Goal: Task Accomplishment & Management: Manage account settings

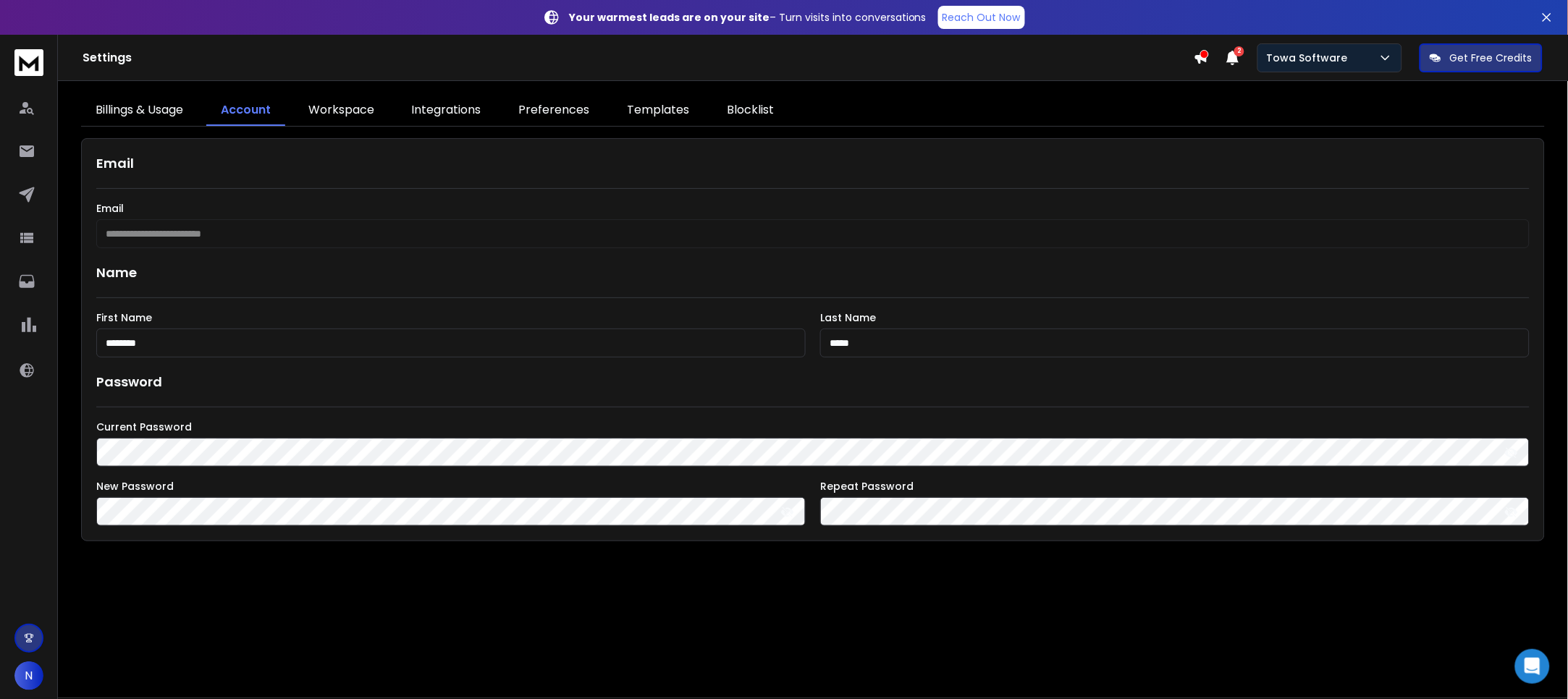
click at [1321, 52] on p "Towa Software" at bounding box center [1310, 58] width 87 height 15
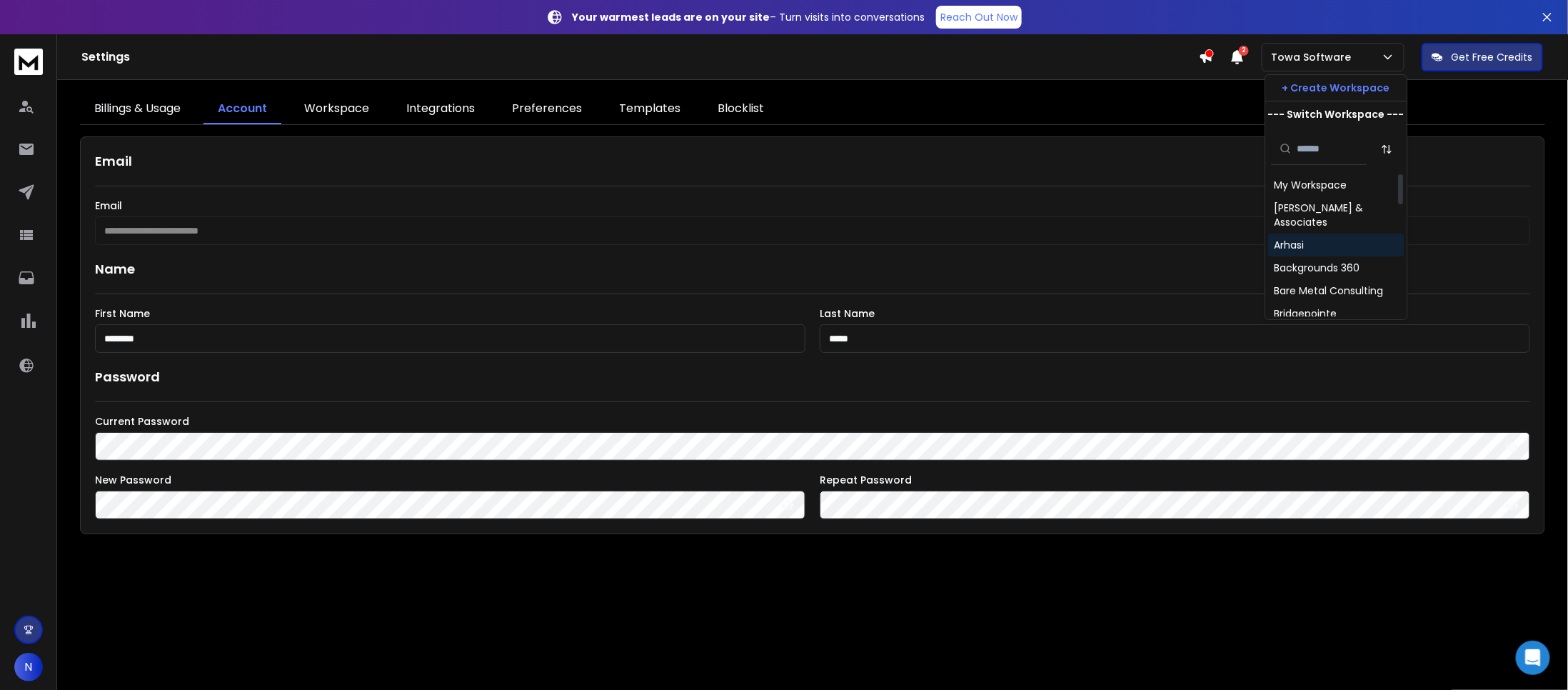
click at [1320, 249] on div "Arhasi" at bounding box center [1336, 244] width 136 height 23
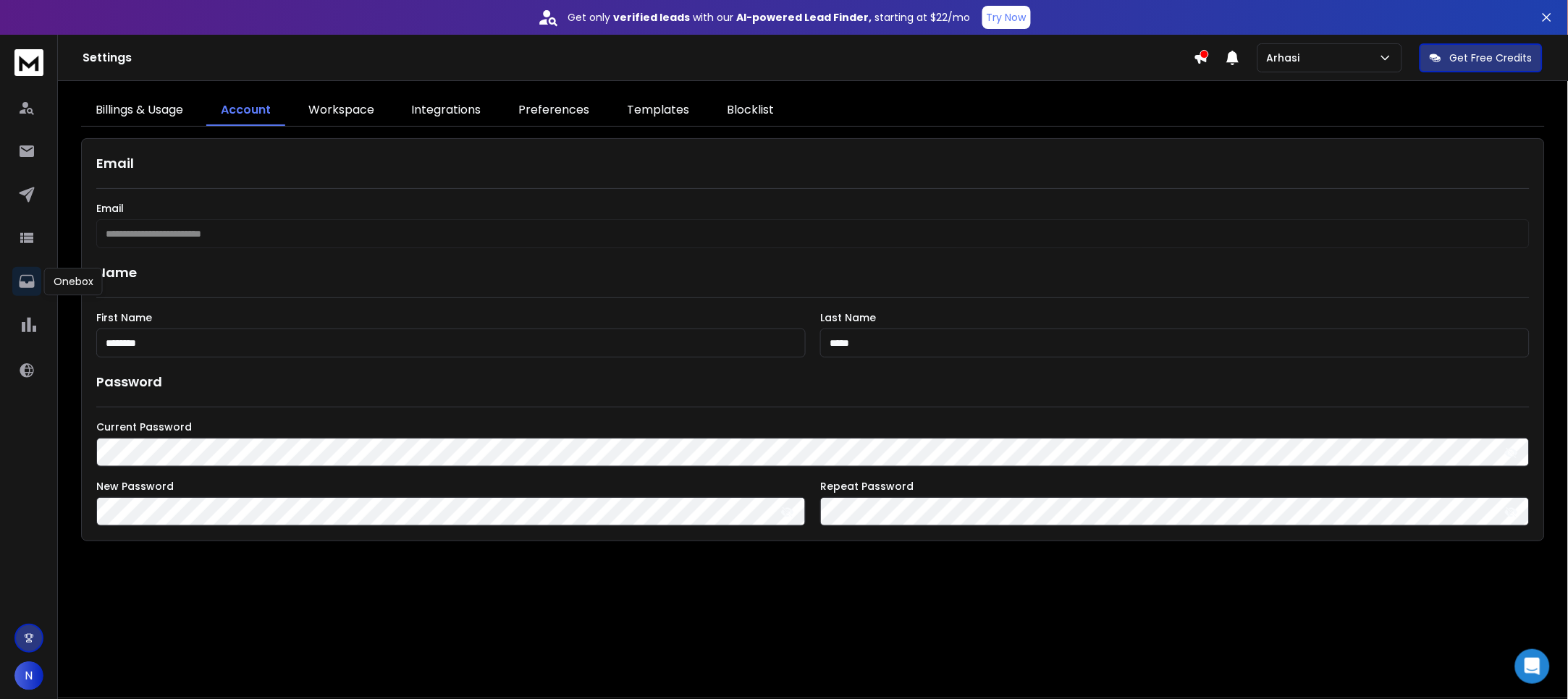
click at [20, 288] on icon at bounding box center [26, 281] width 15 height 13
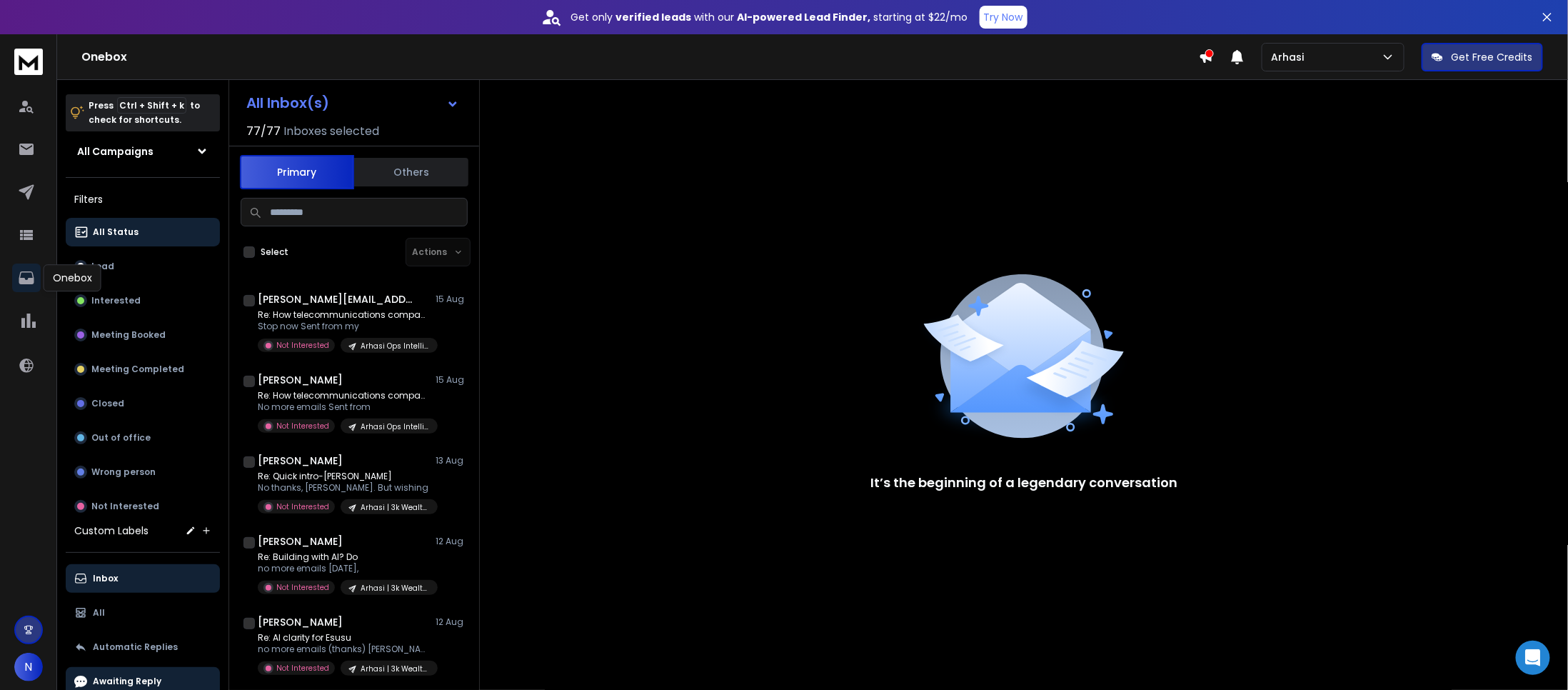
scroll to position [140, 0]
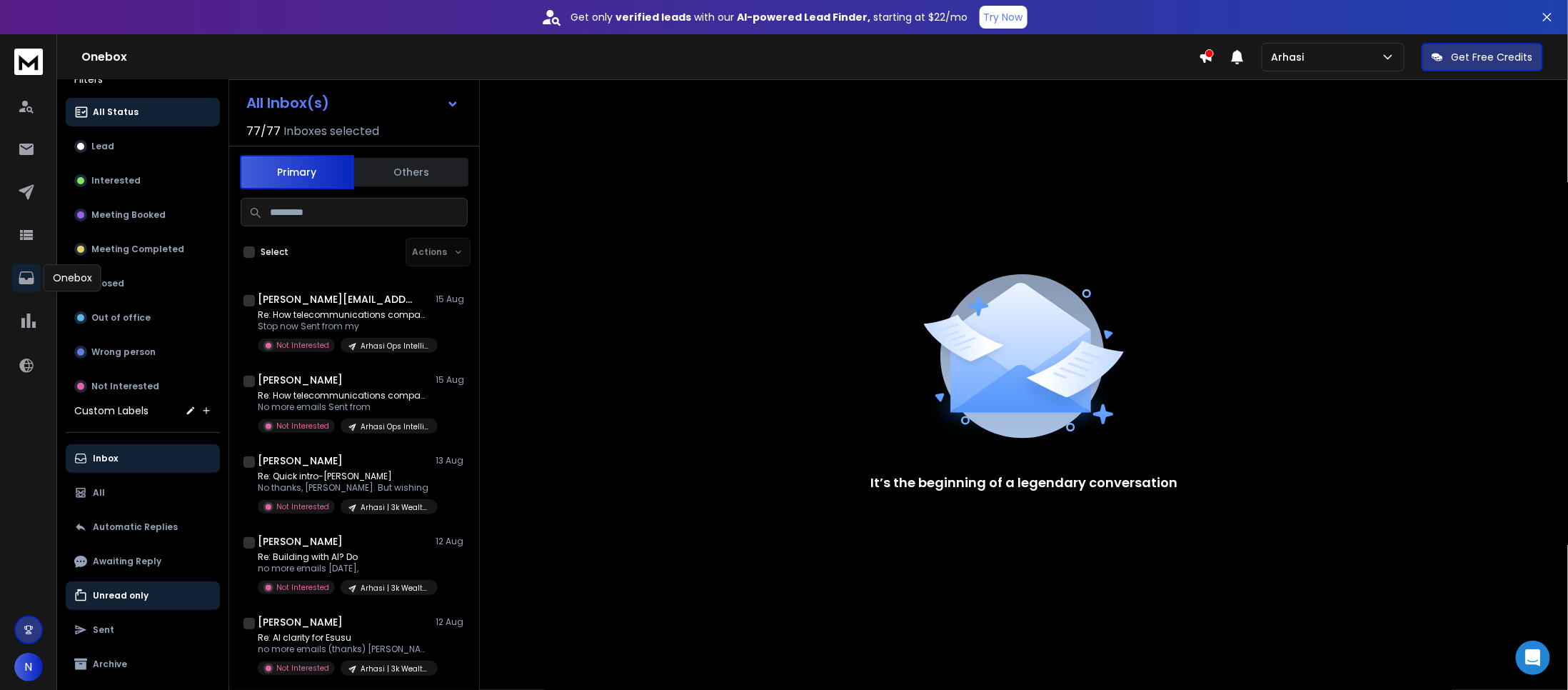
click at [139, 587] on div "Unread only" at bounding box center [111, 595] width 74 height 17
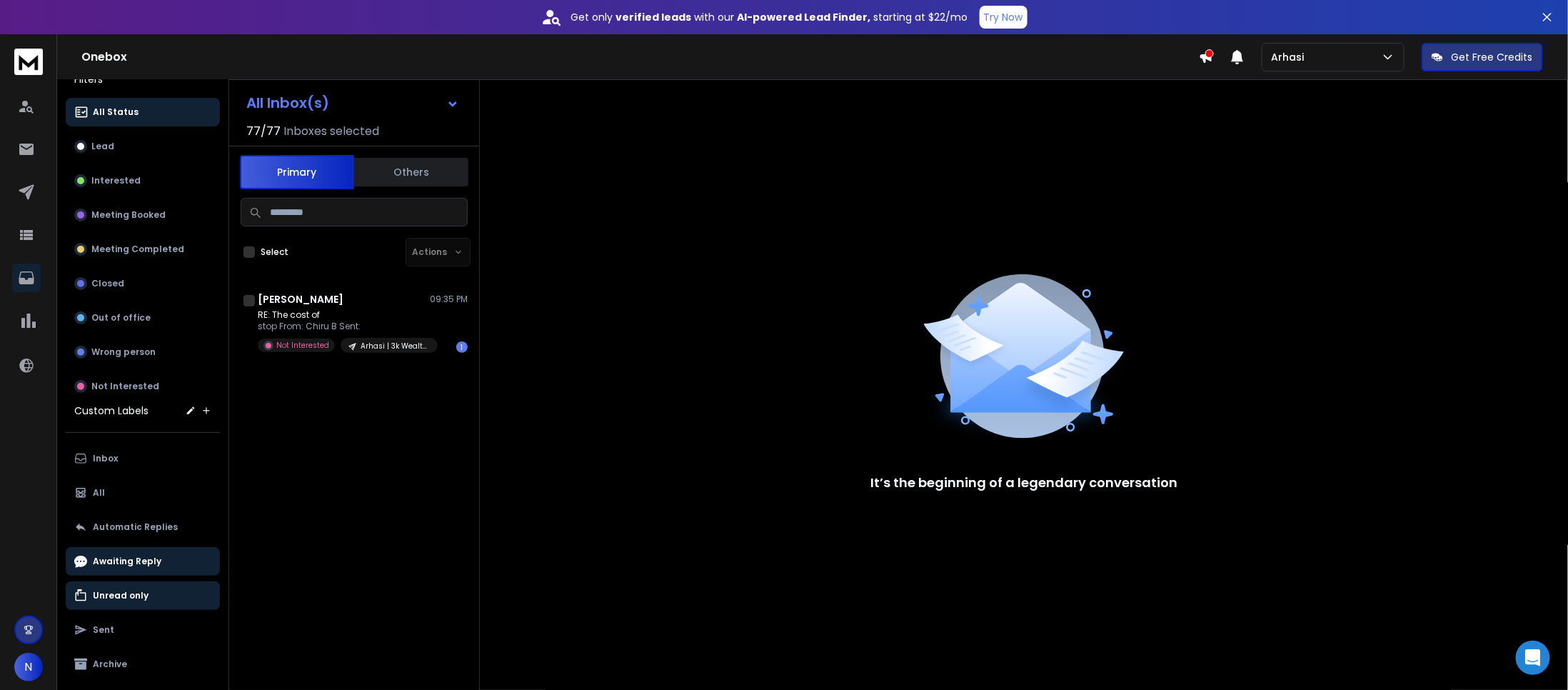
click at [143, 556] on p "Awaiting Reply" at bounding box center [126, 561] width 68 height 11
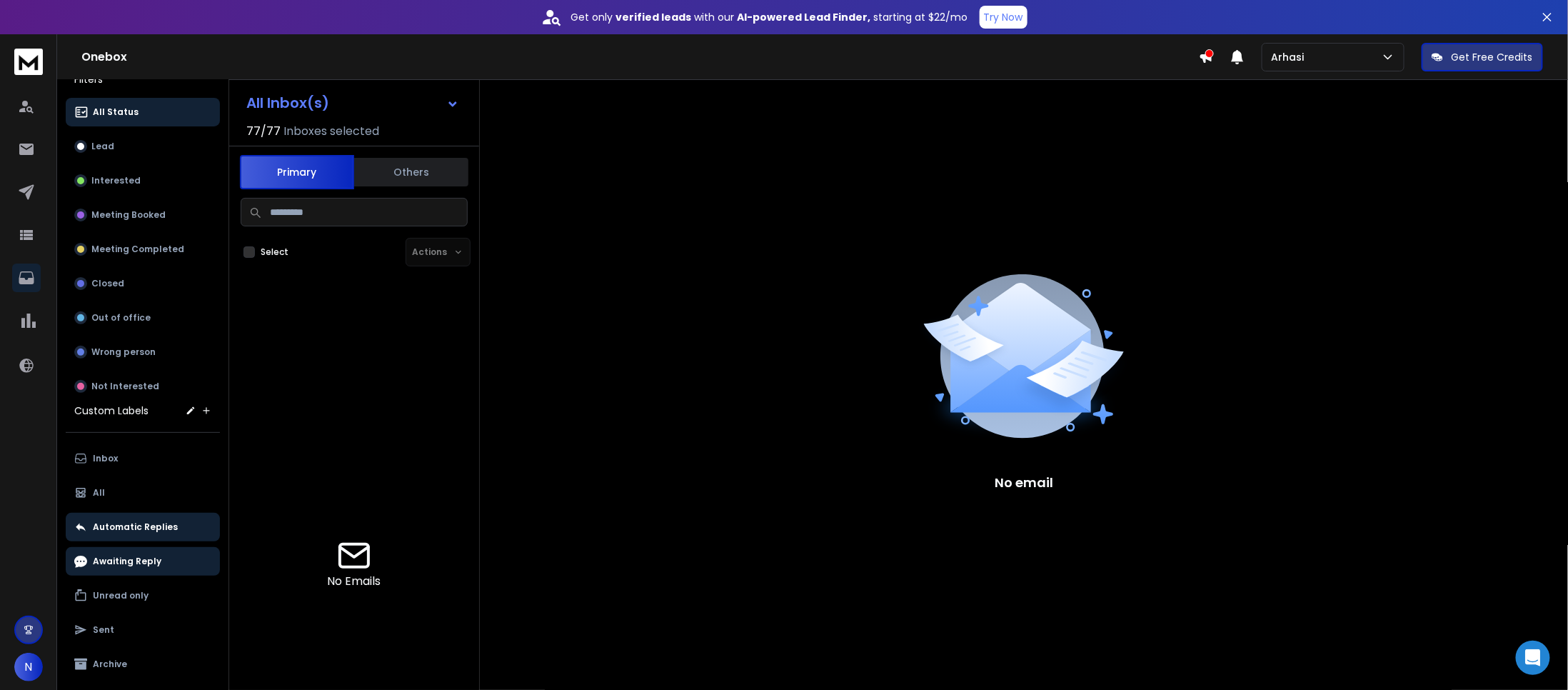
click at [149, 513] on button "Automatic Replies" at bounding box center [143, 528] width 154 height 29
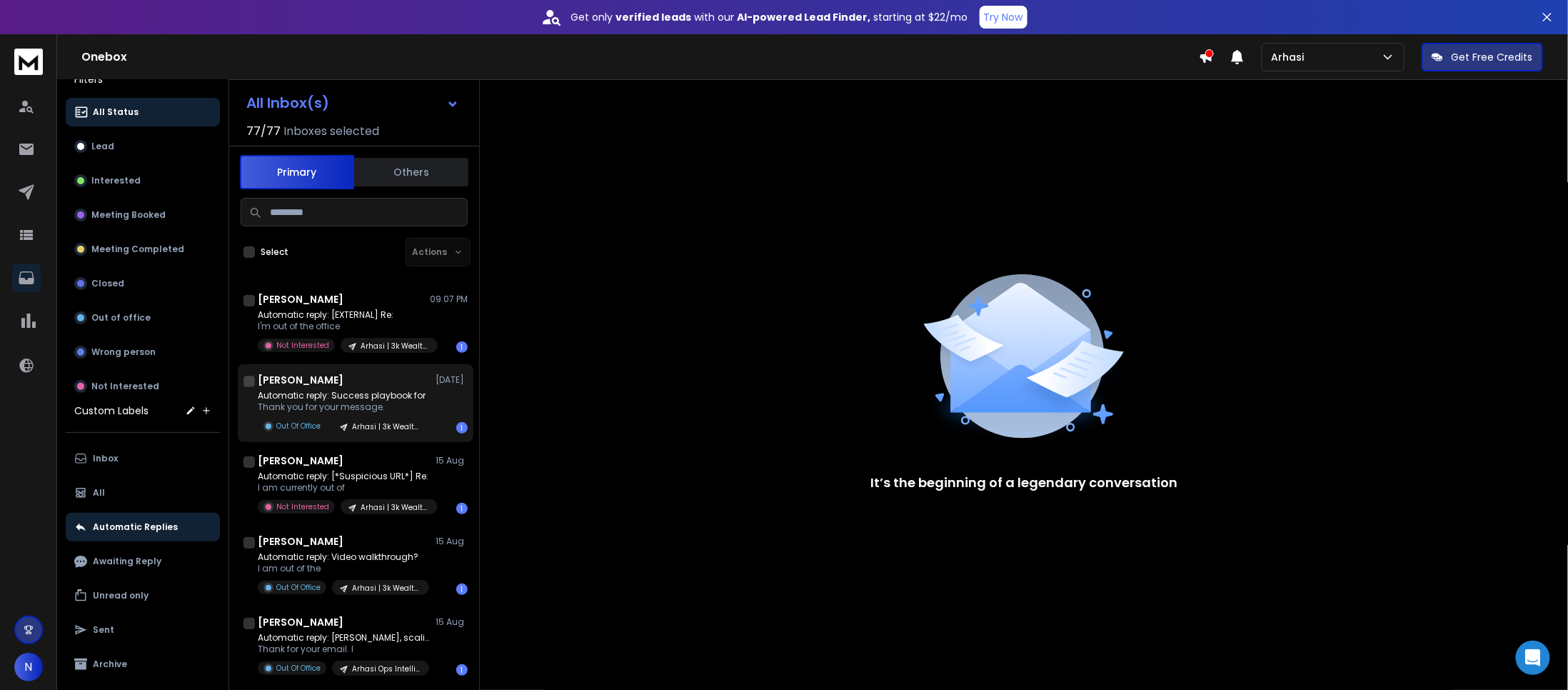
click at [337, 377] on div "Ballard 16 Aug" at bounding box center [363, 380] width 210 height 14
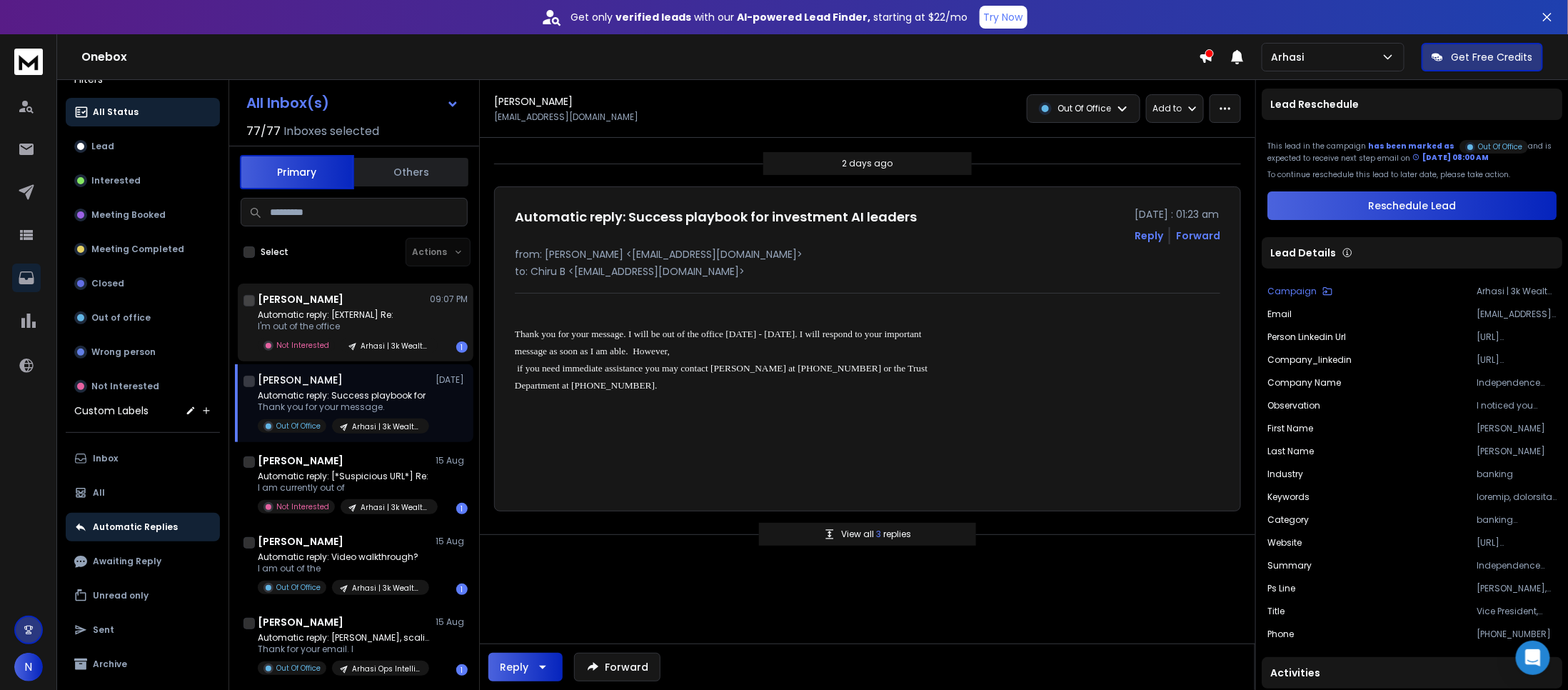
click at [343, 303] on div "Byson Croy 09:07 PM" at bounding box center [363, 299] width 210 height 14
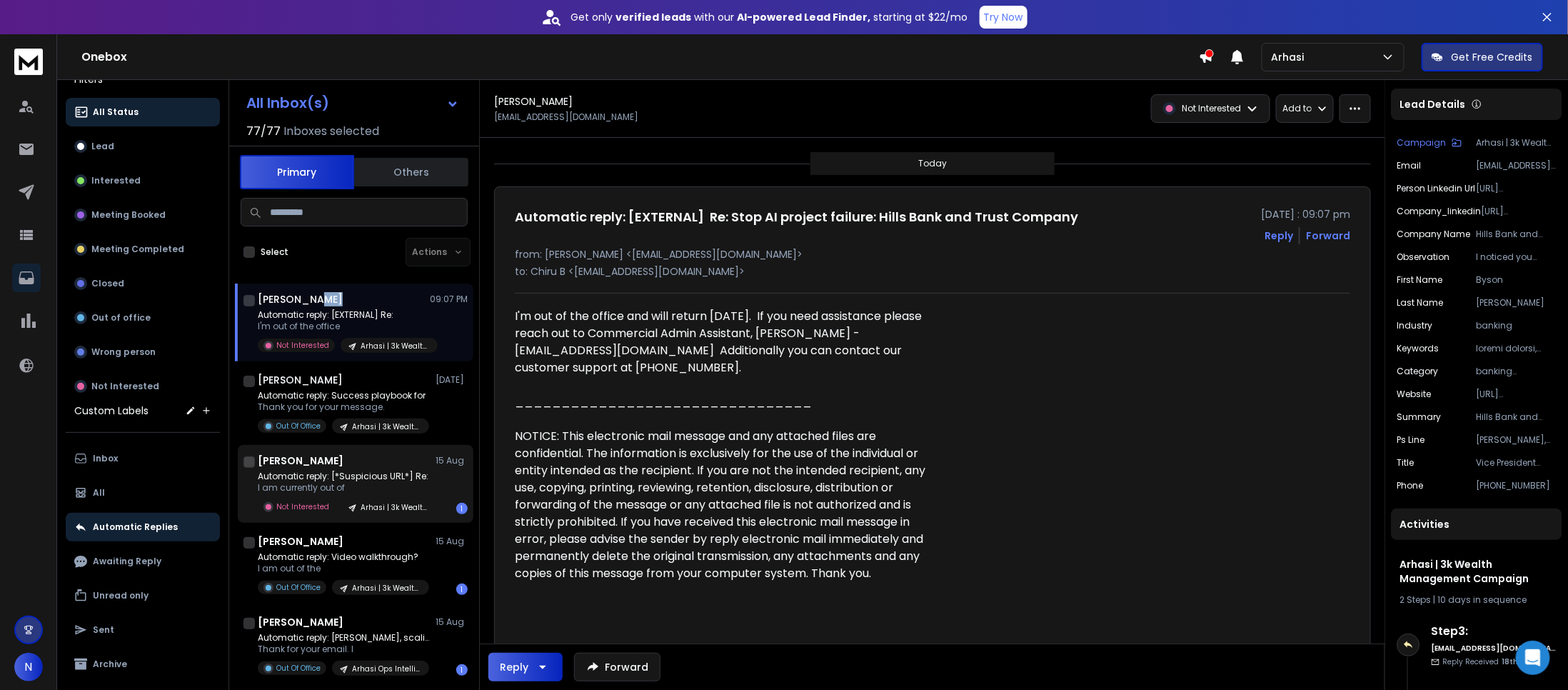
click at [412, 479] on p "Automatic reply: [*Suspicious URL*] Re:" at bounding box center [343, 476] width 171 height 11
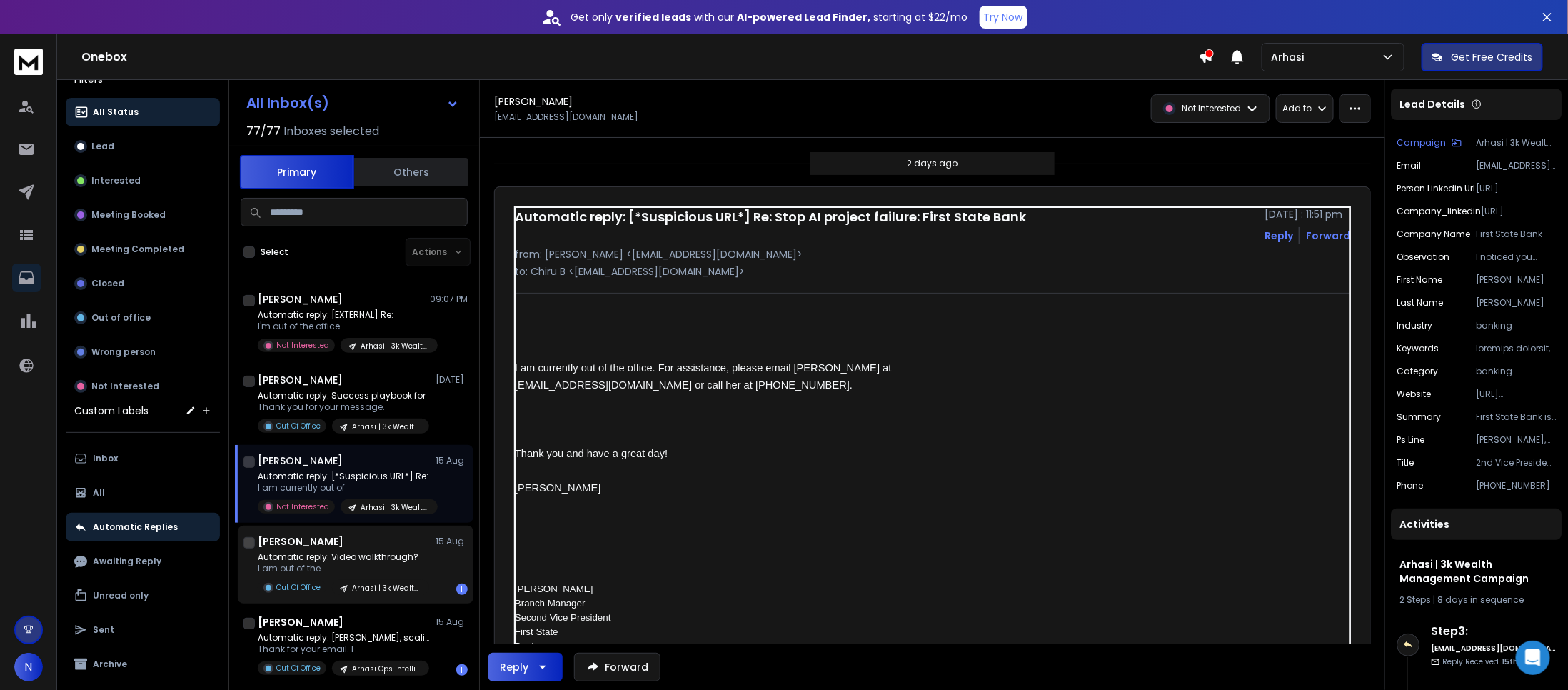
click at [396, 560] on p "Automatic reply: Video walkthrough?" at bounding box center [343, 557] width 171 height 11
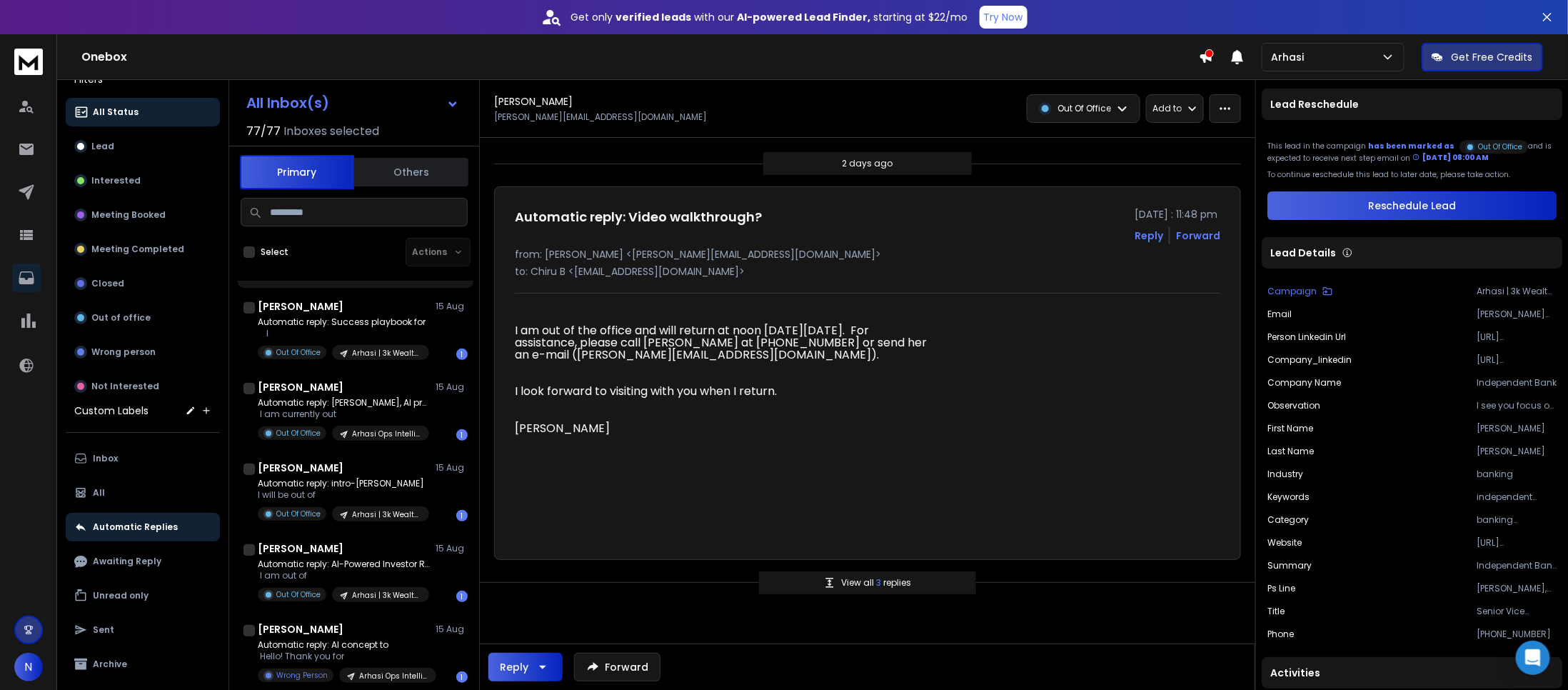
scroll to position [429, 0]
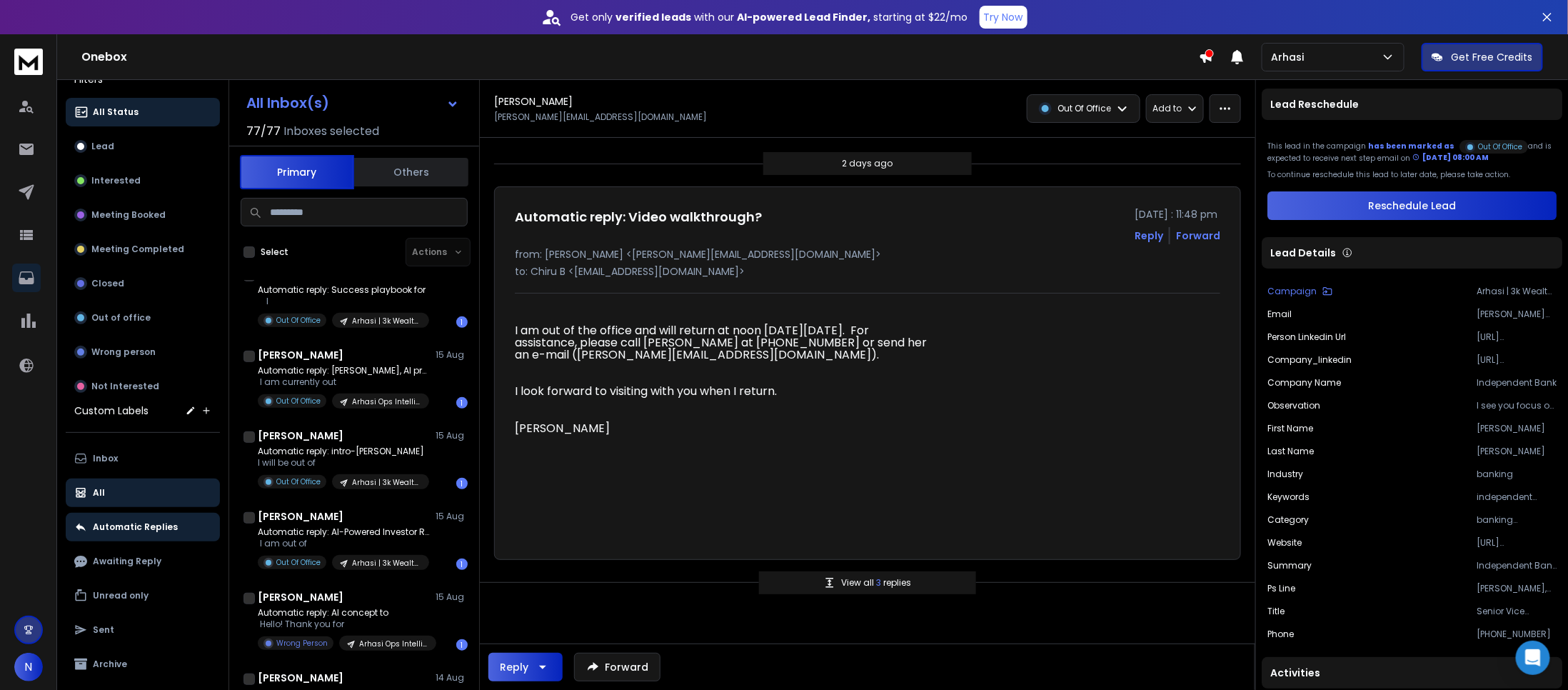
click at [146, 478] on button "All" at bounding box center [143, 493] width 154 height 29
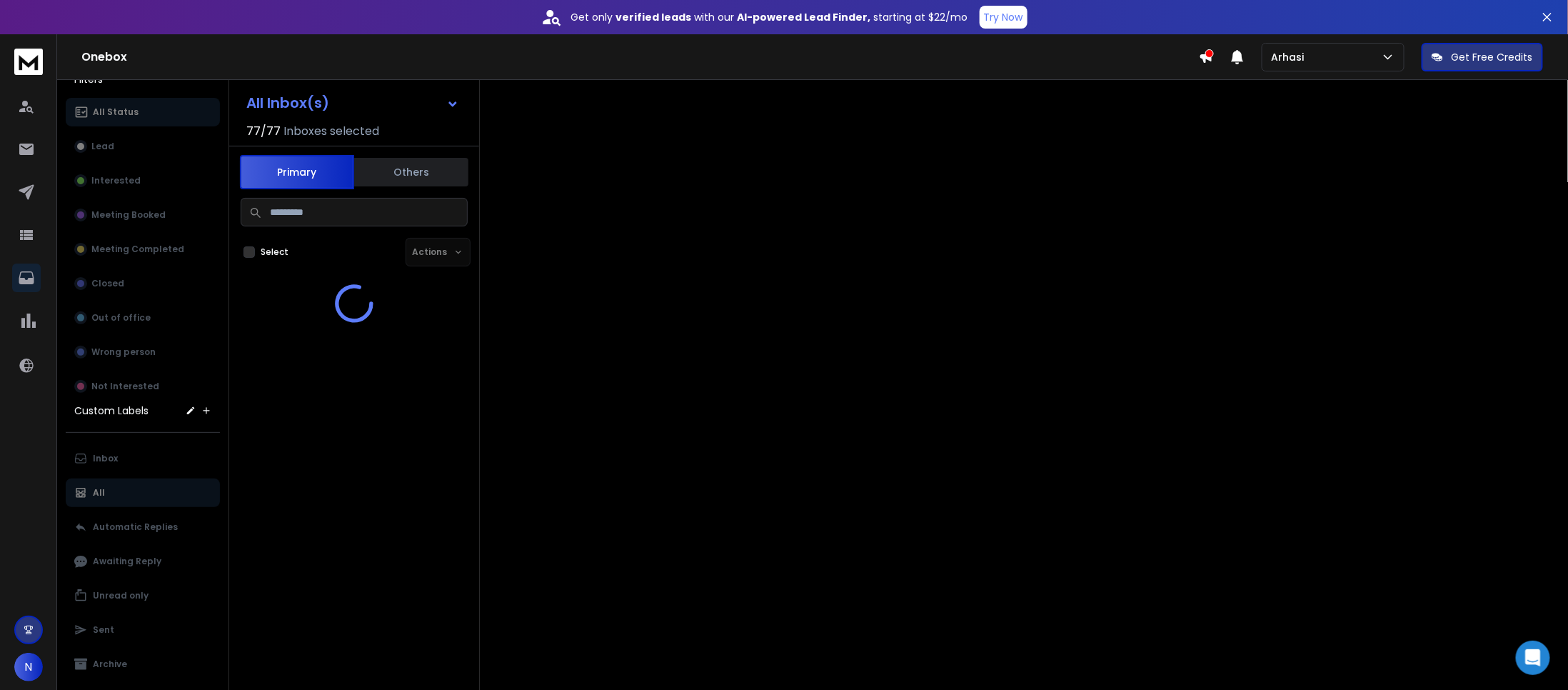
scroll to position [0, 0]
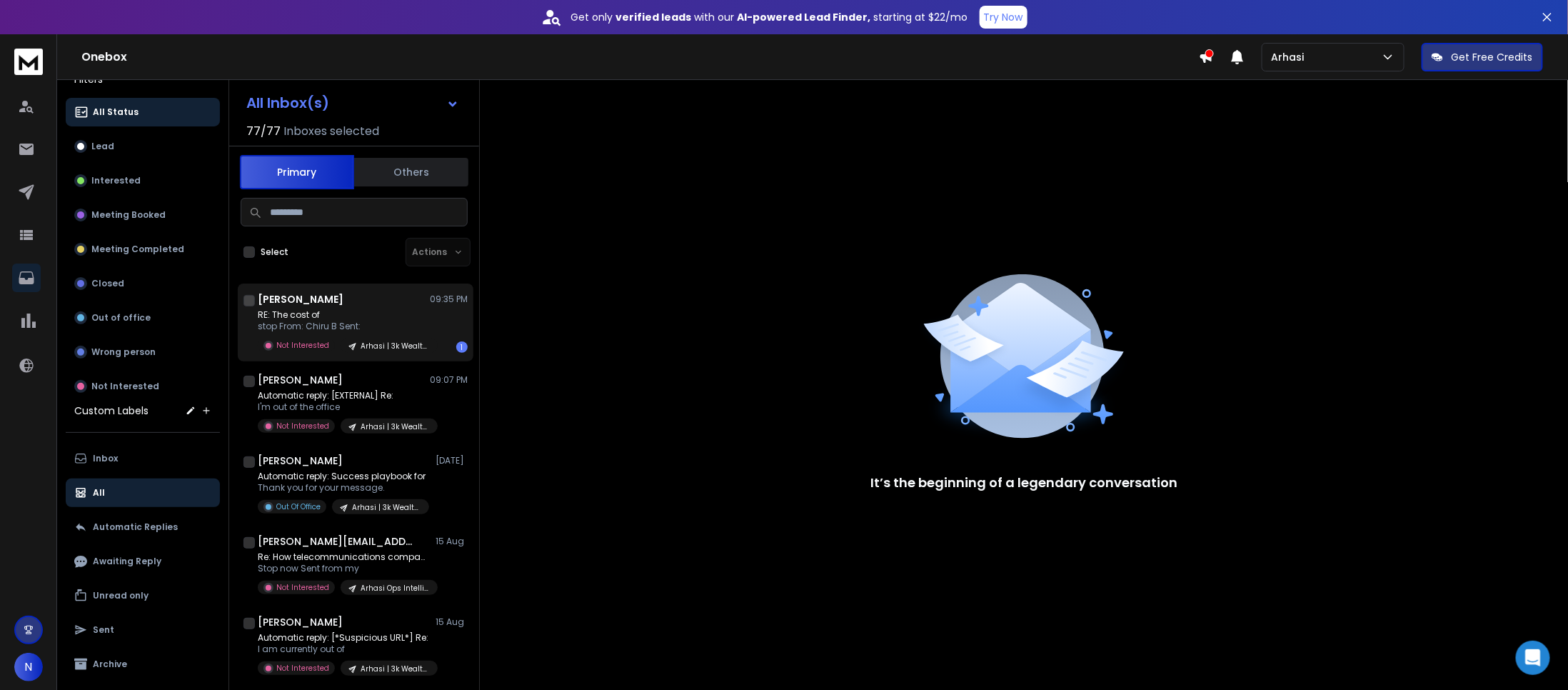
click at [384, 305] on div "Michelle Hancock 09:35 PM" at bounding box center [363, 299] width 210 height 14
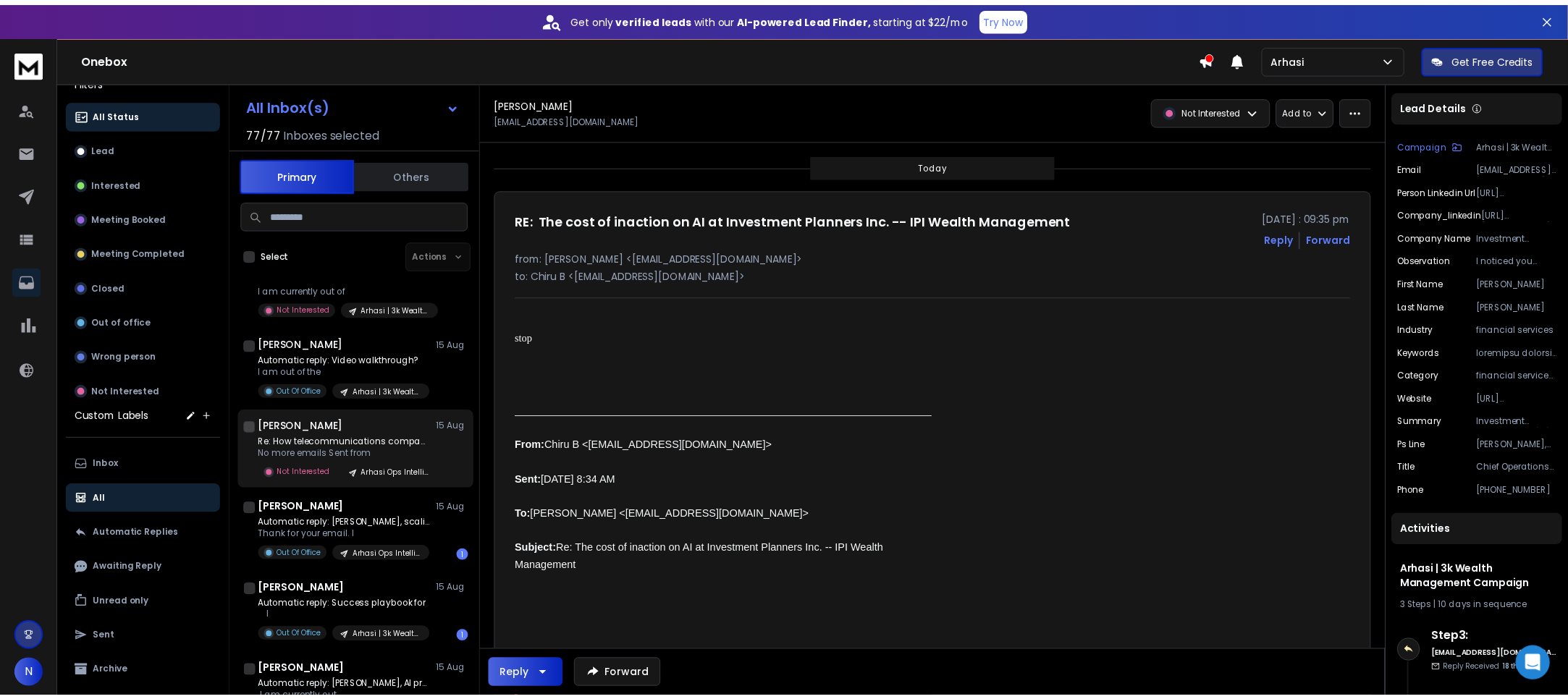
scroll to position [434, 0]
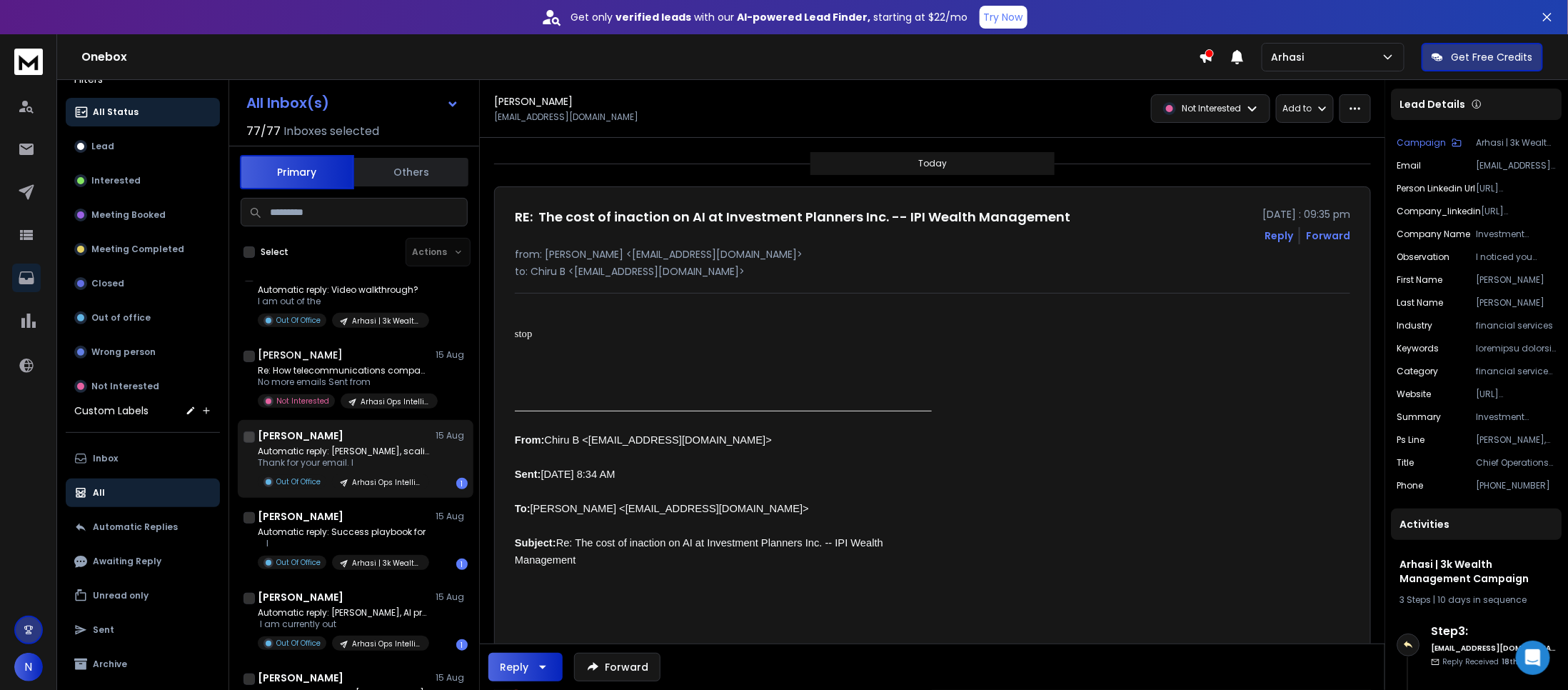
click at [363, 482] on p "Arhasi Ops Intelligence | 9.8k Telecommunications" at bounding box center [386, 482] width 68 height 10
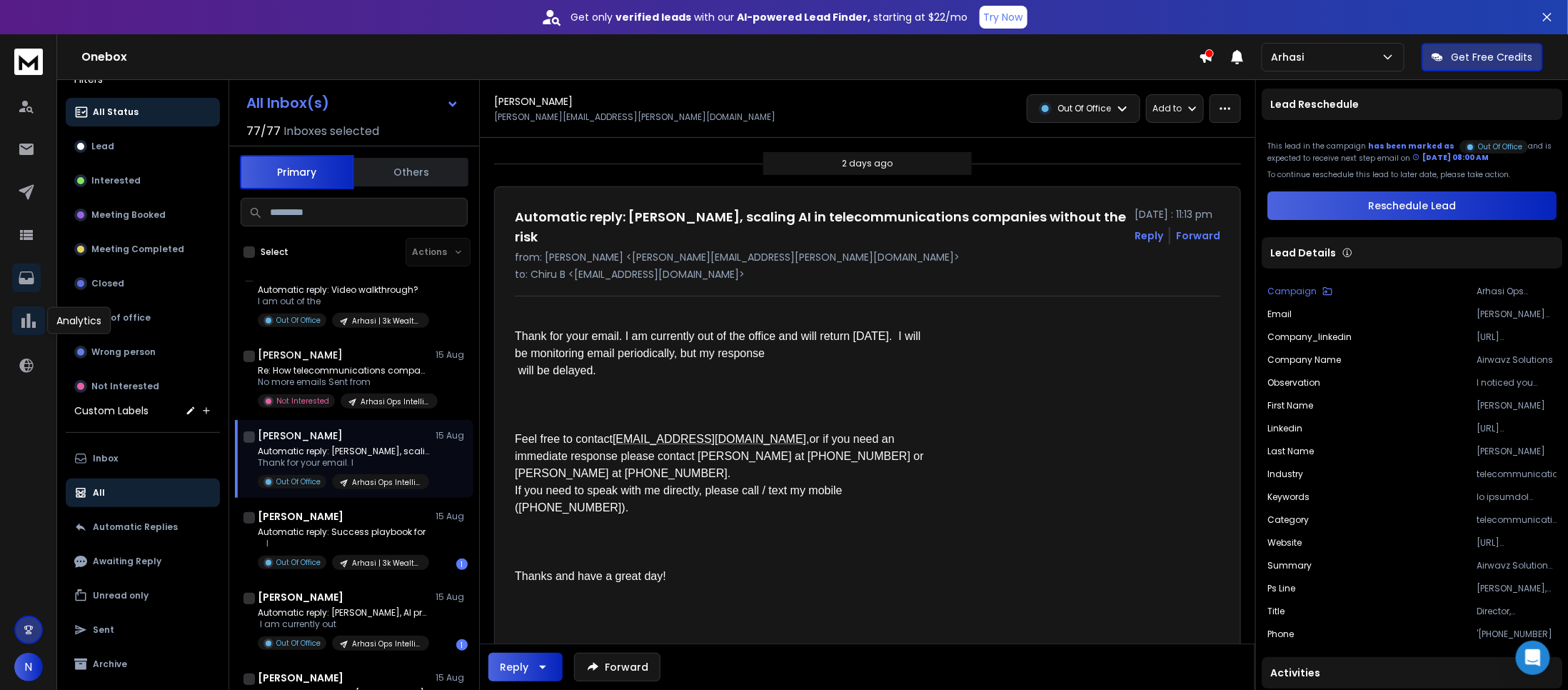
click at [27, 314] on icon at bounding box center [29, 321] width 14 height 14
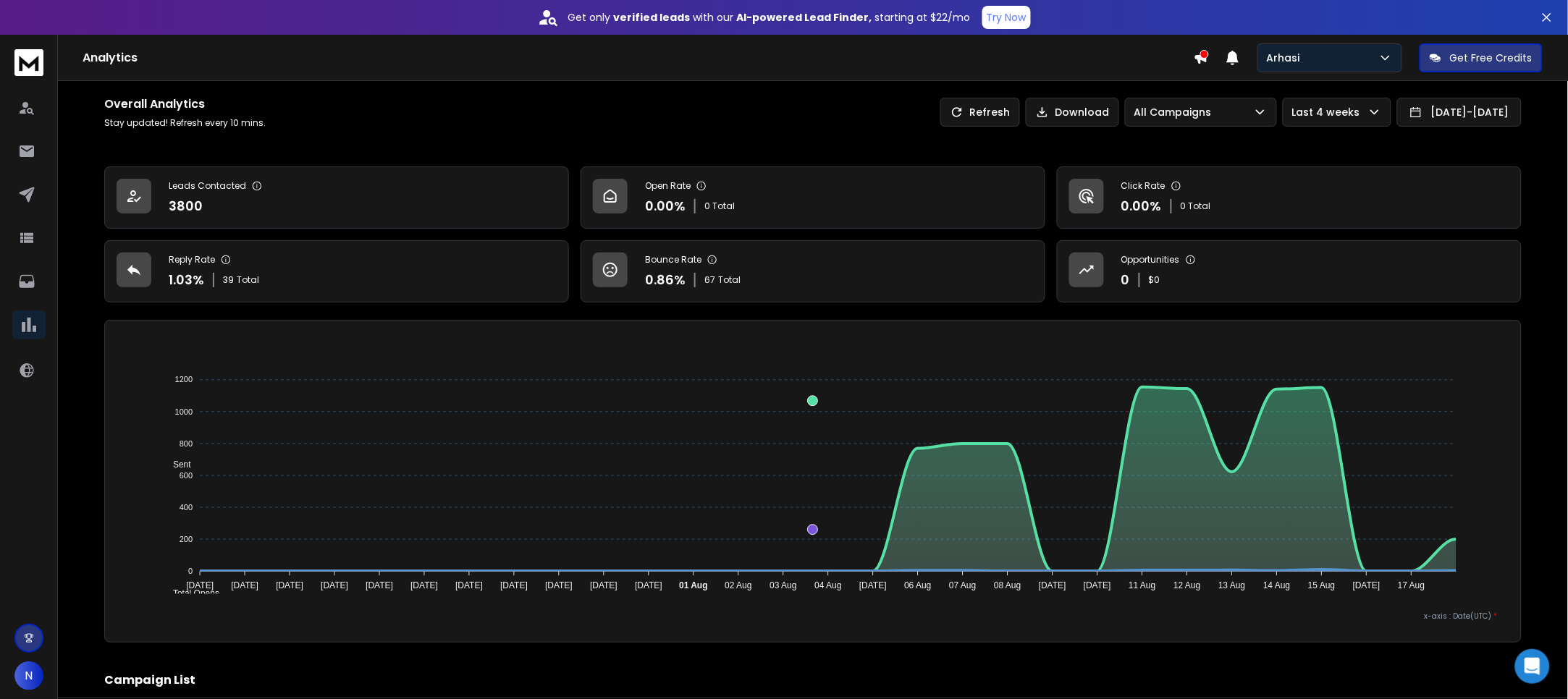
click at [1319, 49] on button "Arhasi" at bounding box center [1330, 58] width 145 height 29
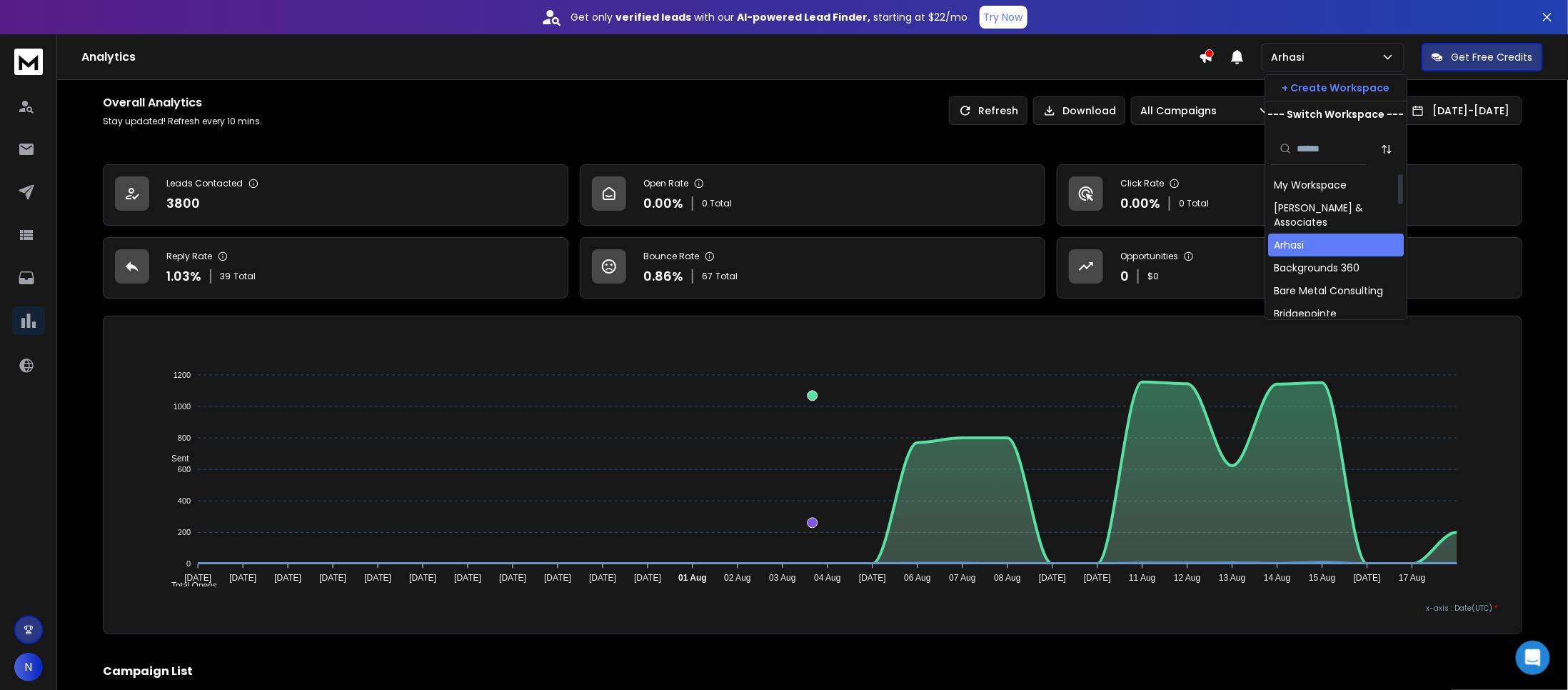
click at [1299, 246] on div "Arhasi" at bounding box center [1288, 245] width 30 height 14
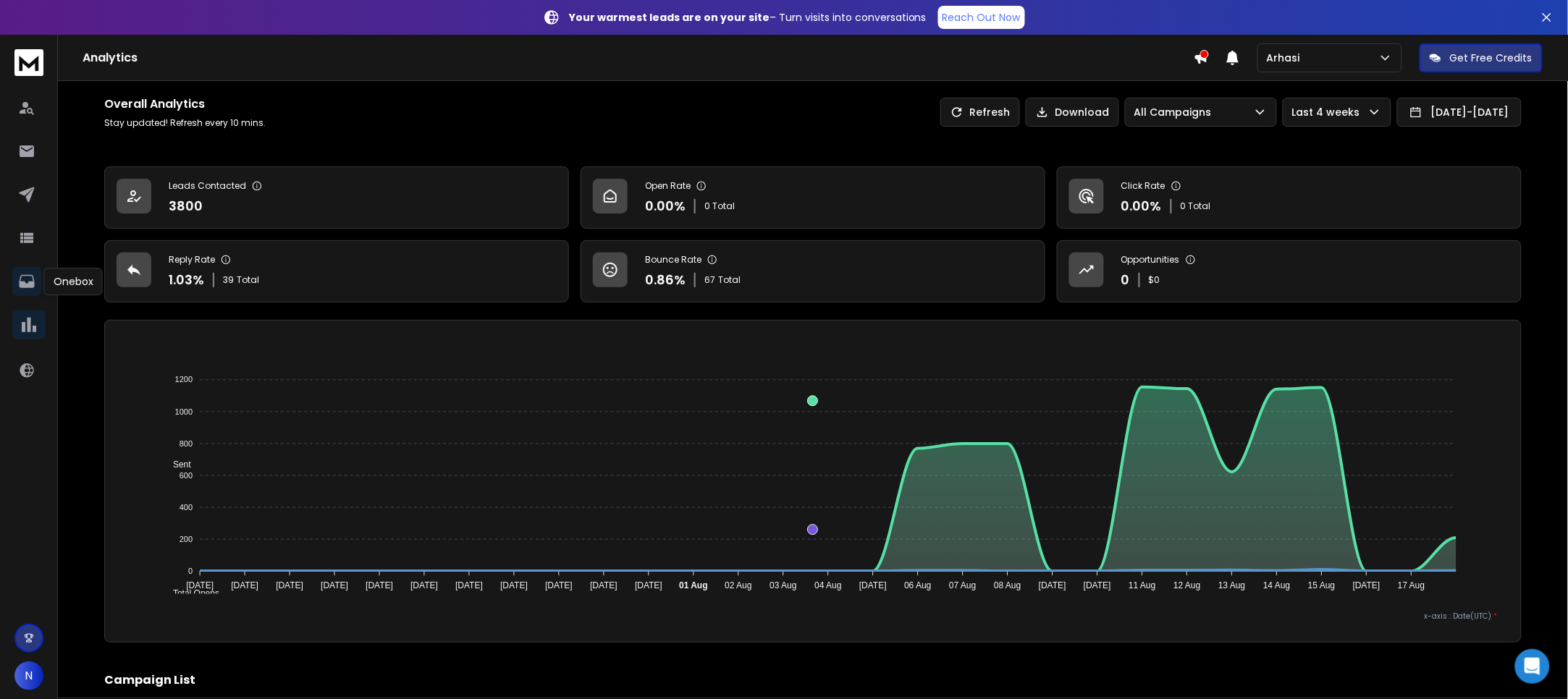
click at [20, 277] on icon at bounding box center [26, 281] width 15 height 13
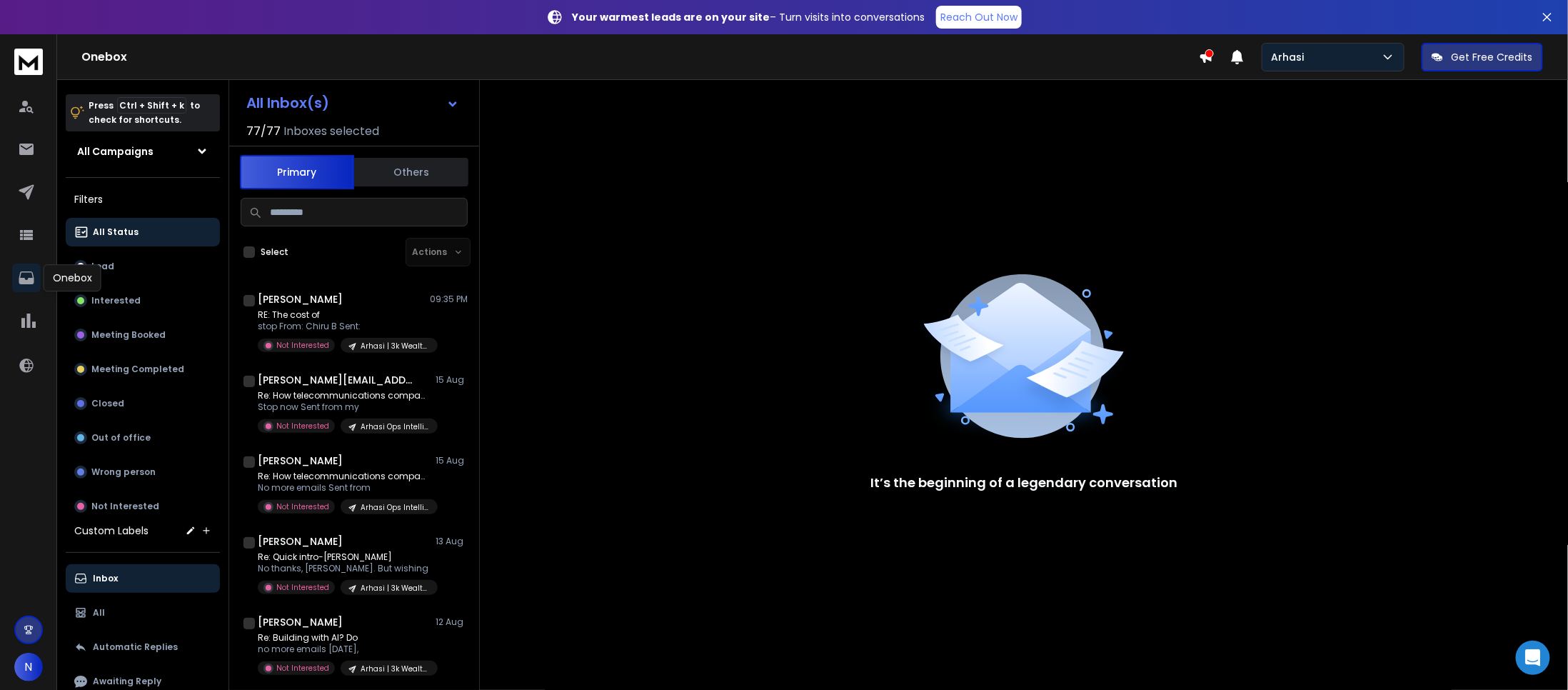
click at [1341, 55] on div "Arhasi" at bounding box center [1333, 57] width 125 height 14
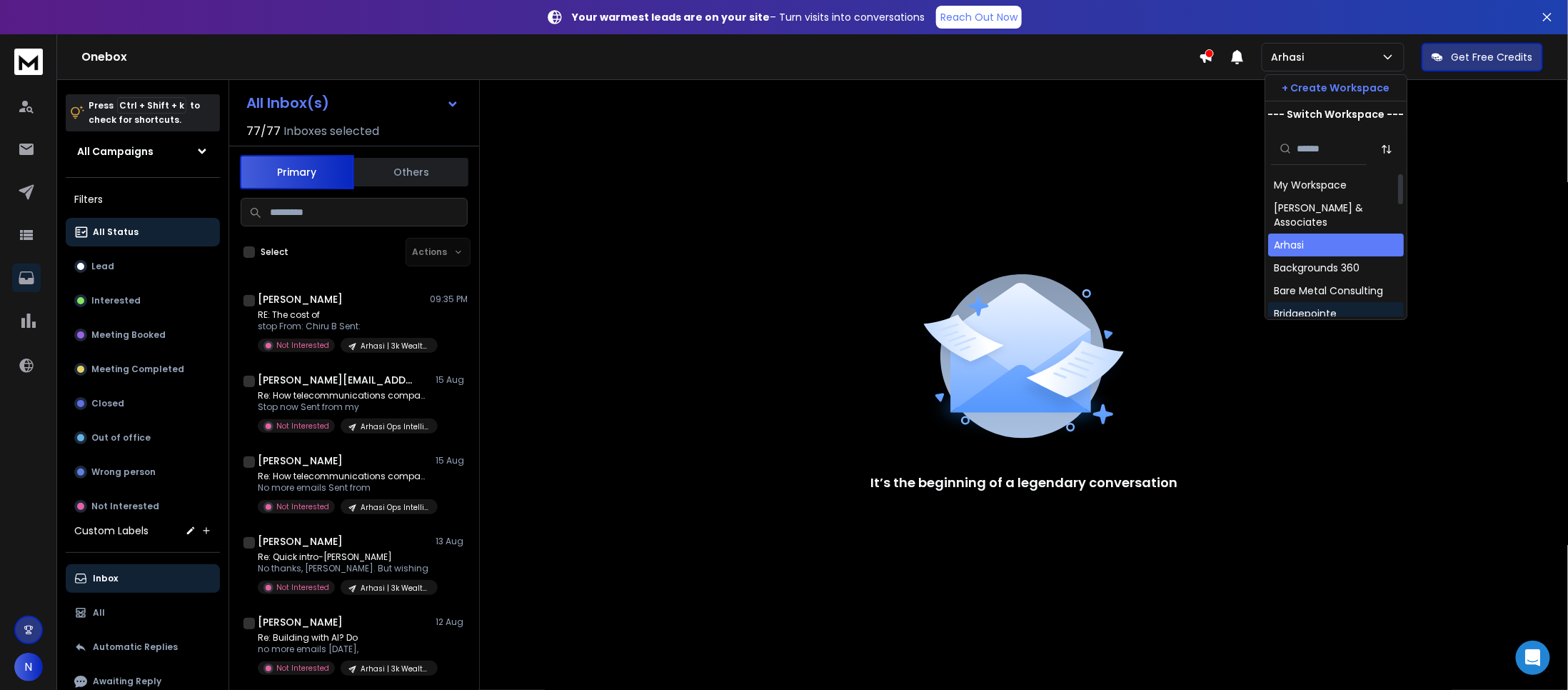
click at [1325, 309] on div "Bridgepointe Technologies" at bounding box center [1336, 321] width 125 height 29
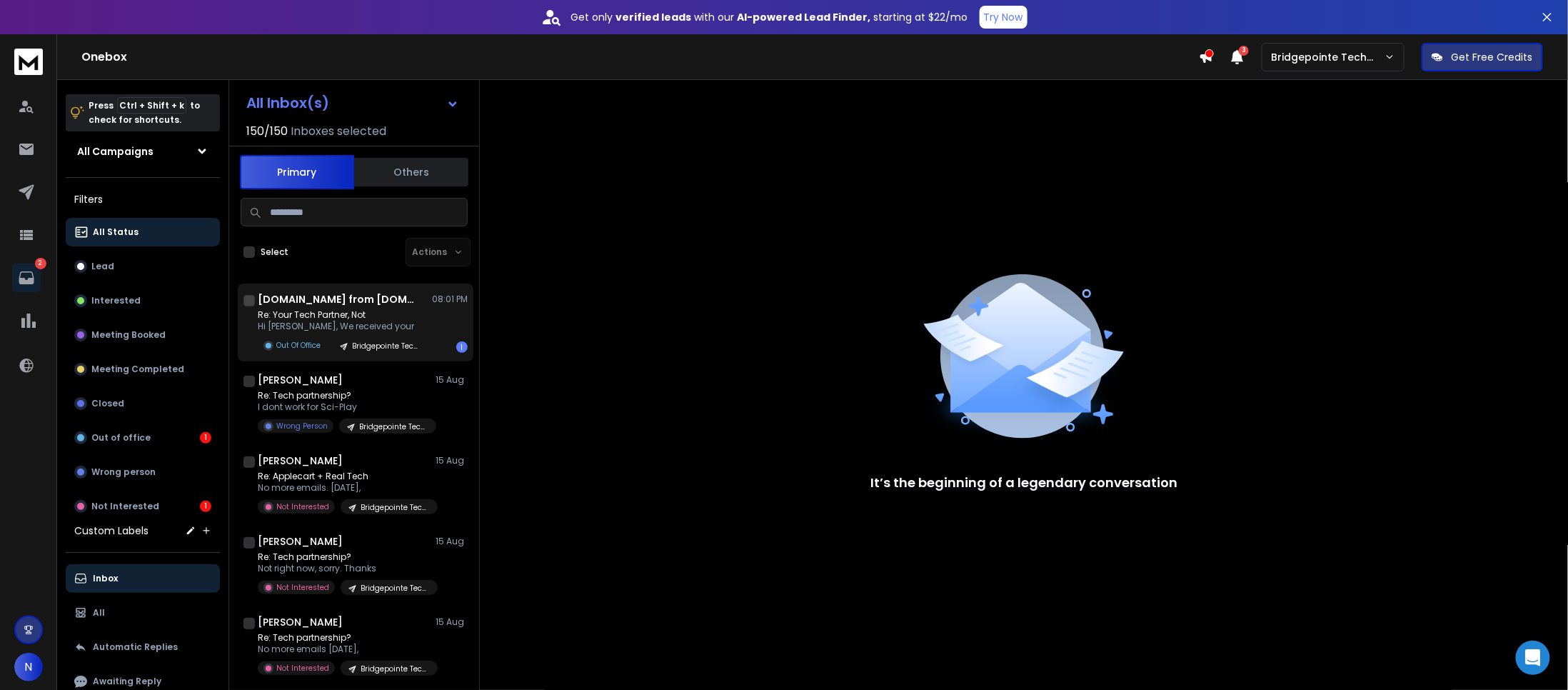
click at [413, 299] on h1 "Publishing.com from Publishing.com" at bounding box center [336, 299] width 157 height 14
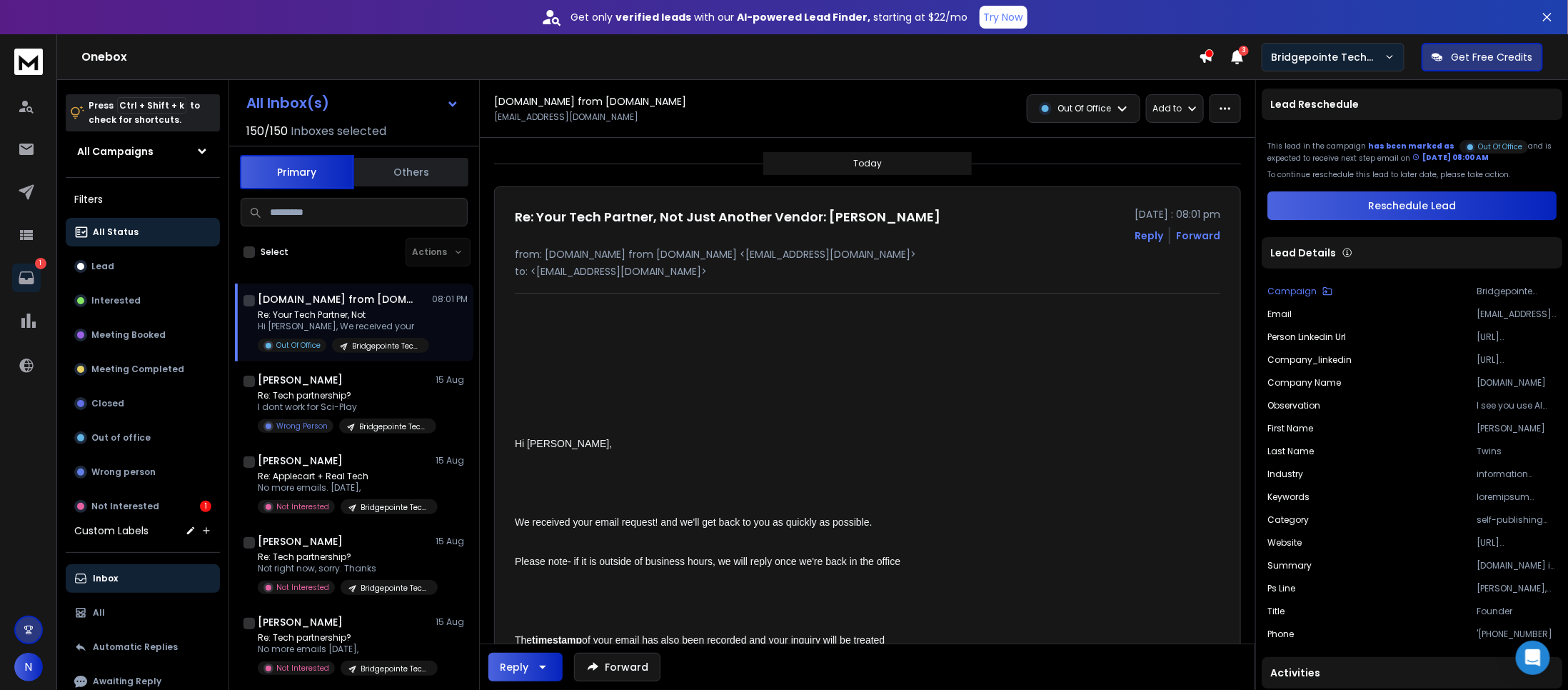
click at [1317, 55] on p "Bridgepointe Technologies" at bounding box center [1328, 57] width 113 height 14
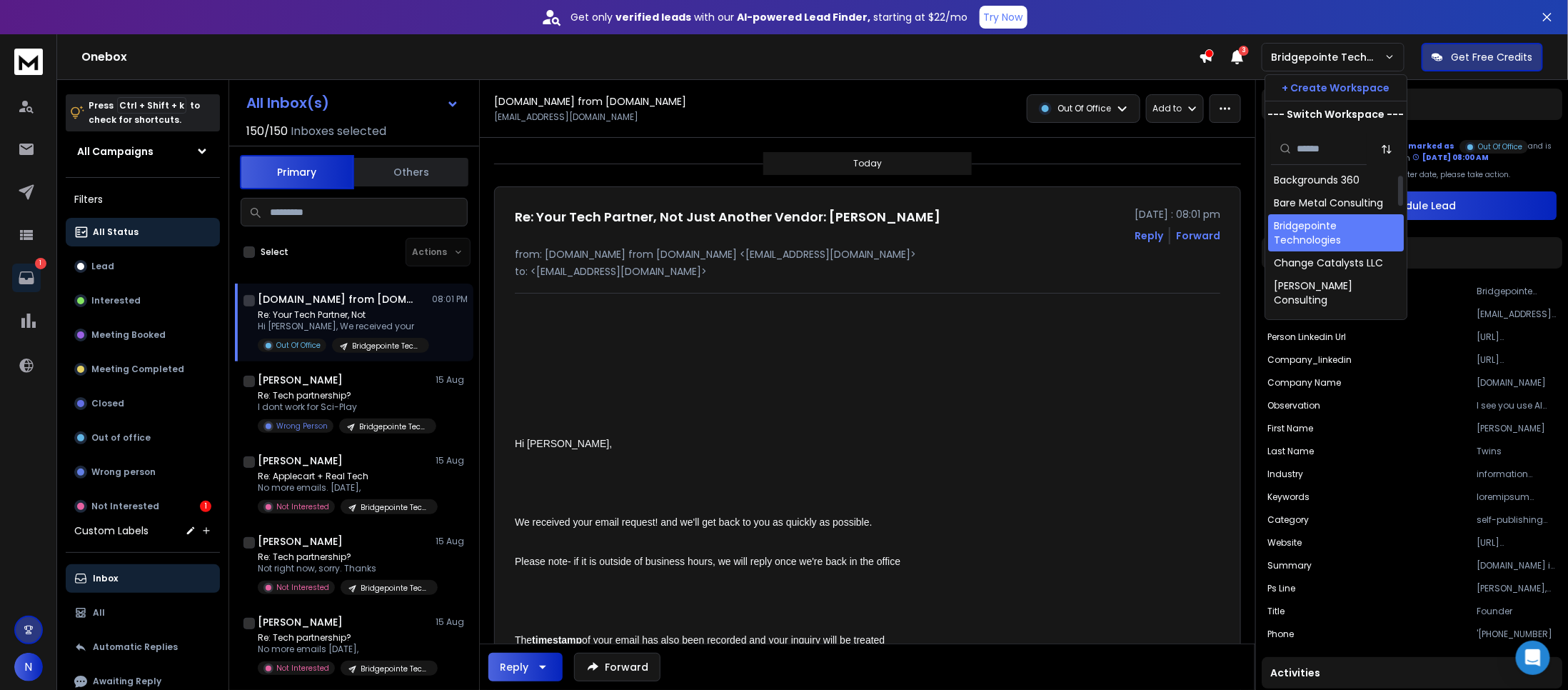
scroll to position [143, 0]
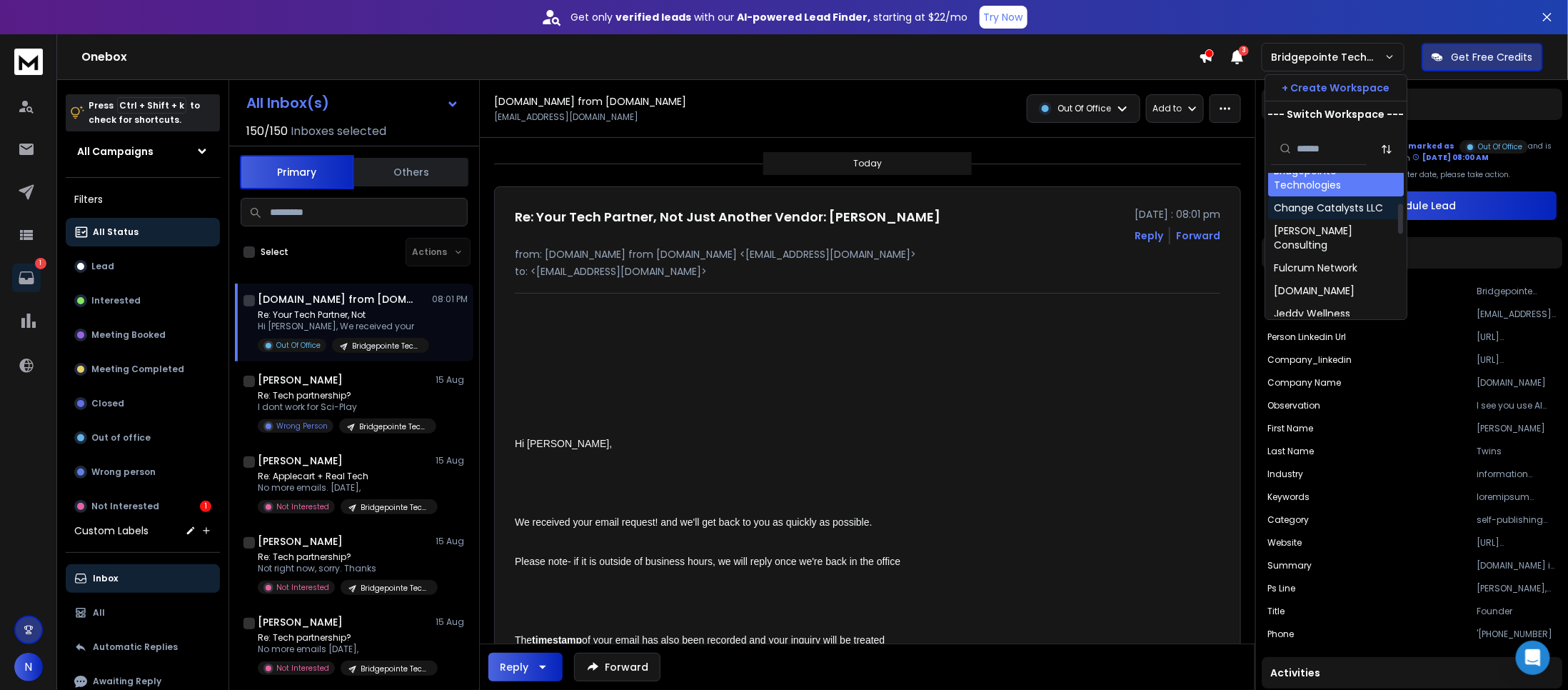
click at [1334, 214] on div "Change Catalysts LLC" at bounding box center [1328, 208] width 109 height 14
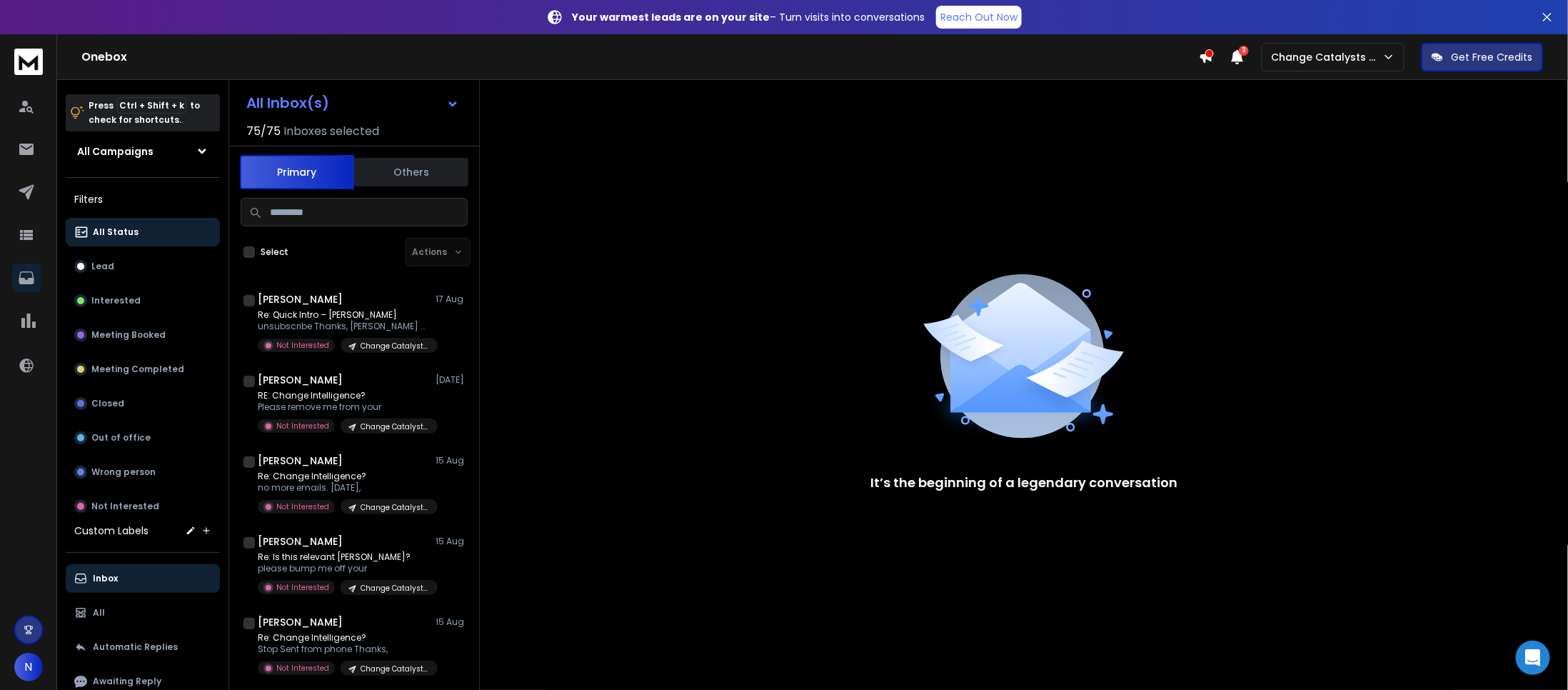
click at [1363, 39] on div "Onebox 3 Change Catalysts LLC Get Free Credits" at bounding box center [784, 57] width 1568 height 46
click at [1355, 54] on p "Change Catalysts LLC" at bounding box center [1327, 57] width 112 height 14
click at [1361, 51] on p "Change Catalysts LLC" at bounding box center [1327, 57] width 112 height 14
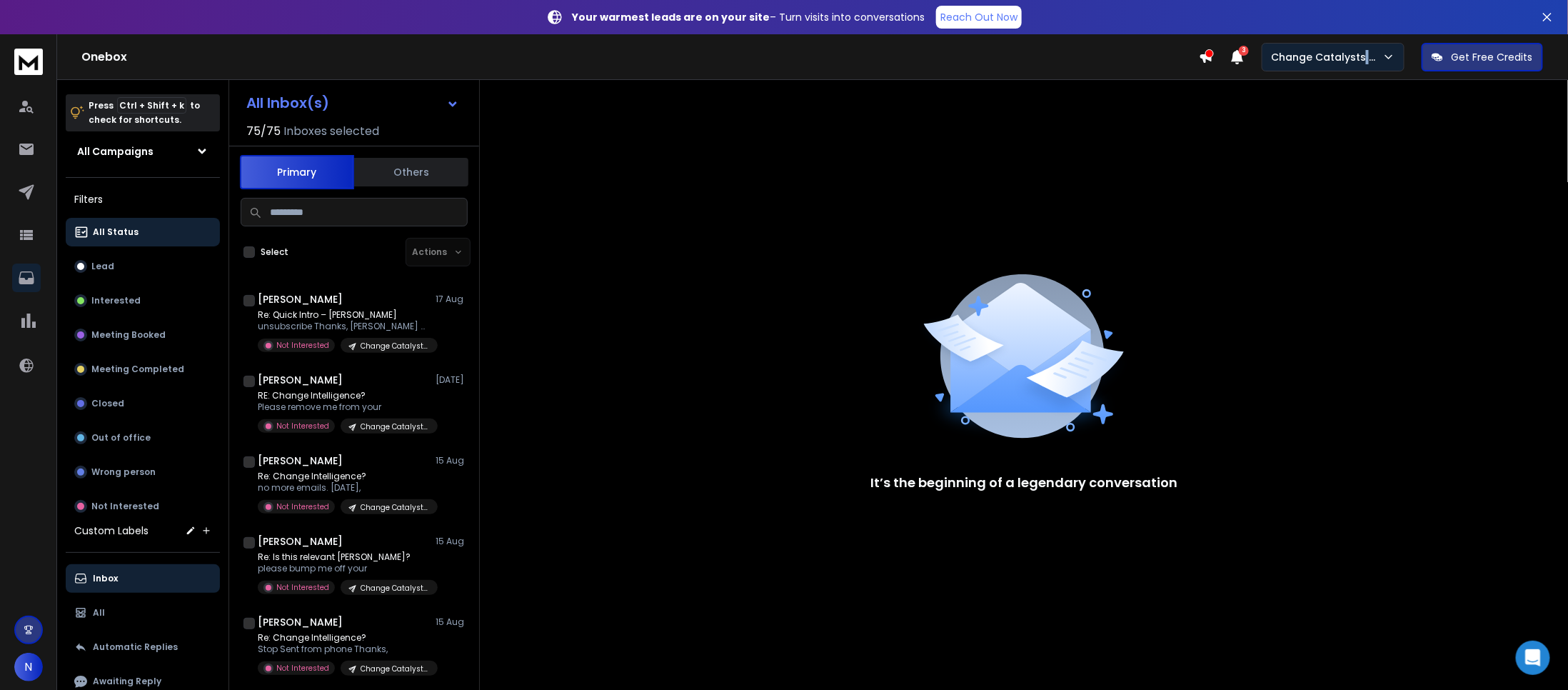
click at [1361, 51] on p "Change Catalysts LLC" at bounding box center [1327, 57] width 112 height 14
click at [1361, 51] on p "Change Catalysts LLC" at bounding box center [1327, 57] width 112 height 14
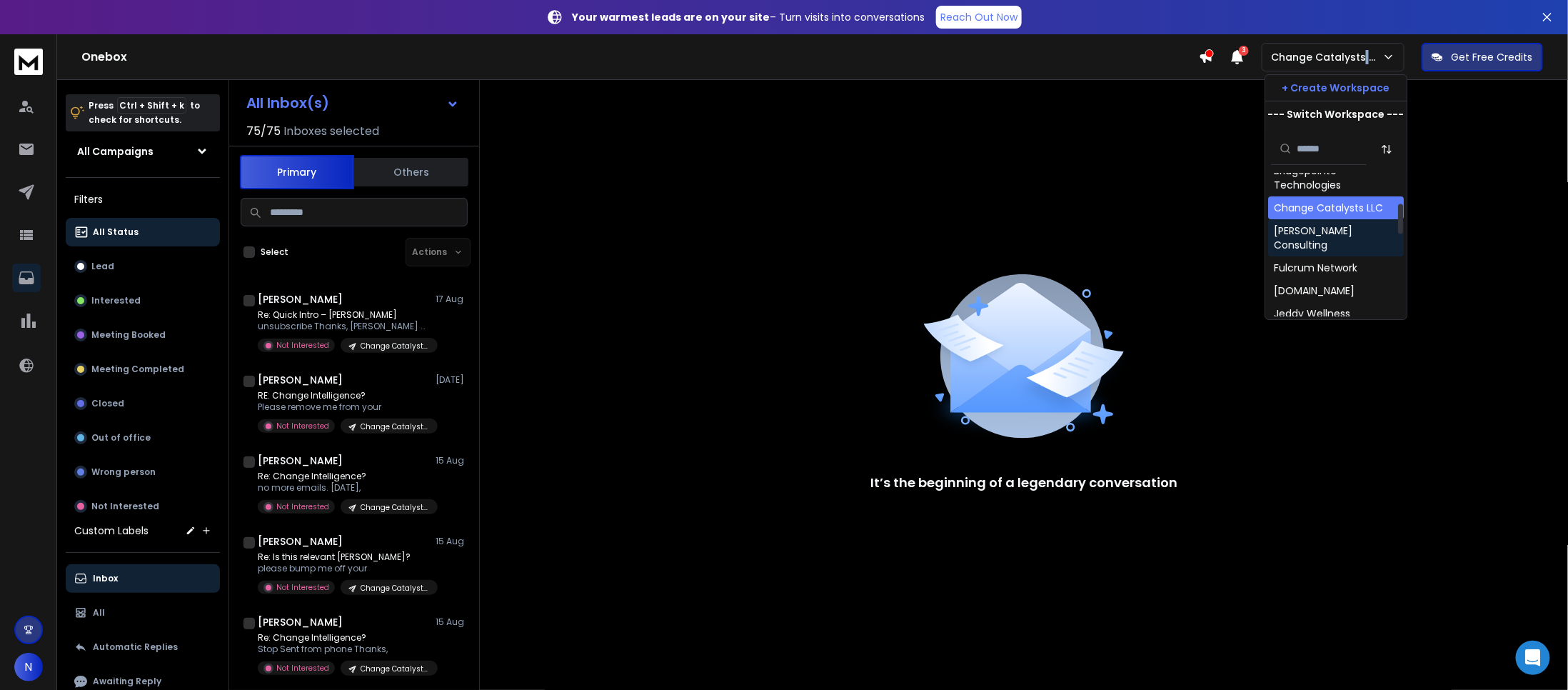
scroll to position [285, 0]
click at [1340, 261] on div "Marcel Schwantes Group" at bounding box center [1329, 268] width 112 height 14
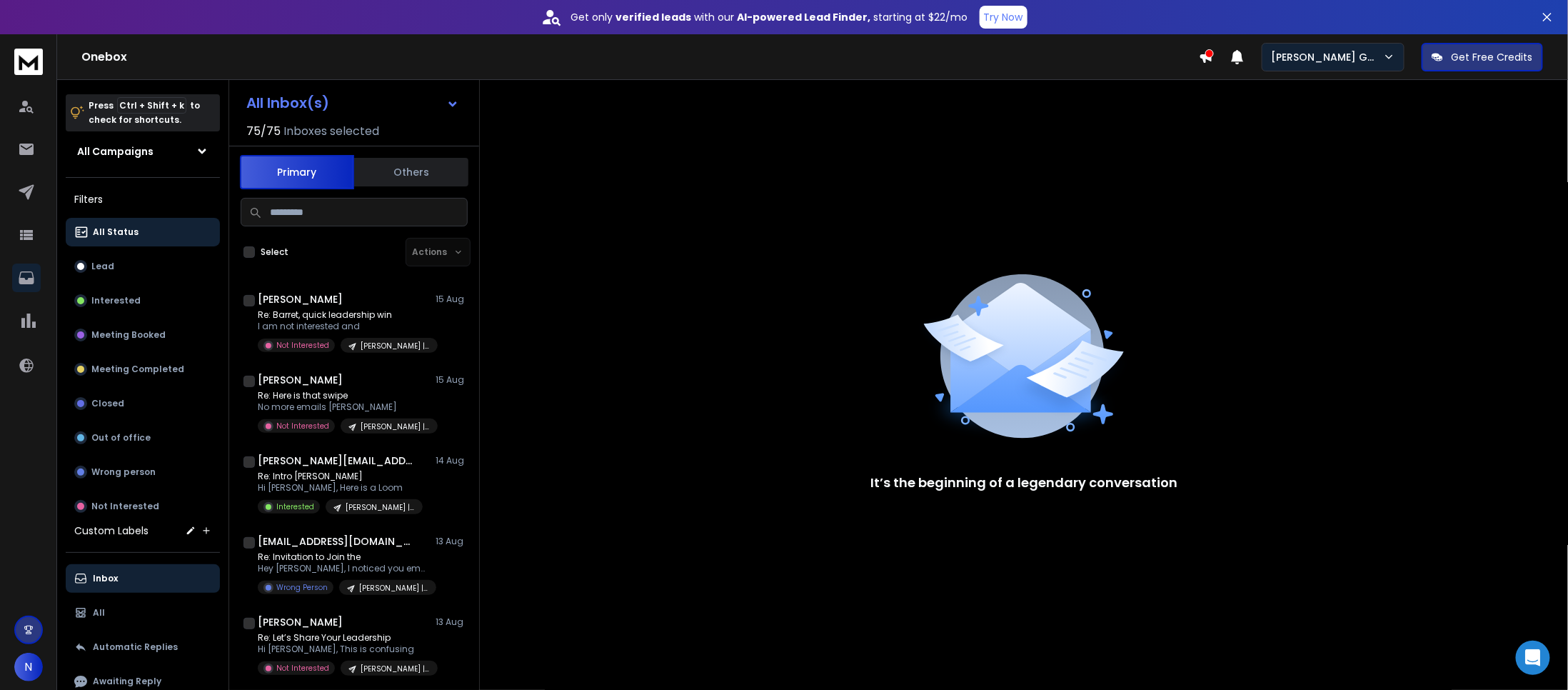
click at [1345, 50] on p "[PERSON_NAME] Group" at bounding box center [1327, 57] width 112 height 14
click at [1356, 60] on p "[PERSON_NAME] Group" at bounding box center [1327, 57] width 112 height 14
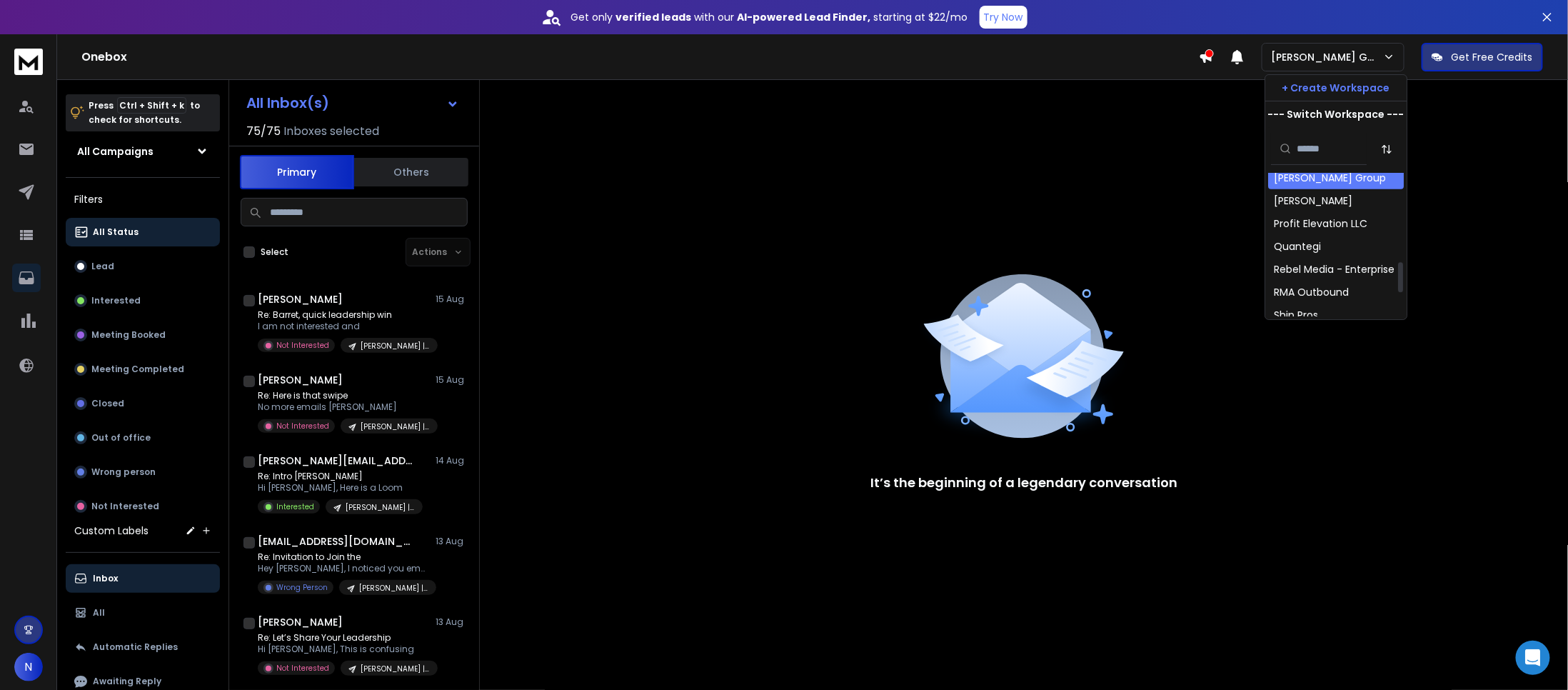
scroll to position [429, 0]
click at [1335, 240] on div "RMA Outbound" at bounding box center [1311, 240] width 75 height 14
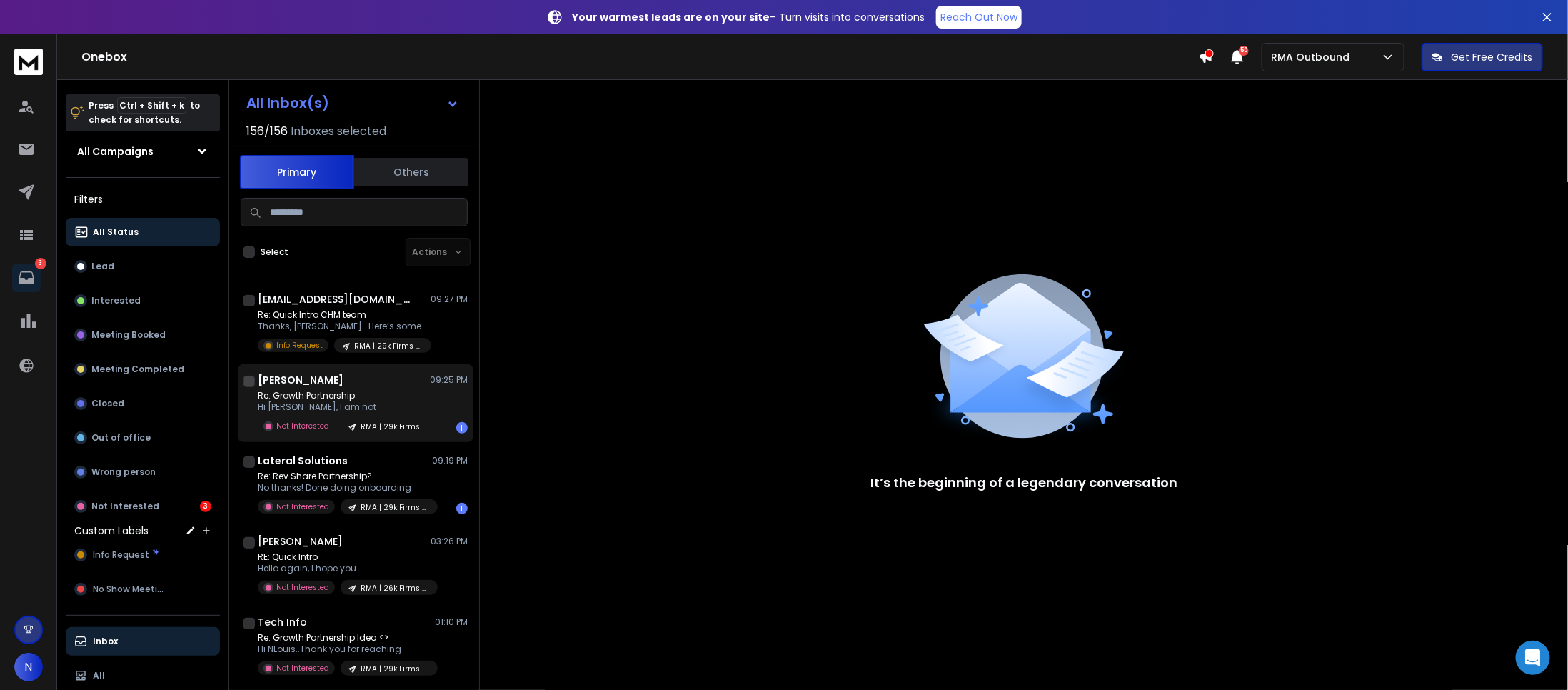
click at [329, 412] on p "Hi [PERSON_NAME], I am not" at bounding box center [343, 407] width 171 height 11
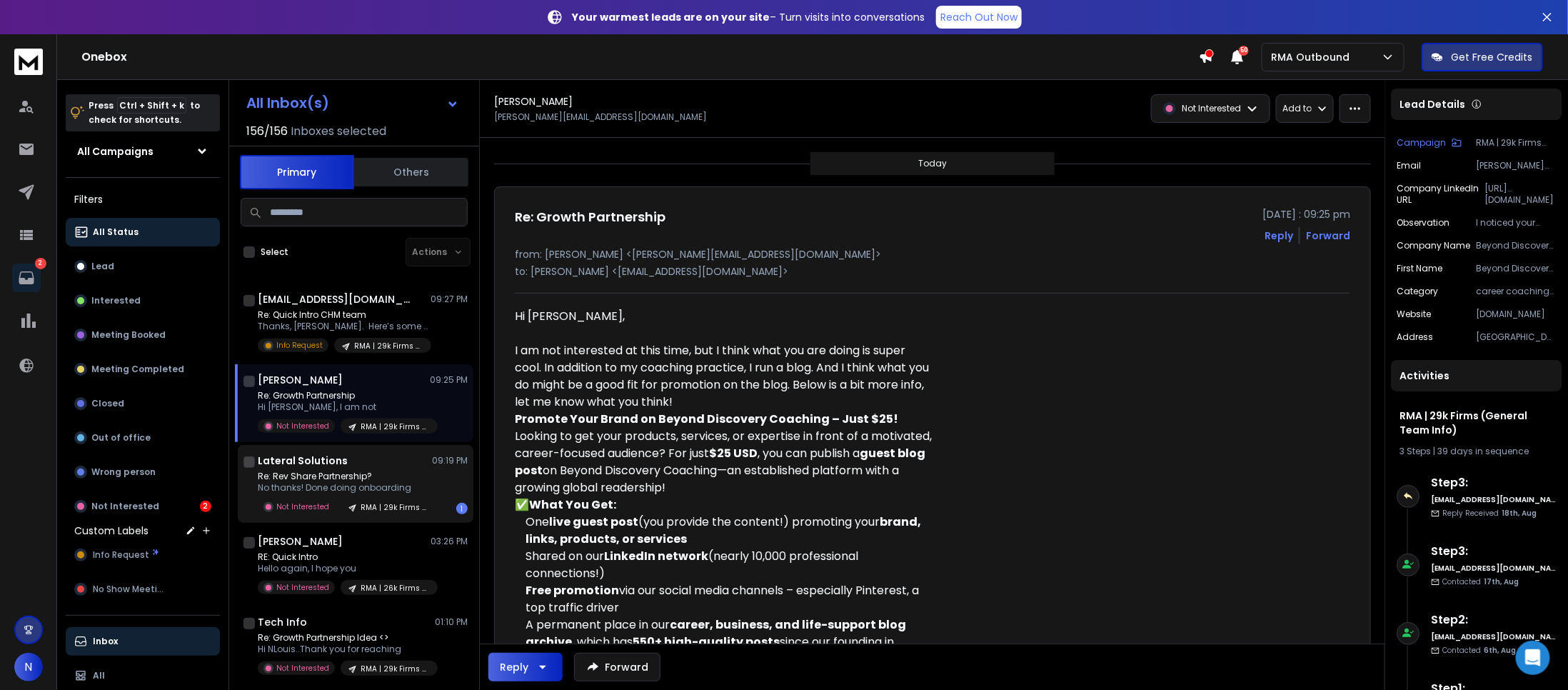
click at [335, 462] on h1 "Lateral Solutions" at bounding box center [303, 461] width 90 height 14
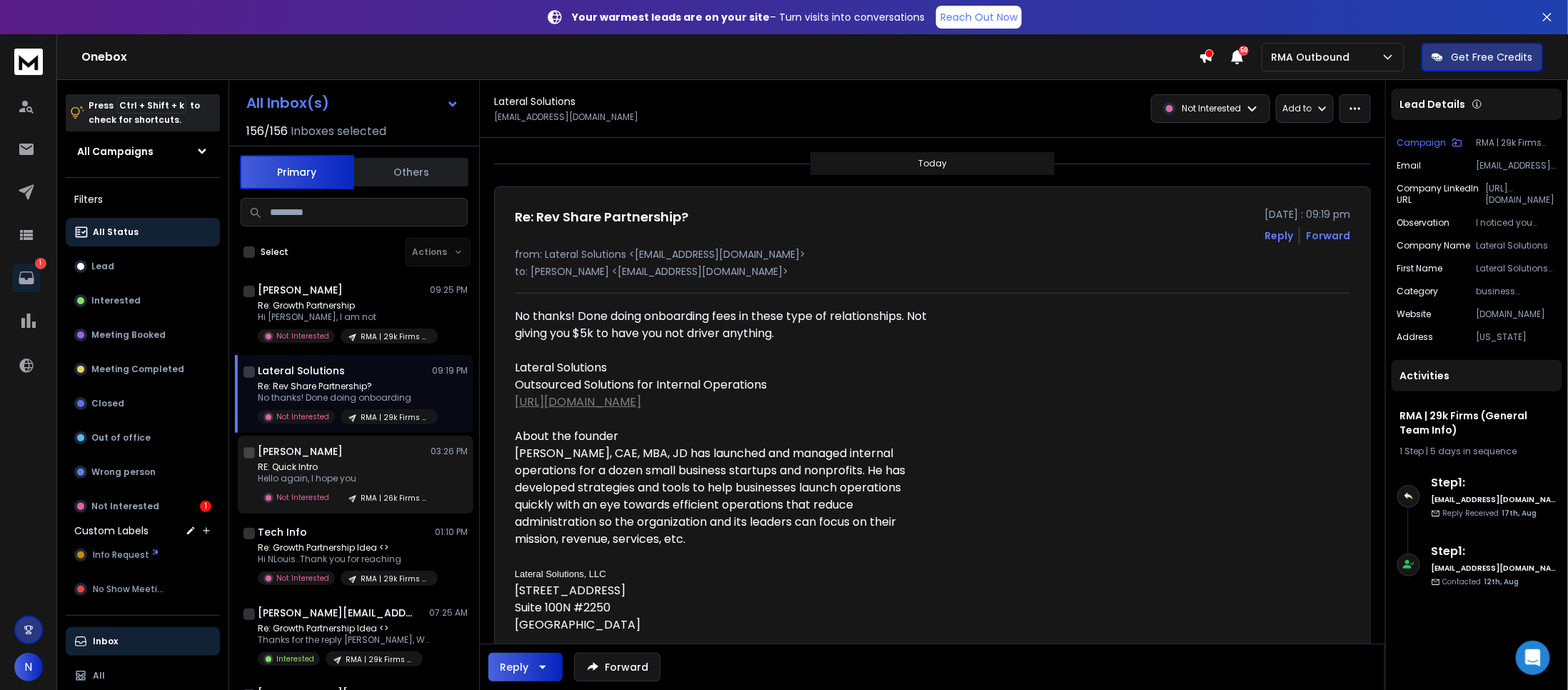
scroll to position [143, 0]
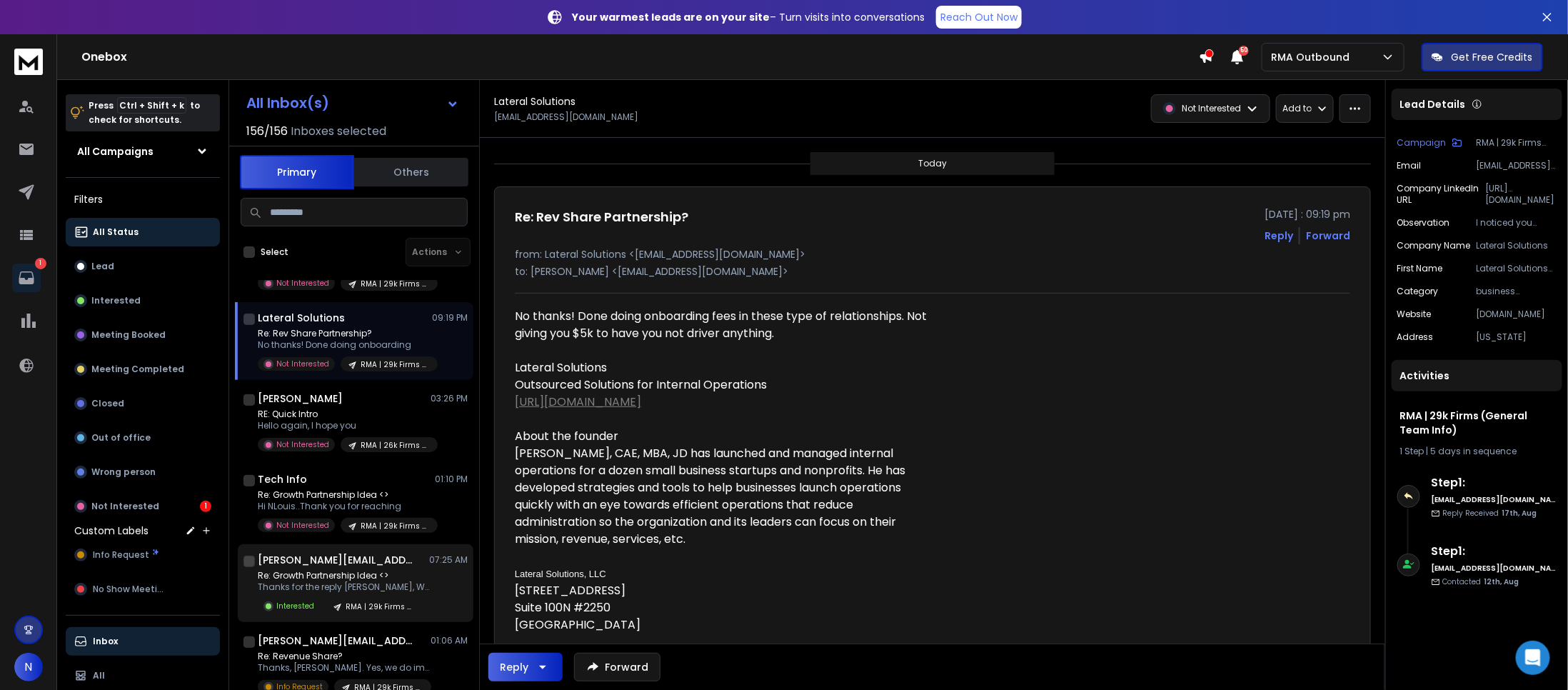
click at [403, 561] on div "[PERSON_NAME][EMAIL_ADDRESS][DOMAIN_NAME] 07:25 AM" at bounding box center [363, 560] width 210 height 14
click at [404, 561] on div "[PERSON_NAME][EMAIL_ADDRESS][DOMAIN_NAME] 07:25 AM" at bounding box center [363, 560] width 210 height 14
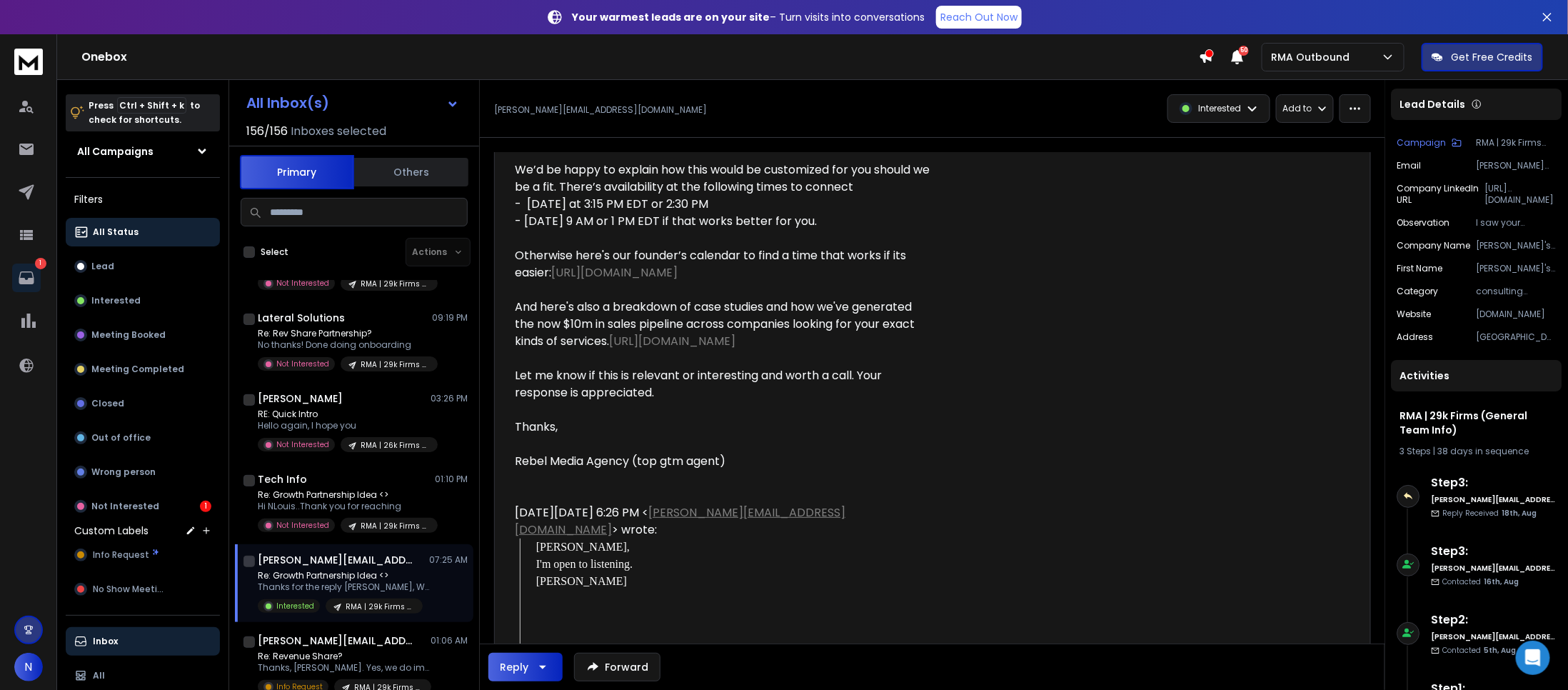
scroll to position [857, 0]
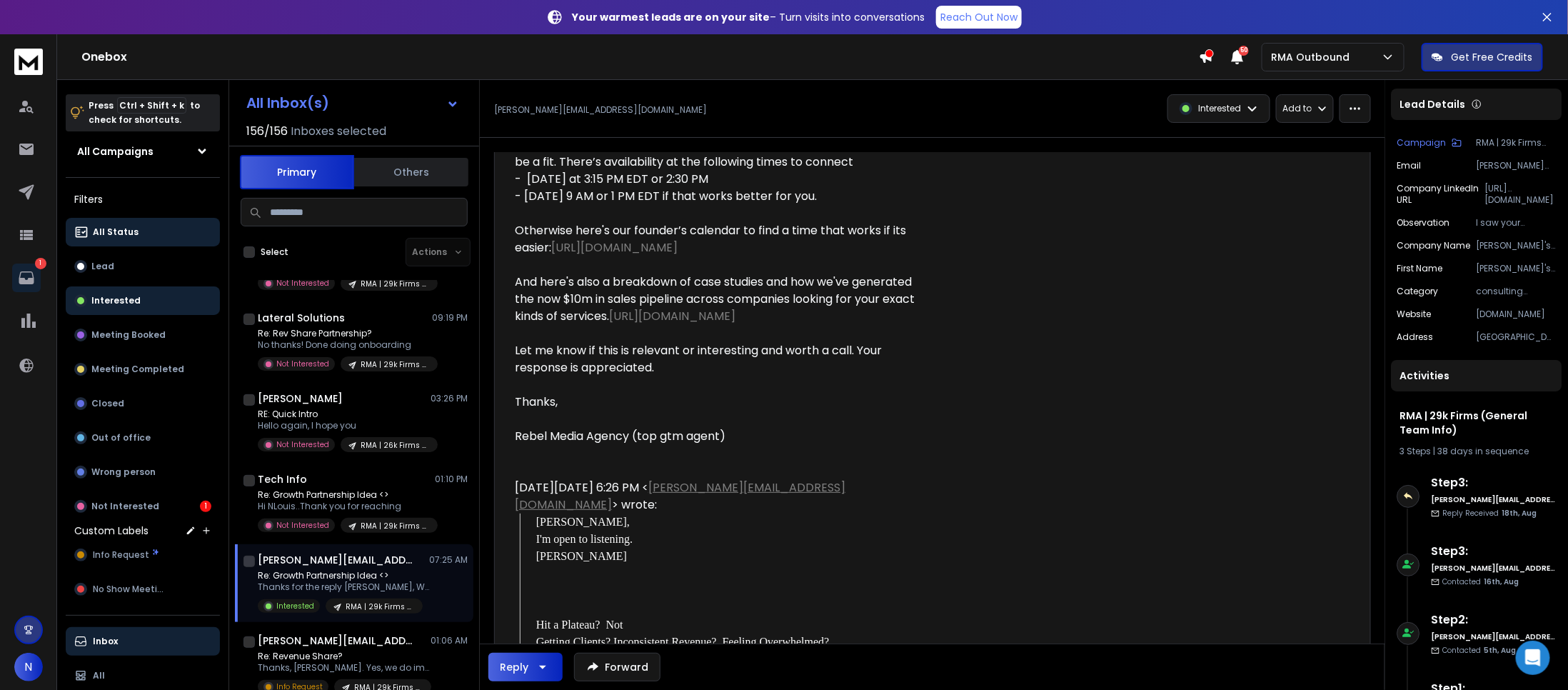
click at [112, 301] on p "Interested" at bounding box center [116, 301] width 49 height 11
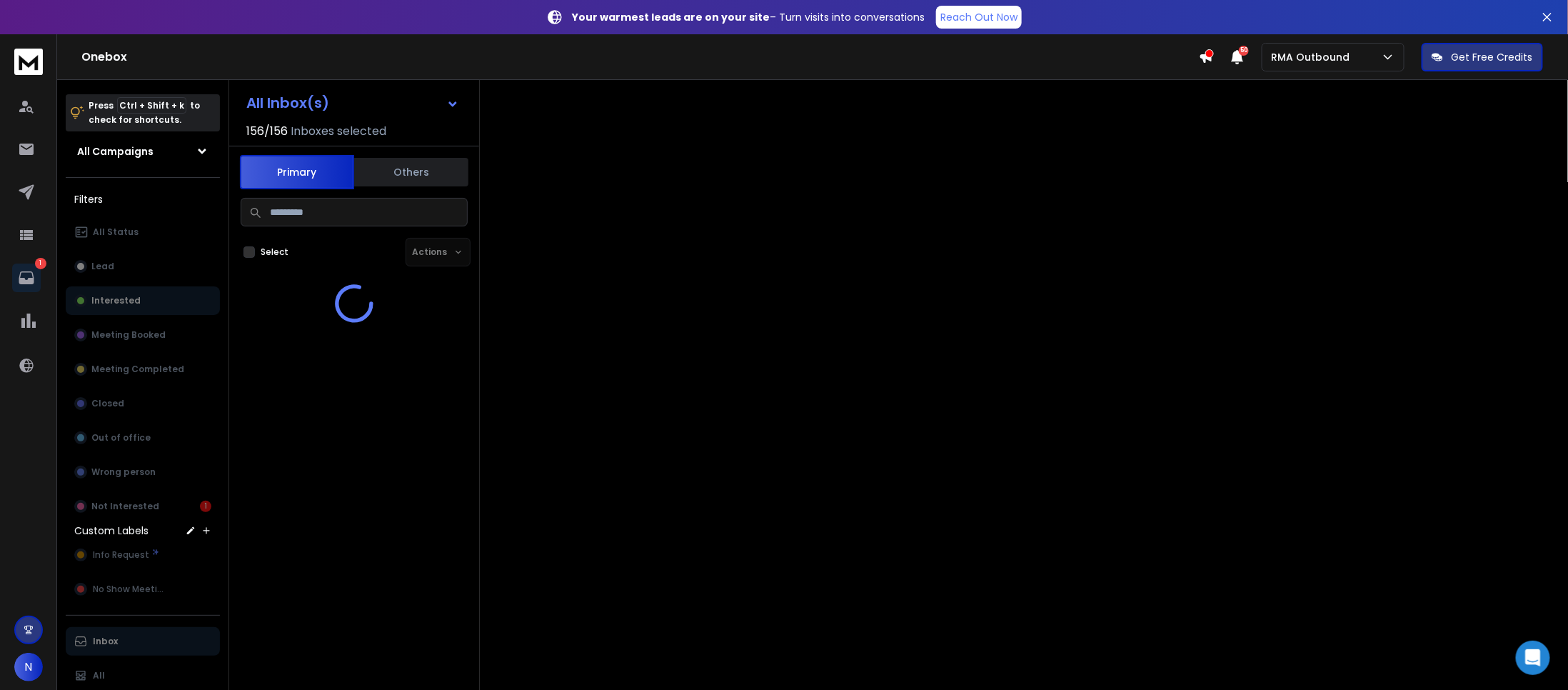
scroll to position [0, 0]
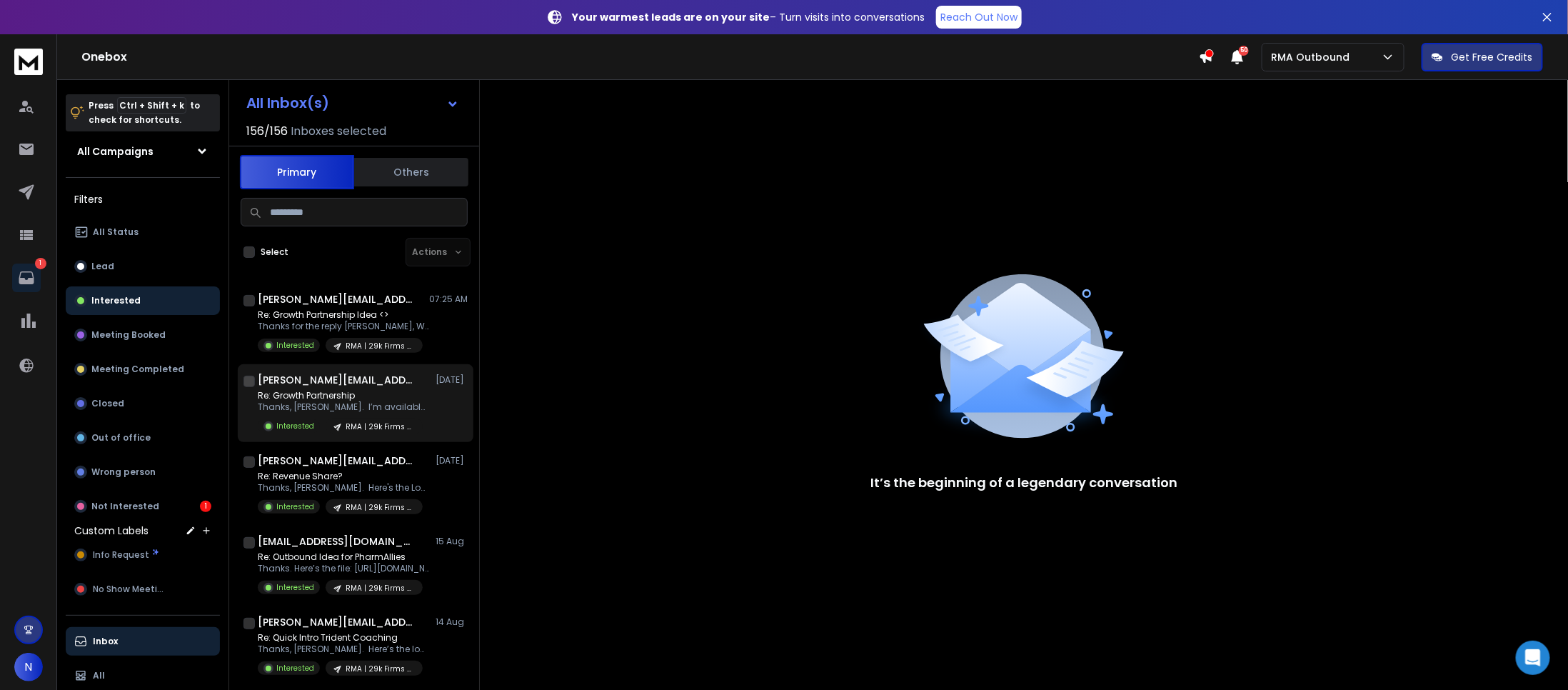
click at [402, 388] on div "[PERSON_NAME][EMAIL_ADDRESS][DOMAIN_NAME] [DATE] Re: Growth Partnership Thanks,…" at bounding box center [363, 403] width 210 height 60
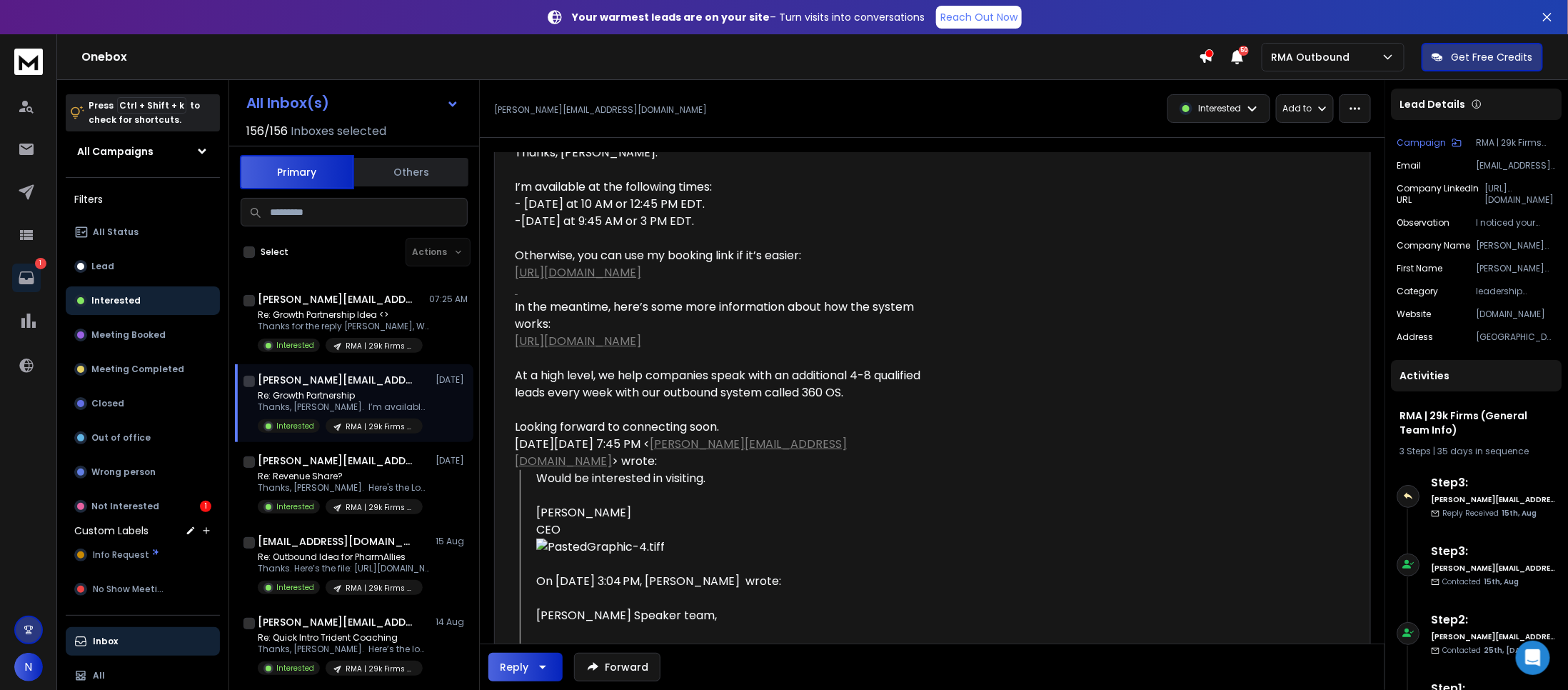
scroll to position [877, 0]
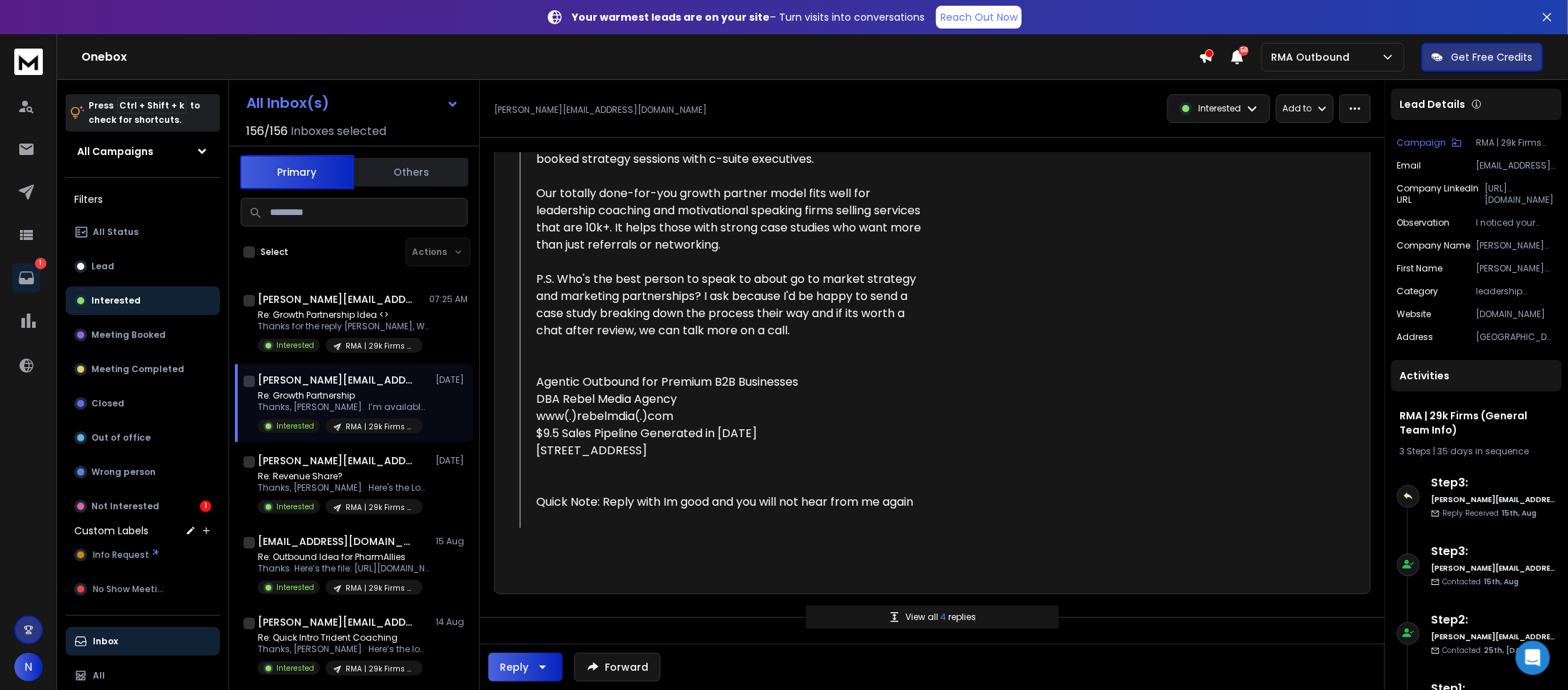
click at [987, 608] on div "View all 4 replies" at bounding box center [933, 617] width 252 height 23
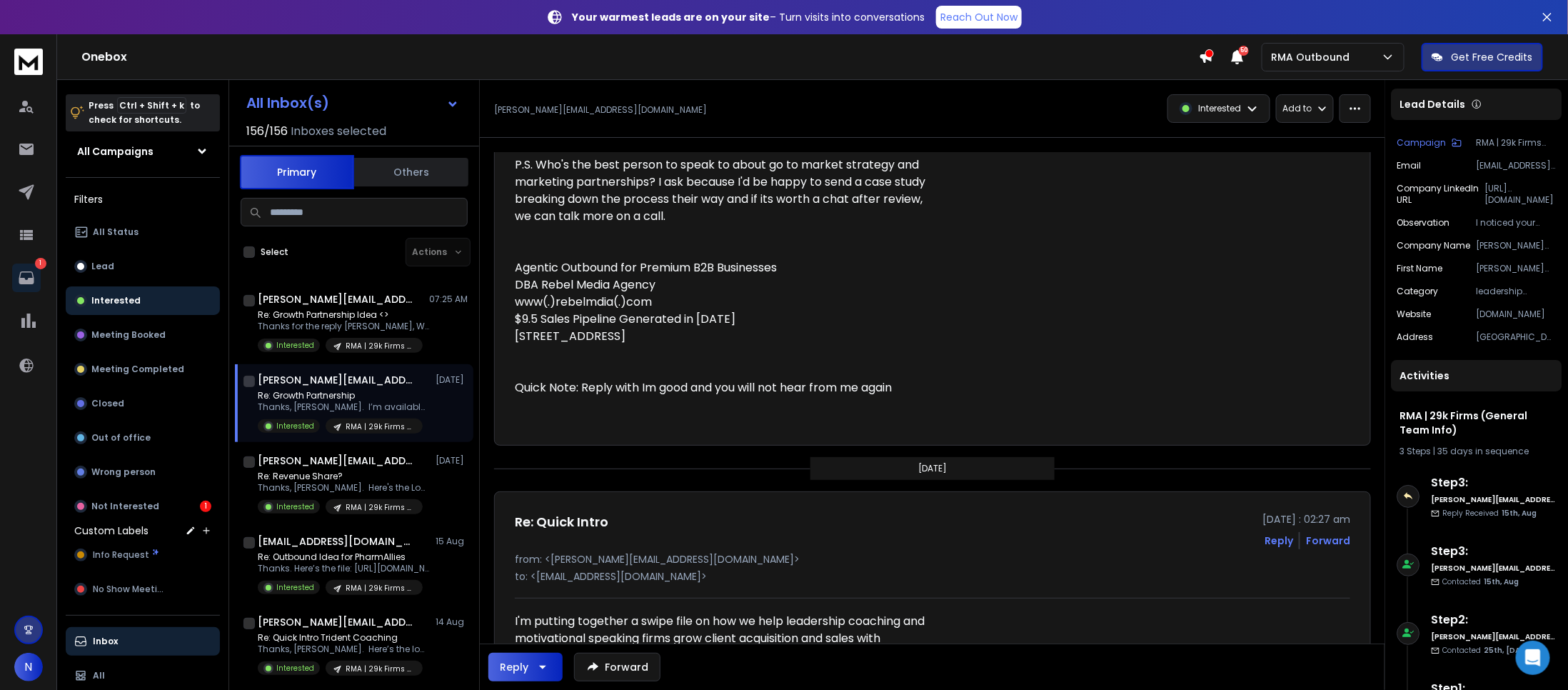
scroll to position [3317, 0]
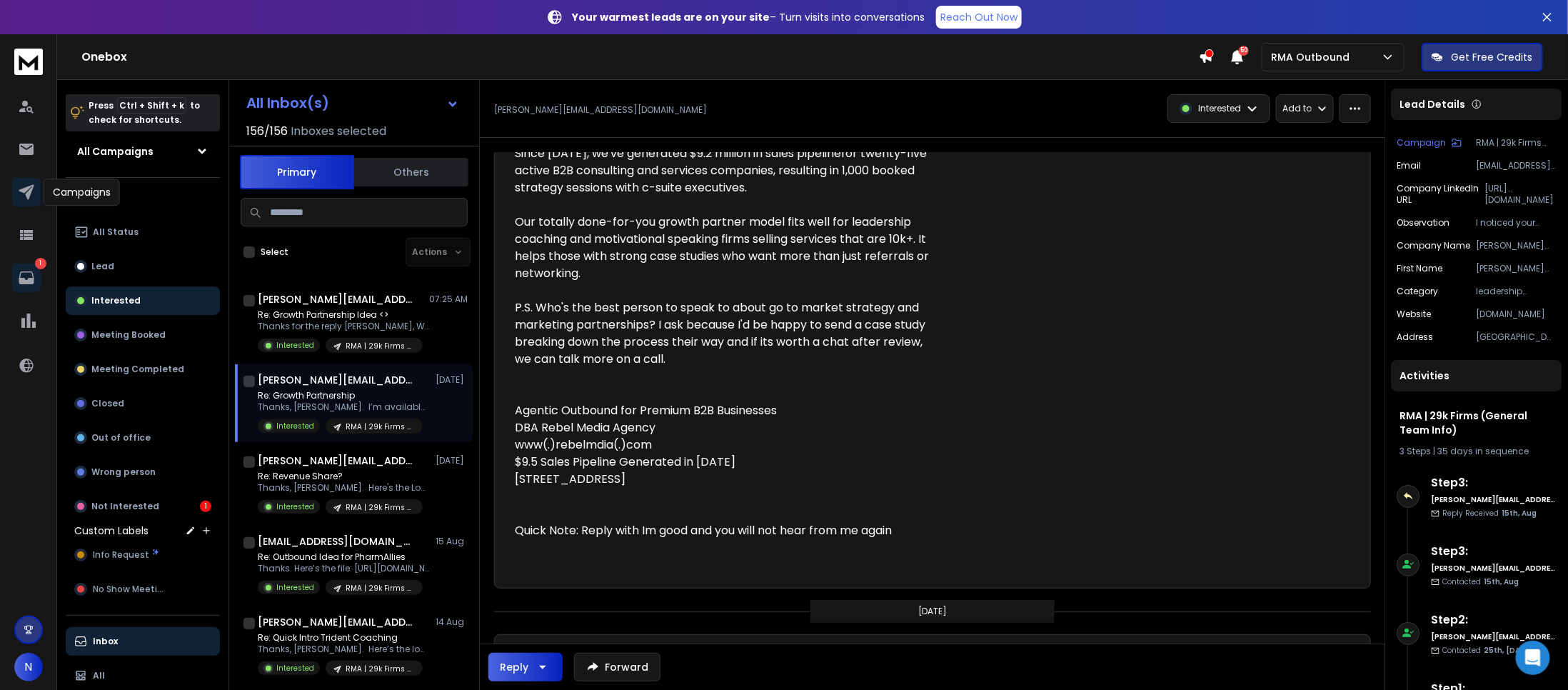
click at [18, 201] on link at bounding box center [27, 192] width 29 height 29
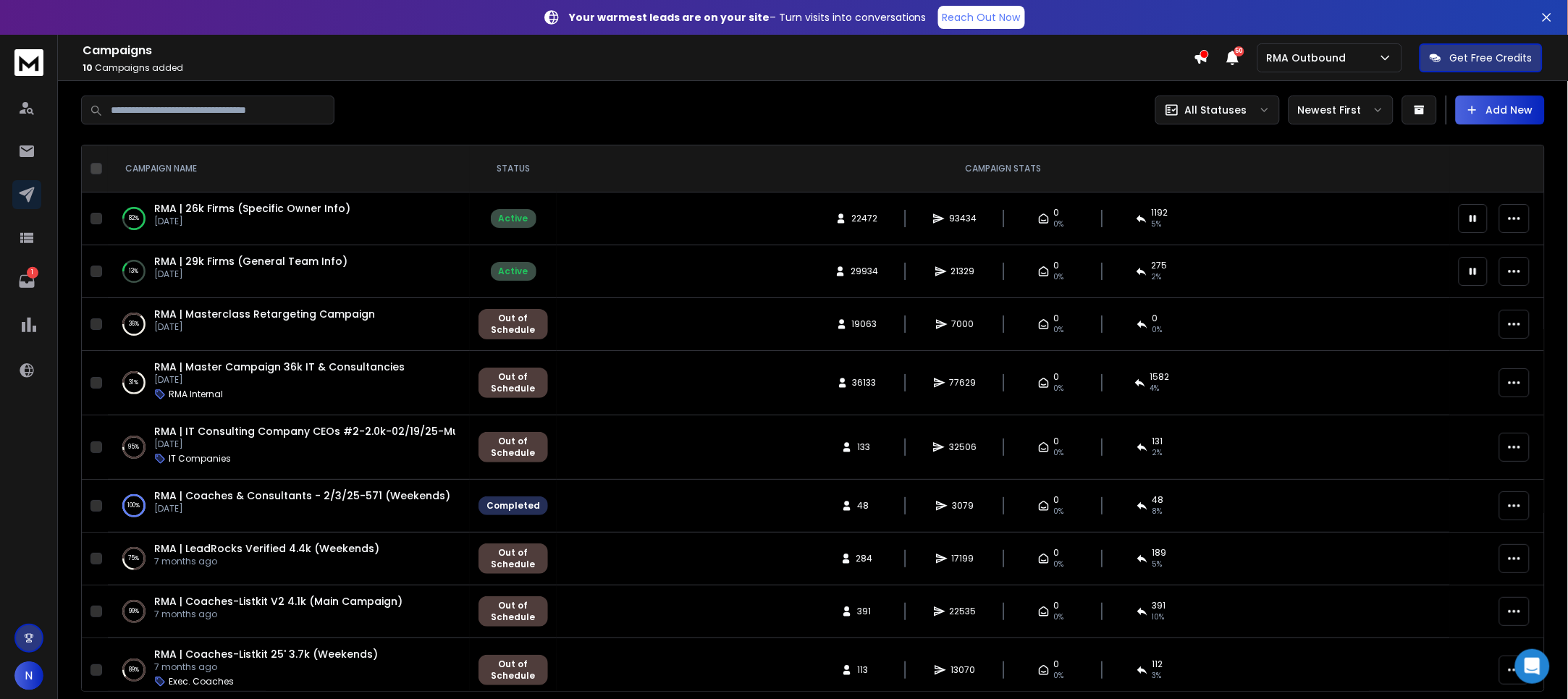
click at [271, 201] on span "RMA | 26k Firms (Specific Owner Info)" at bounding box center [252, 209] width 196 height 15
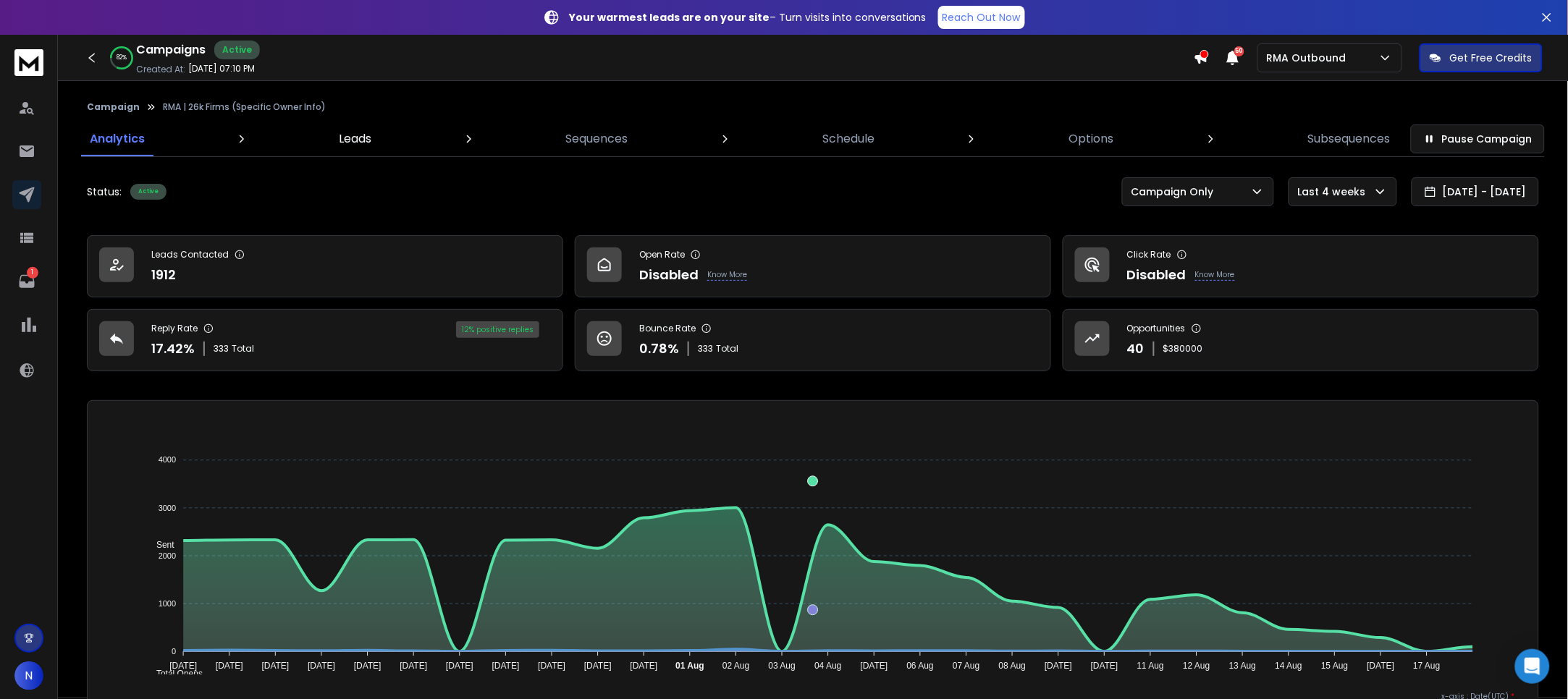
click at [343, 138] on p "Leads" at bounding box center [355, 138] width 33 height 17
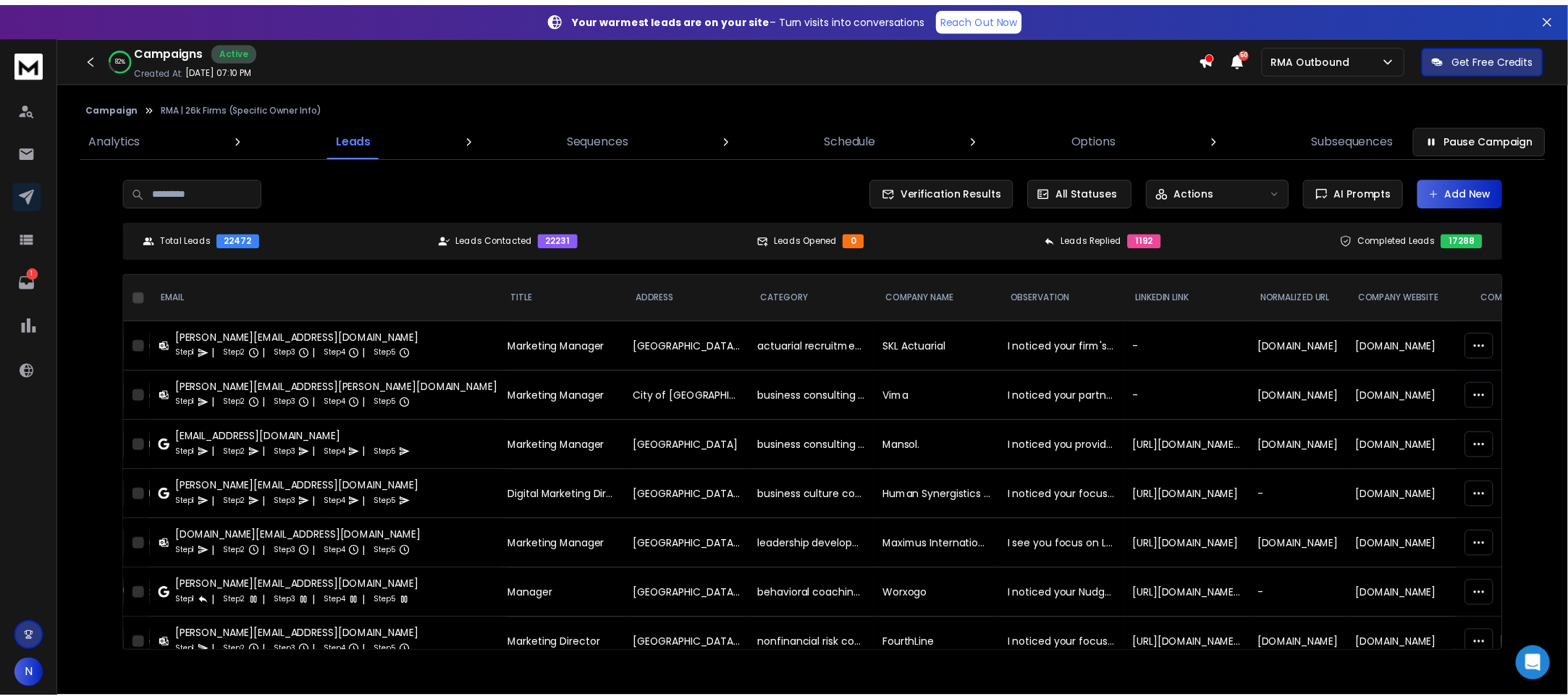
scroll to position [0, 694]
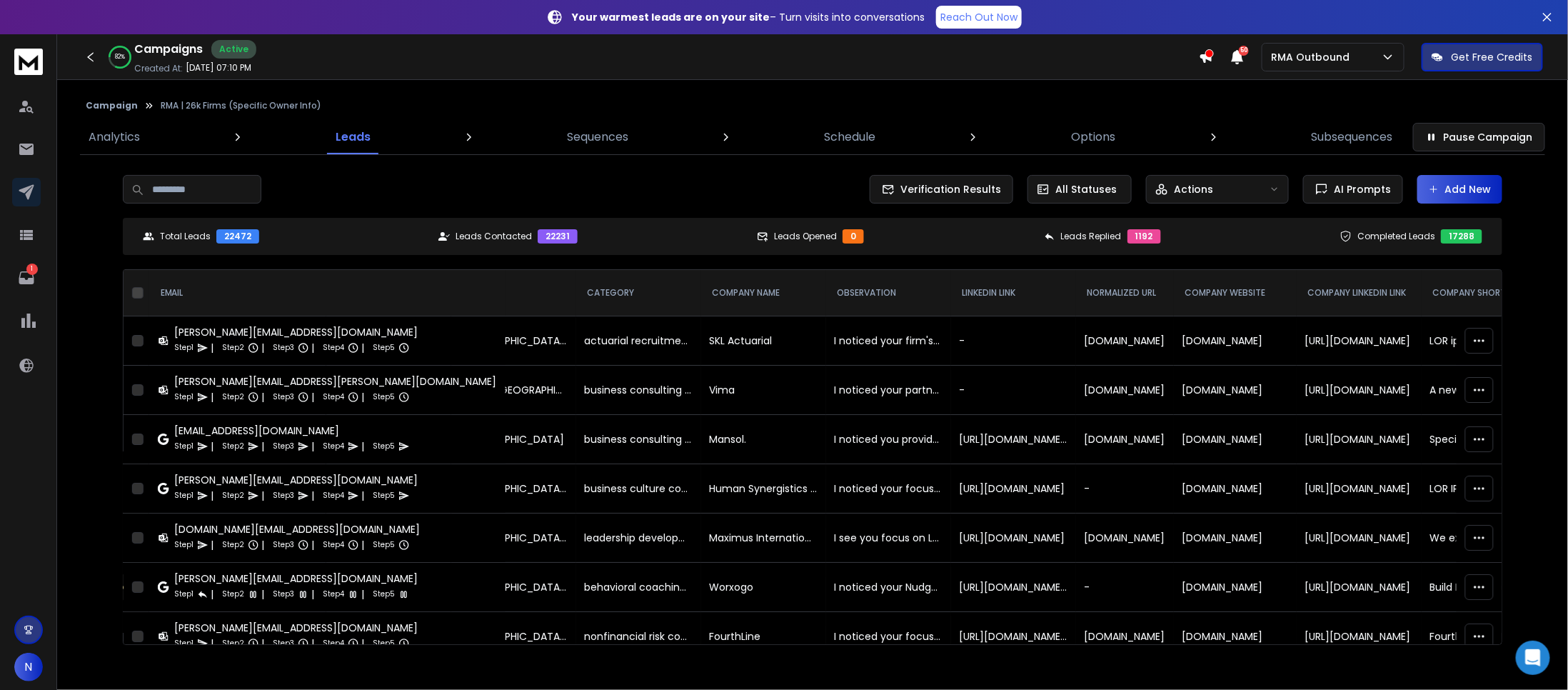
click at [1261, 655] on div "Your warmest leads are on your site – Turn visits into conversations Reach Out …" at bounding box center [784, 345] width 1568 height 690
click at [581, 142] on p "Sequences" at bounding box center [597, 137] width 61 height 17
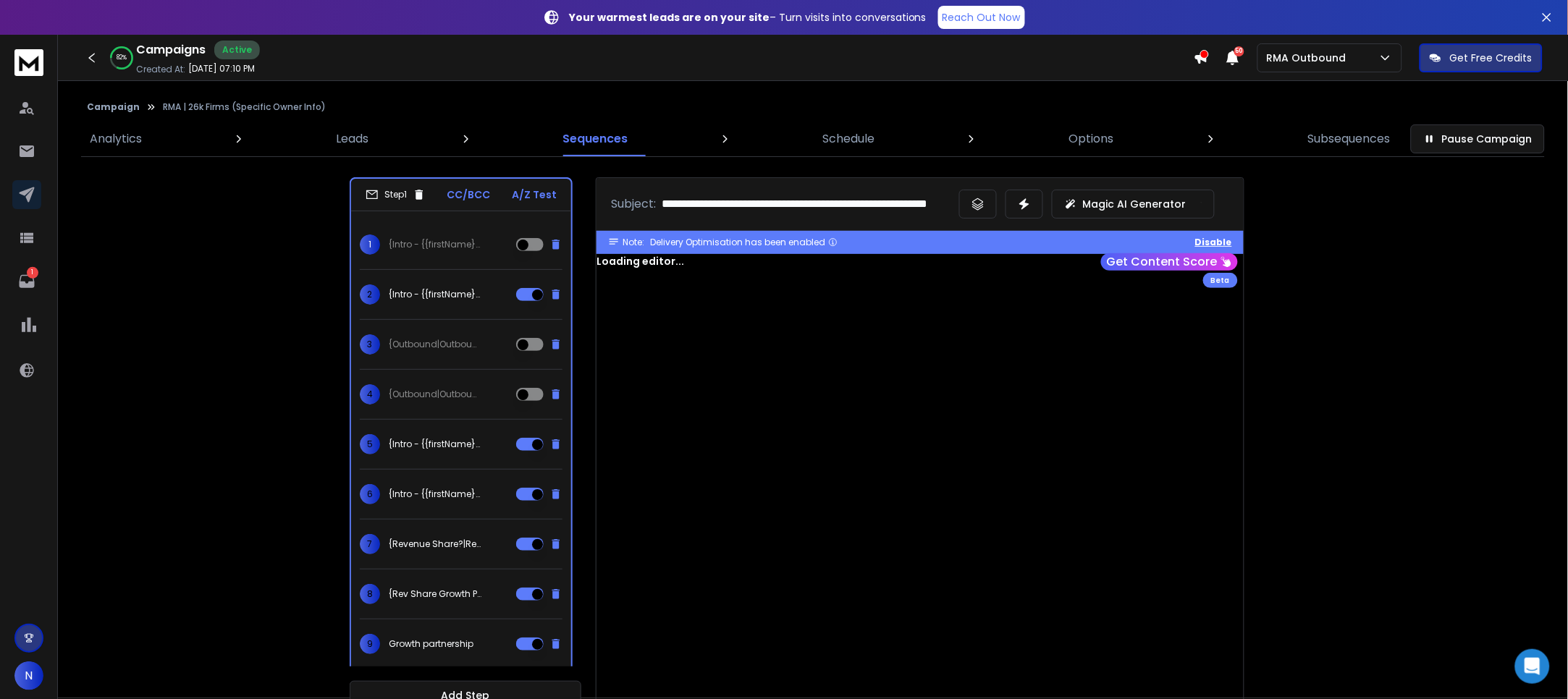
click at [384, 142] on div "Analytics Leads Sequences Schedule Options Subsequences" at bounding box center [739, 138] width 1318 height 35
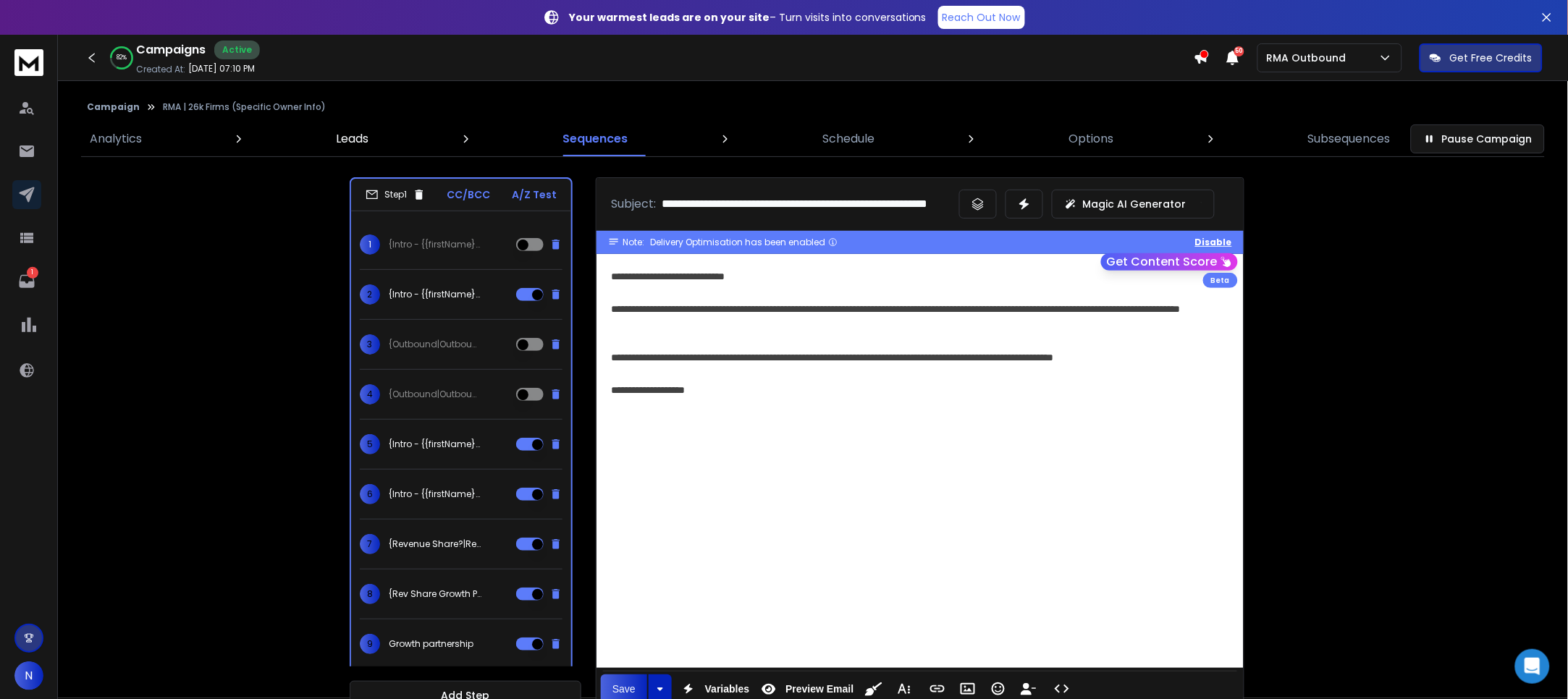
click at [350, 149] on link "Leads" at bounding box center [351, 138] width 50 height 35
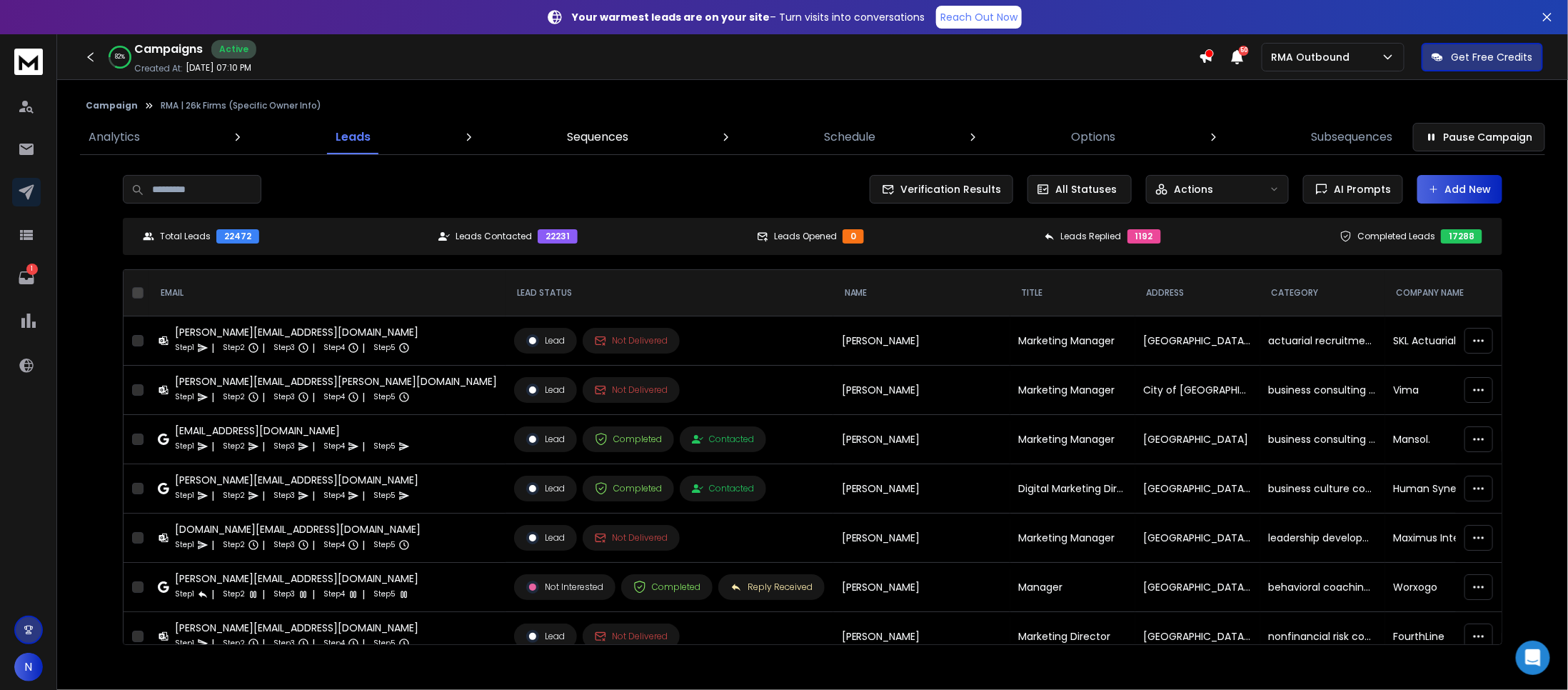
click at [609, 138] on p "Sequences" at bounding box center [597, 137] width 61 height 17
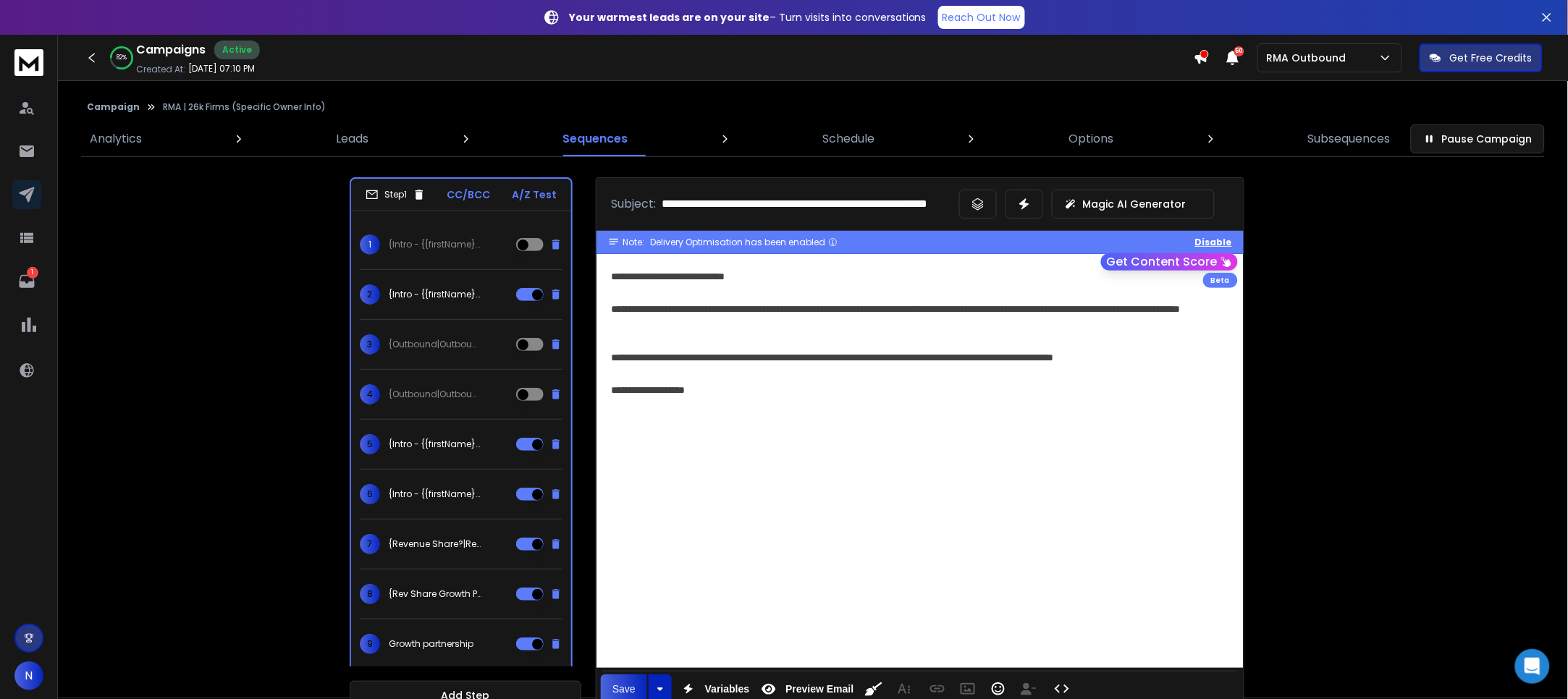
click at [443, 439] on p "{Intro - {{firstName}}|Quick Intro|Quick Intro {{firstName}}}" at bounding box center [435, 444] width 93 height 11
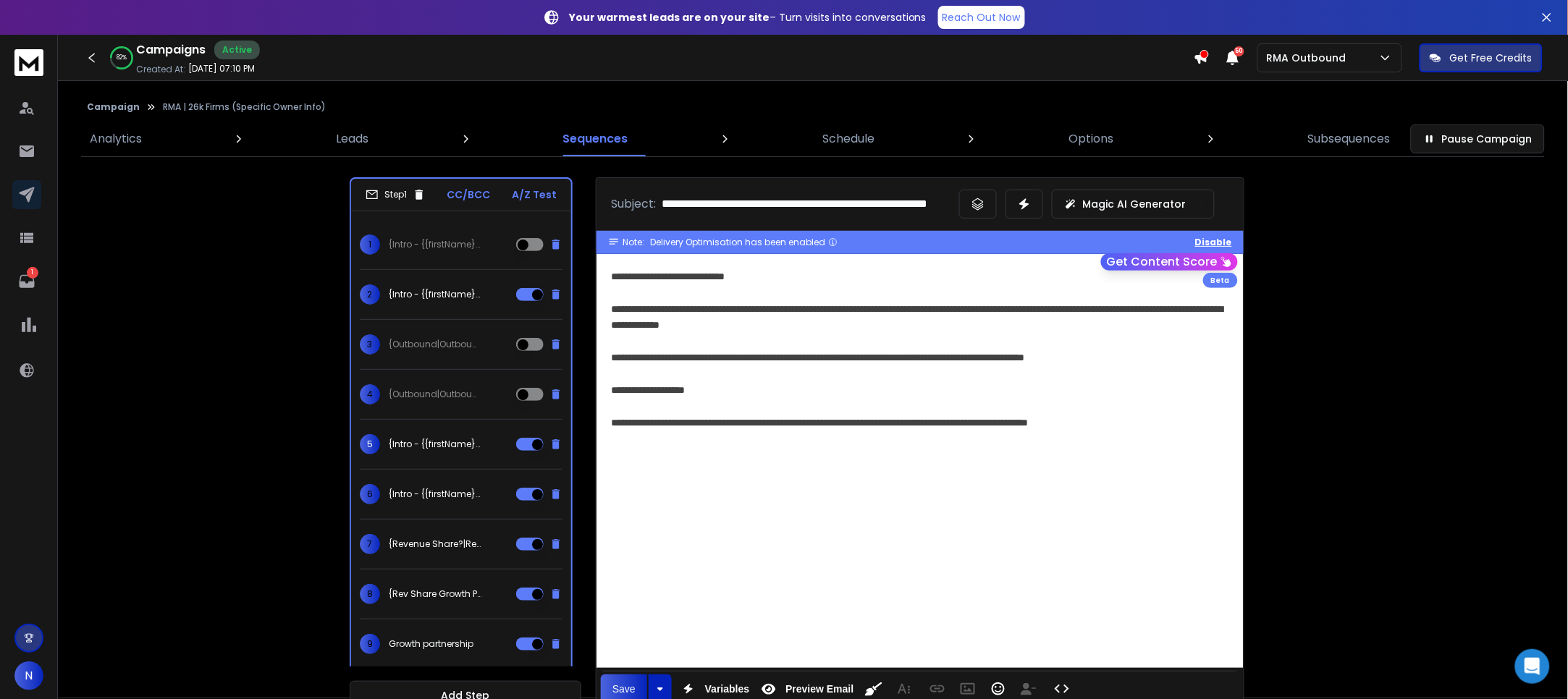
click at [444, 490] on p "{Intro - {{firstName}}|Quick Intro|Quick Intro {{firstName}}}" at bounding box center [435, 494] width 93 height 11
click at [443, 527] on div "7 {Revenue Share?|Rev Share?|Rev Share Partnership?}" at bounding box center [460, 544] width 203 height 50
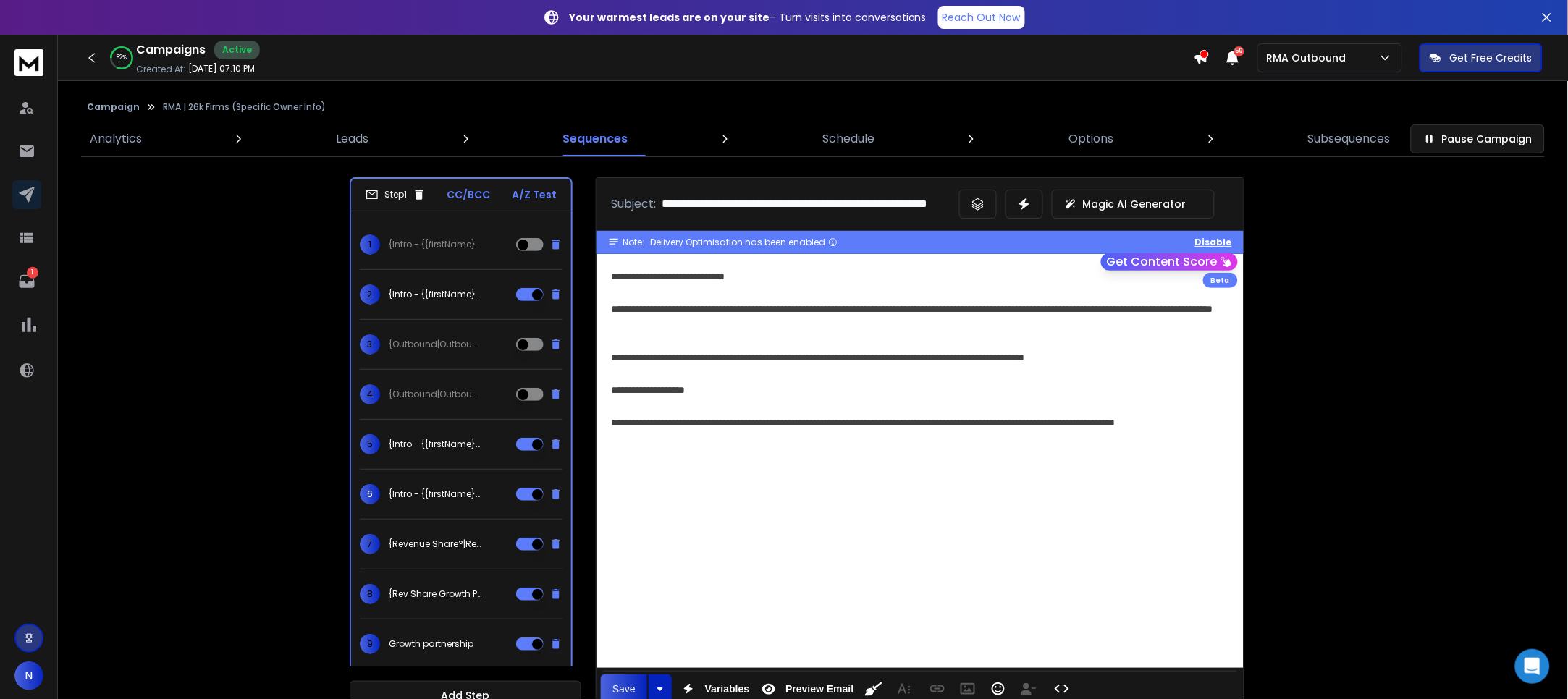
click at [443, 527] on div "7 {Revenue Share?|Rev Share?|Rev Share Partnership?}" at bounding box center [460, 544] width 203 height 50
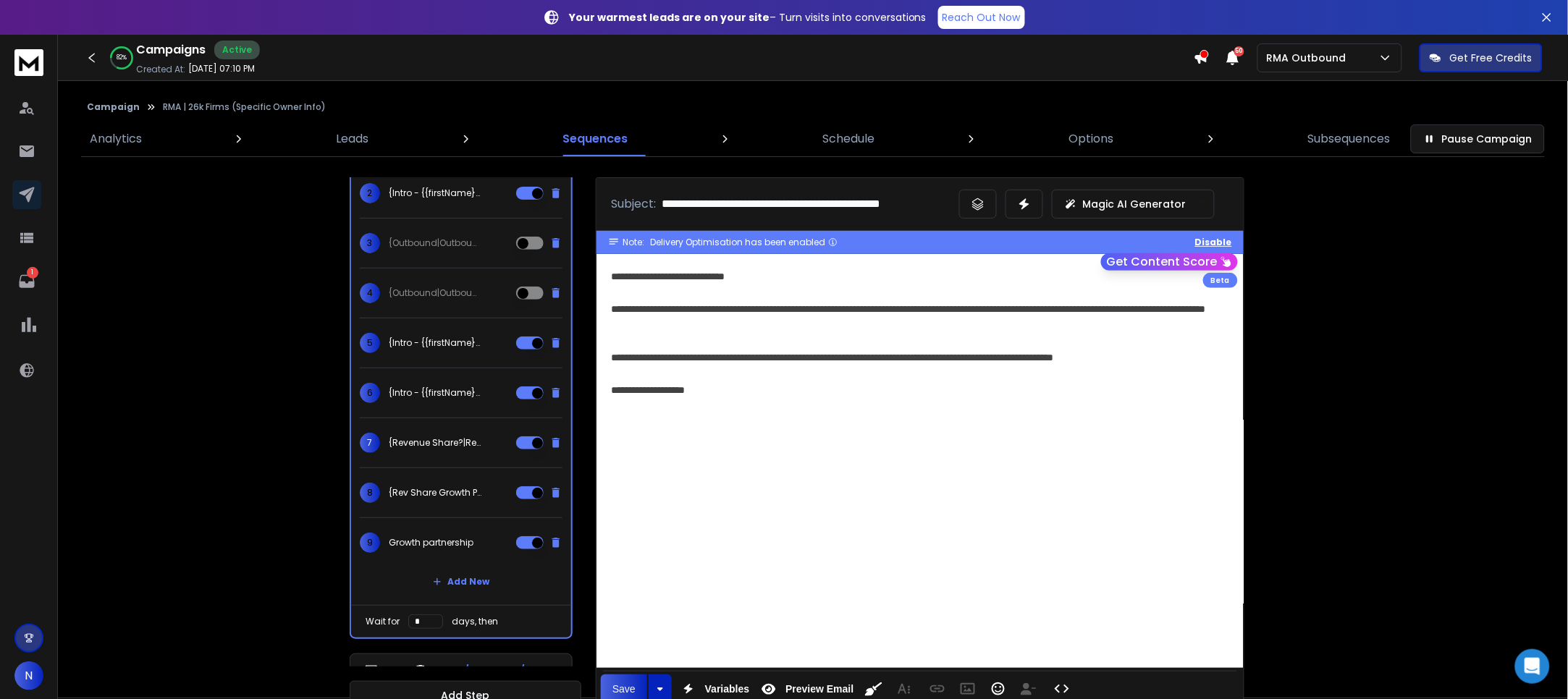
scroll to position [145, 0]
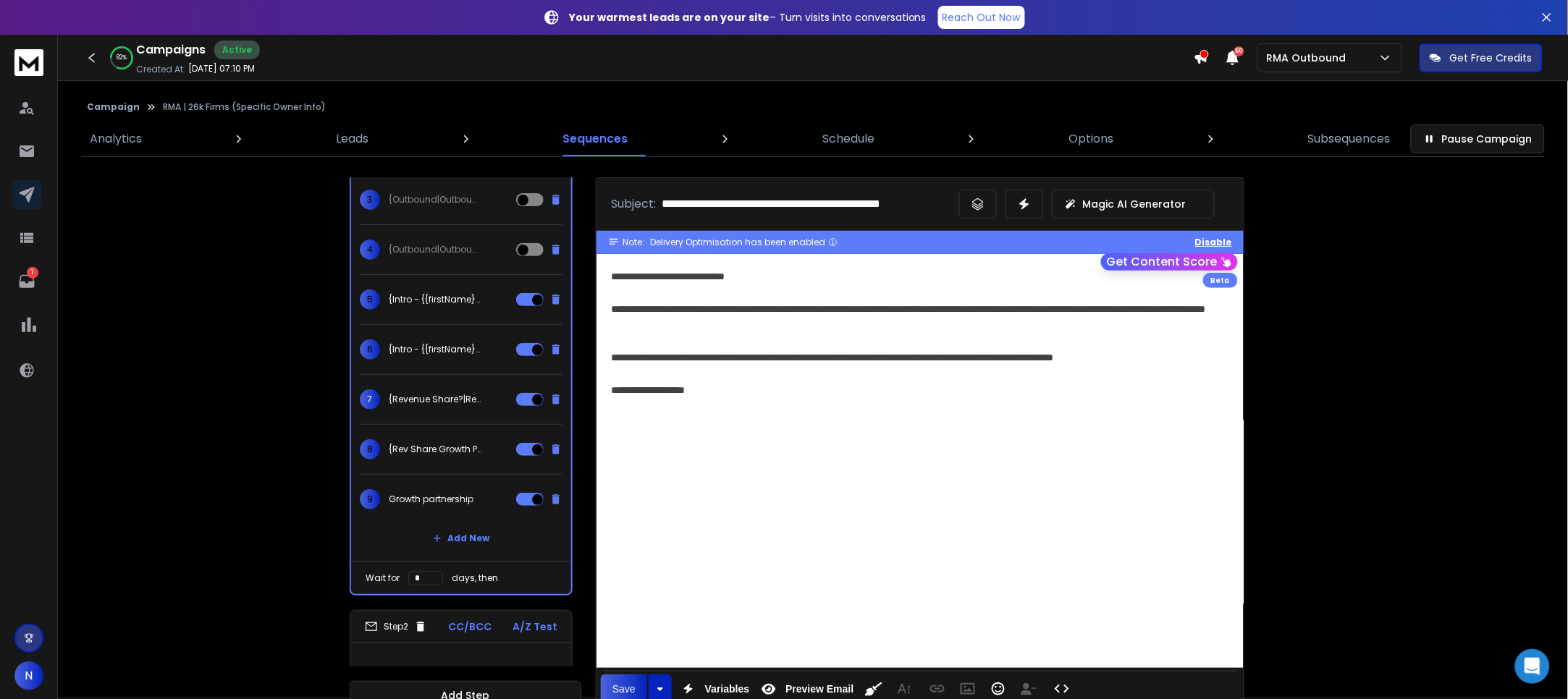
click at [437, 457] on div "8 {Rev Share Growth Partnership?|Rev Share Outbound?|Rev Share Partnership?}" at bounding box center [420, 449] width 121 height 20
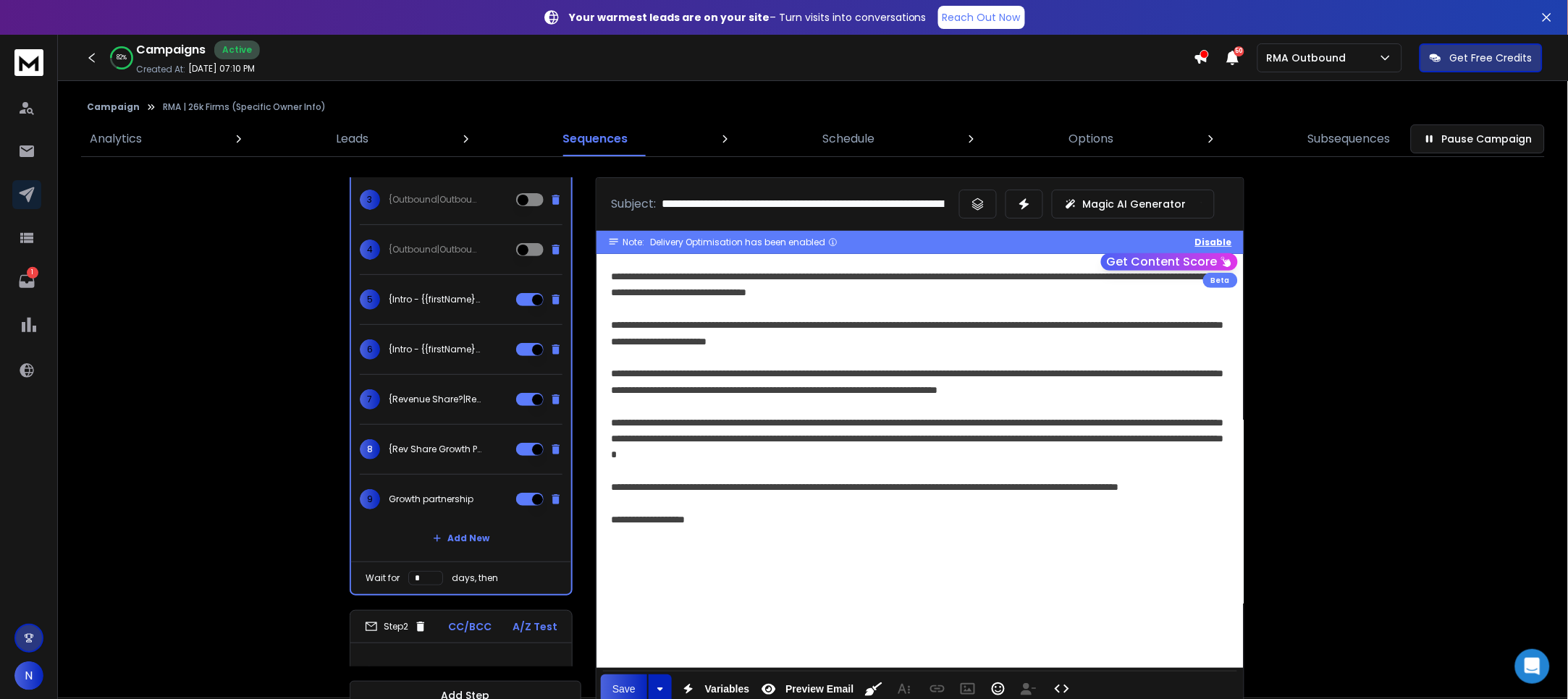
click at [443, 494] on p "Growth partnership" at bounding box center [431, 499] width 85 height 11
type input "**********"
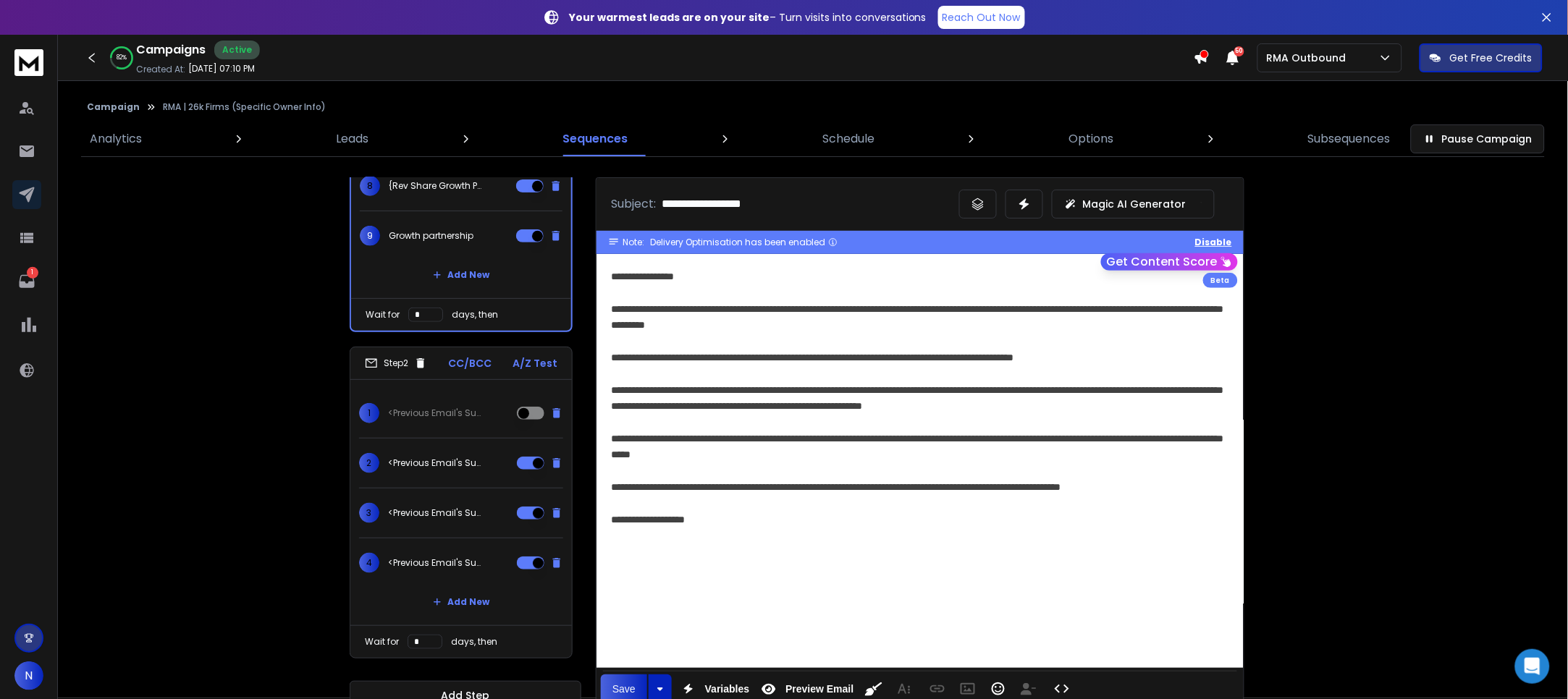
scroll to position [434, 0]
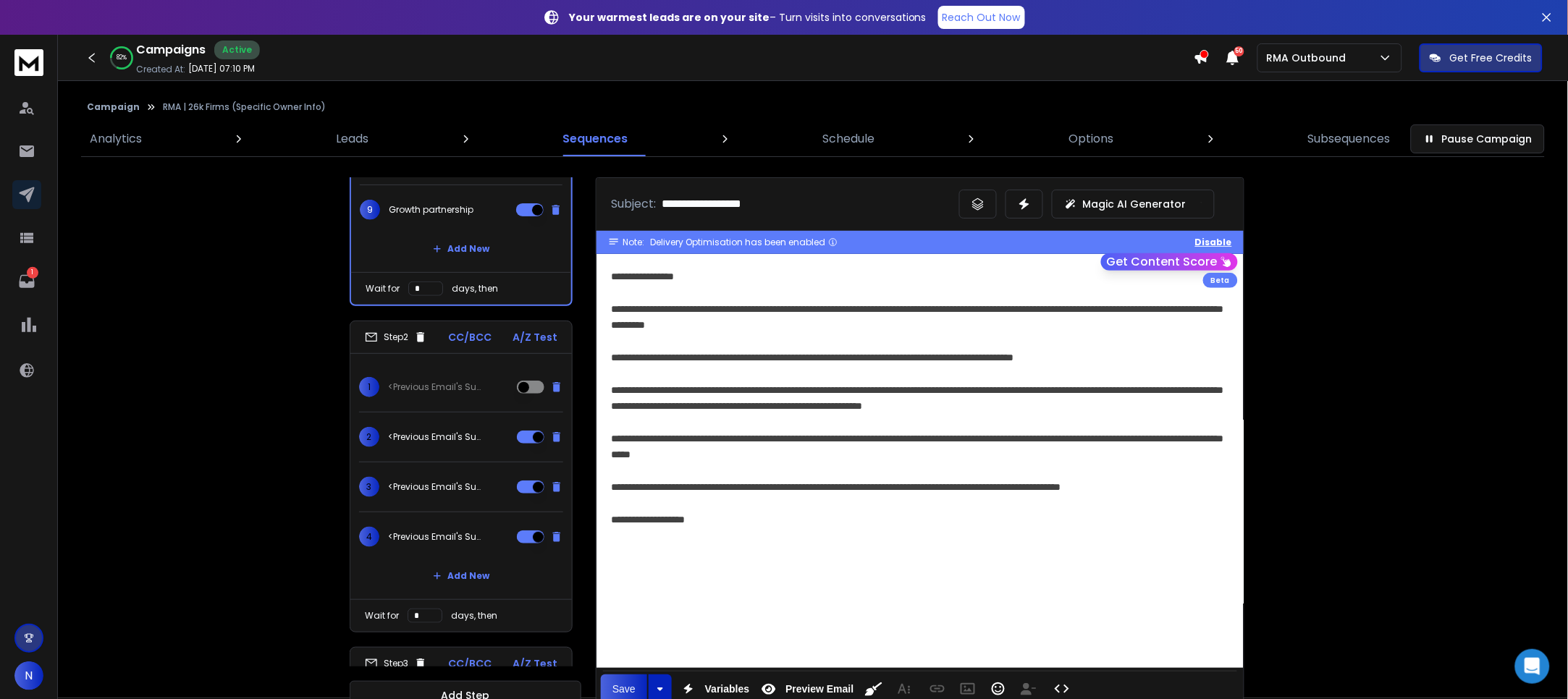
click at [438, 427] on div "2 <Previous Email's Subject>" at bounding box center [420, 437] width 121 height 20
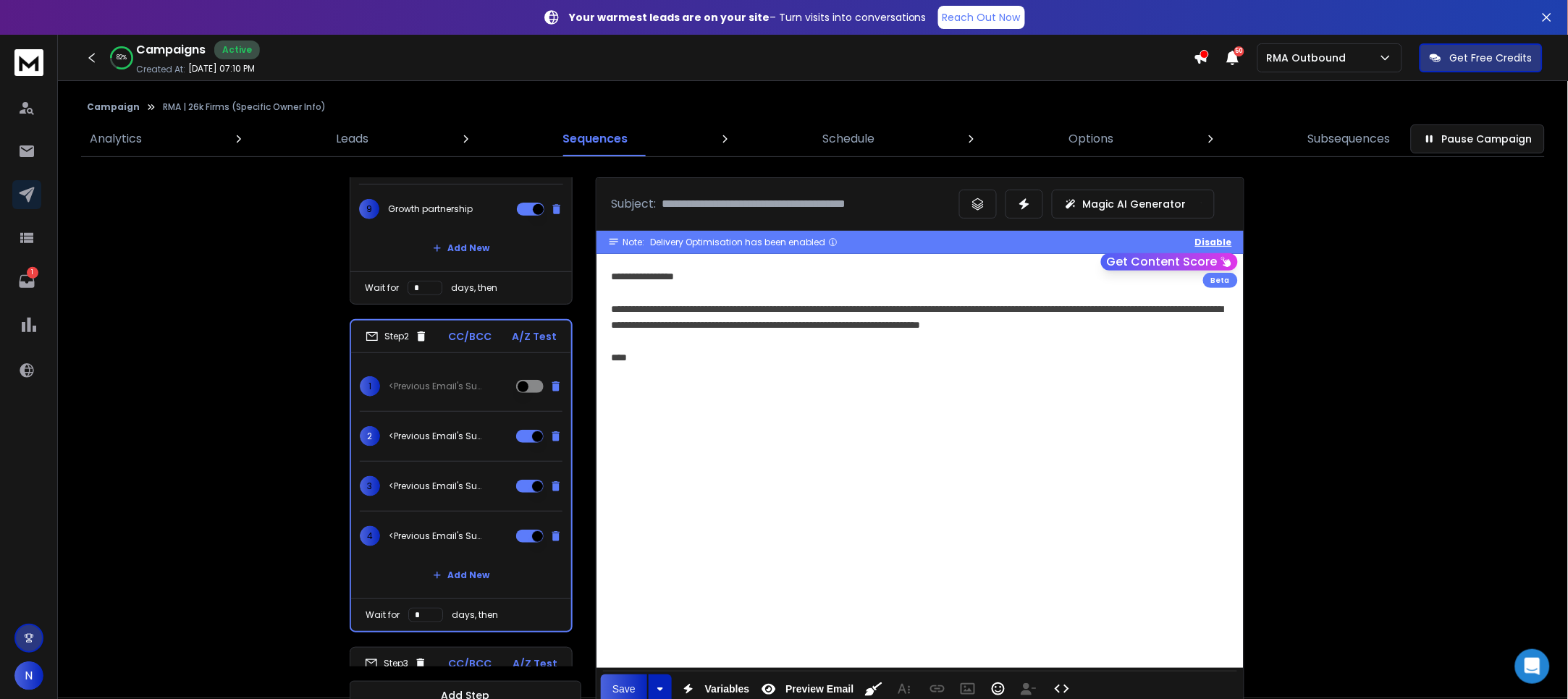
click at [425, 389] on p "<Previous Email's Subject>" at bounding box center [435, 386] width 93 height 11
click at [429, 443] on div "2 <Previous Email's Subject>" at bounding box center [420, 436] width 121 height 20
click at [438, 477] on div "3 <Previous Email's Subject>" at bounding box center [420, 486] width 121 height 20
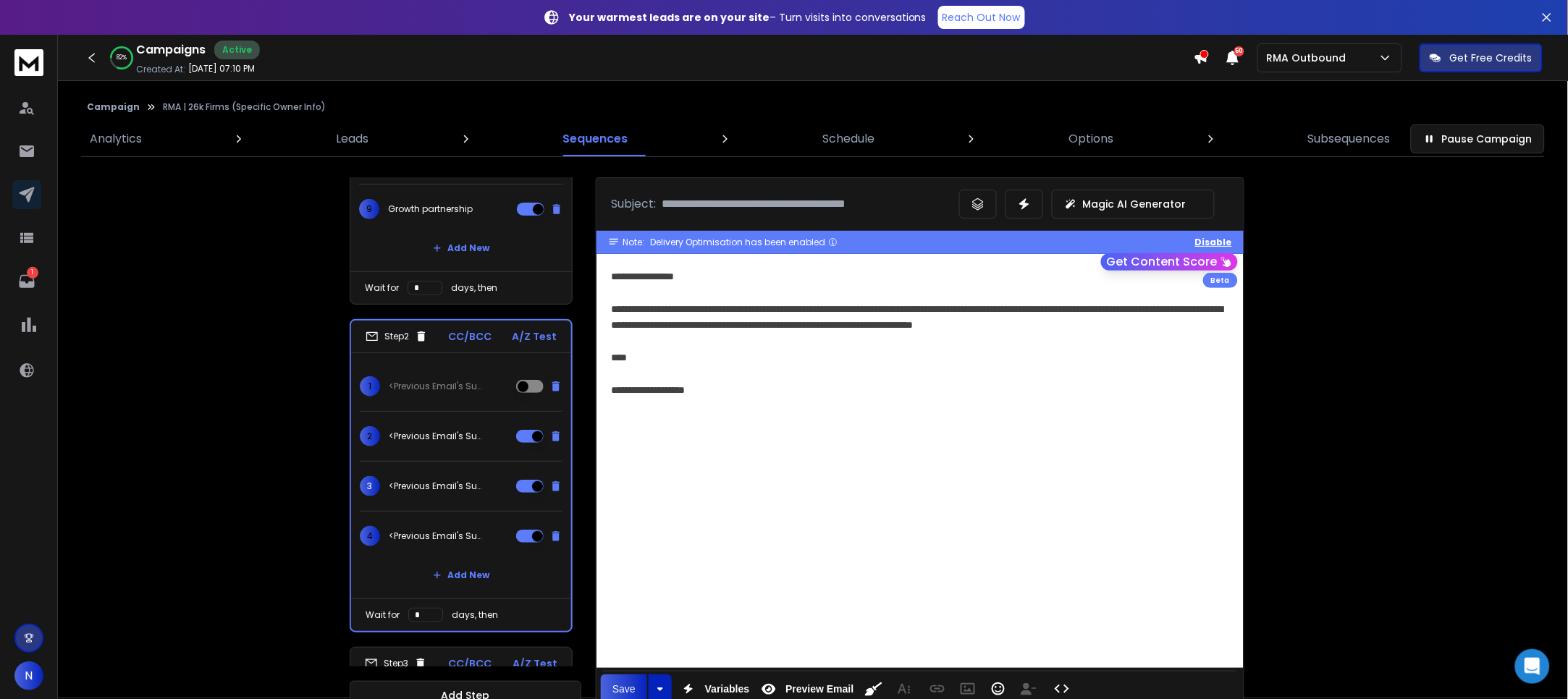
click at [438, 528] on div "4 <Previous Email's Subject>" at bounding box center [420, 536] width 121 height 20
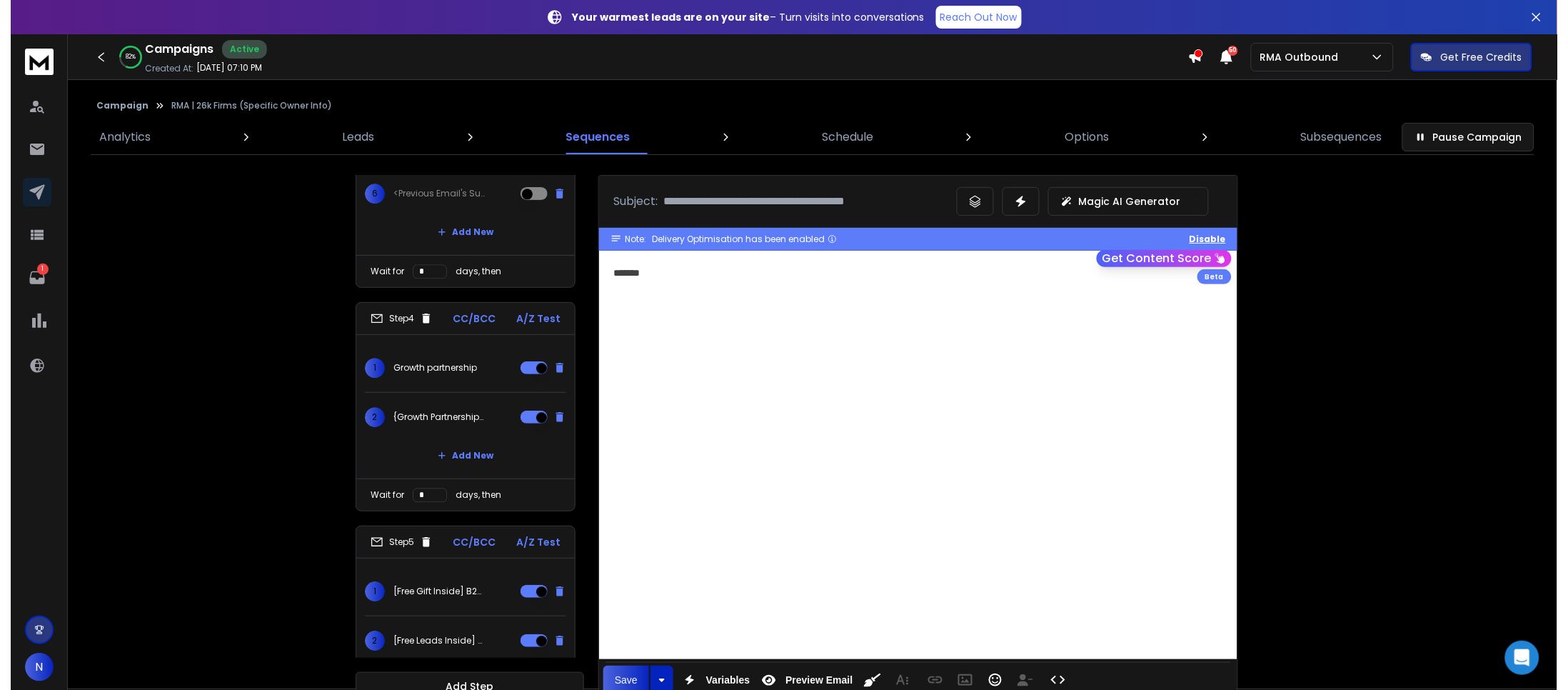
scroll to position [1232, 0]
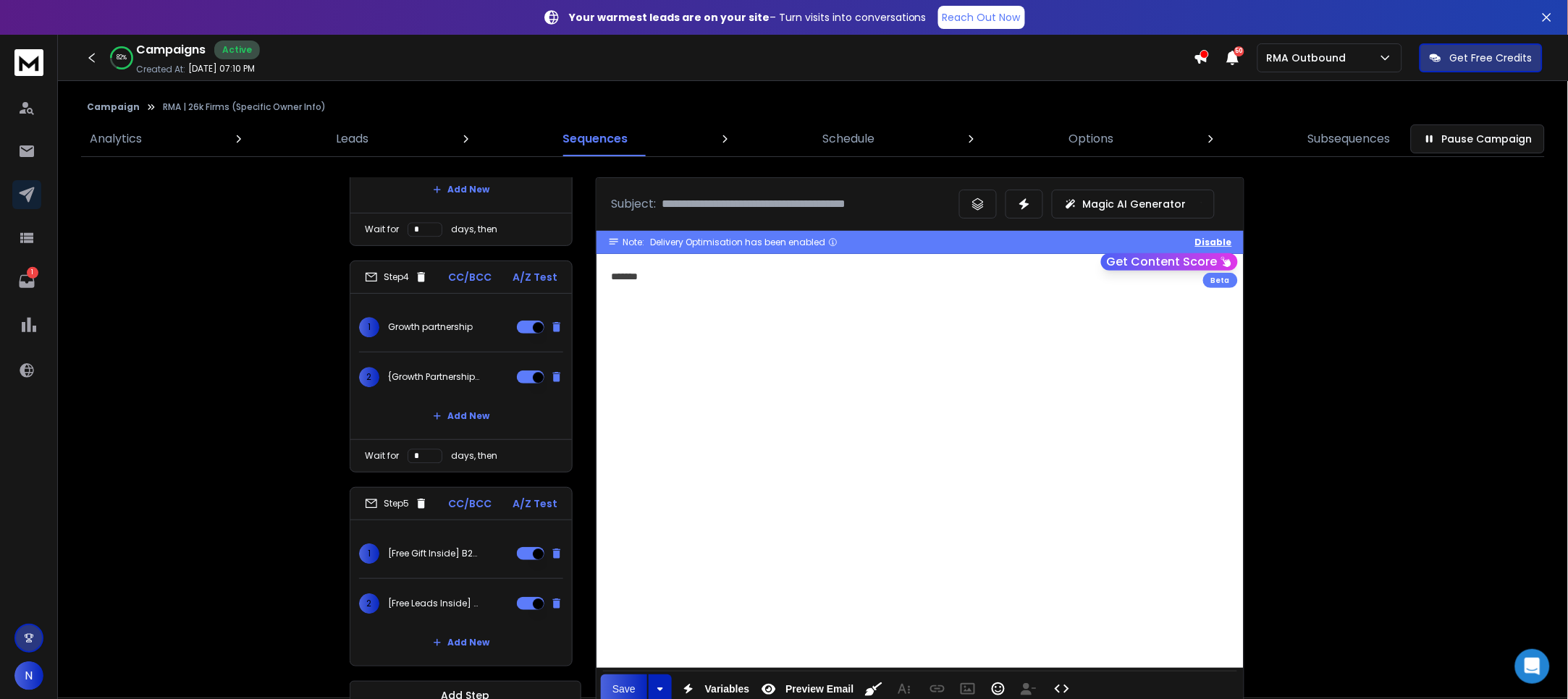
click at [421, 326] on p "Growth partnership" at bounding box center [430, 327] width 85 height 11
type input "**********"
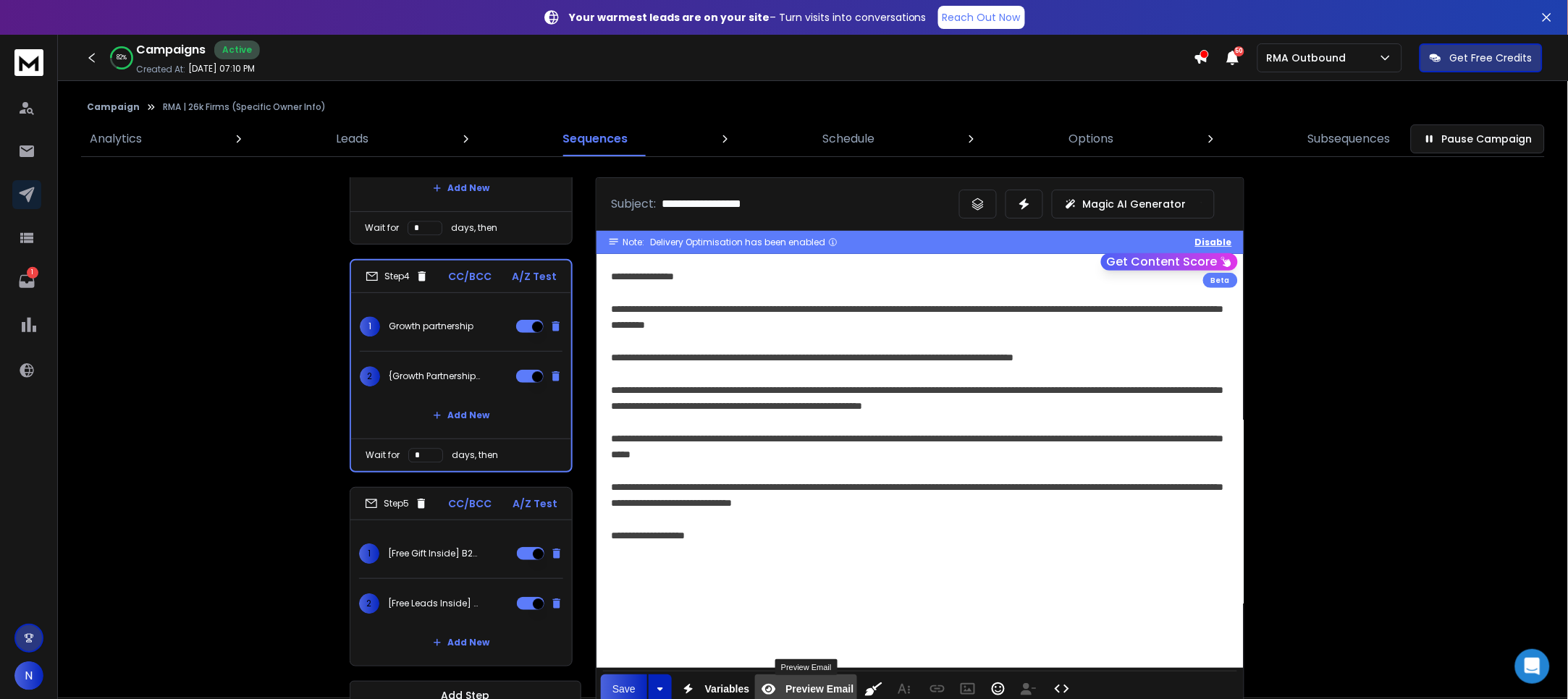
click at [817, 688] on span "Preview Email" at bounding box center [819, 688] width 74 height 12
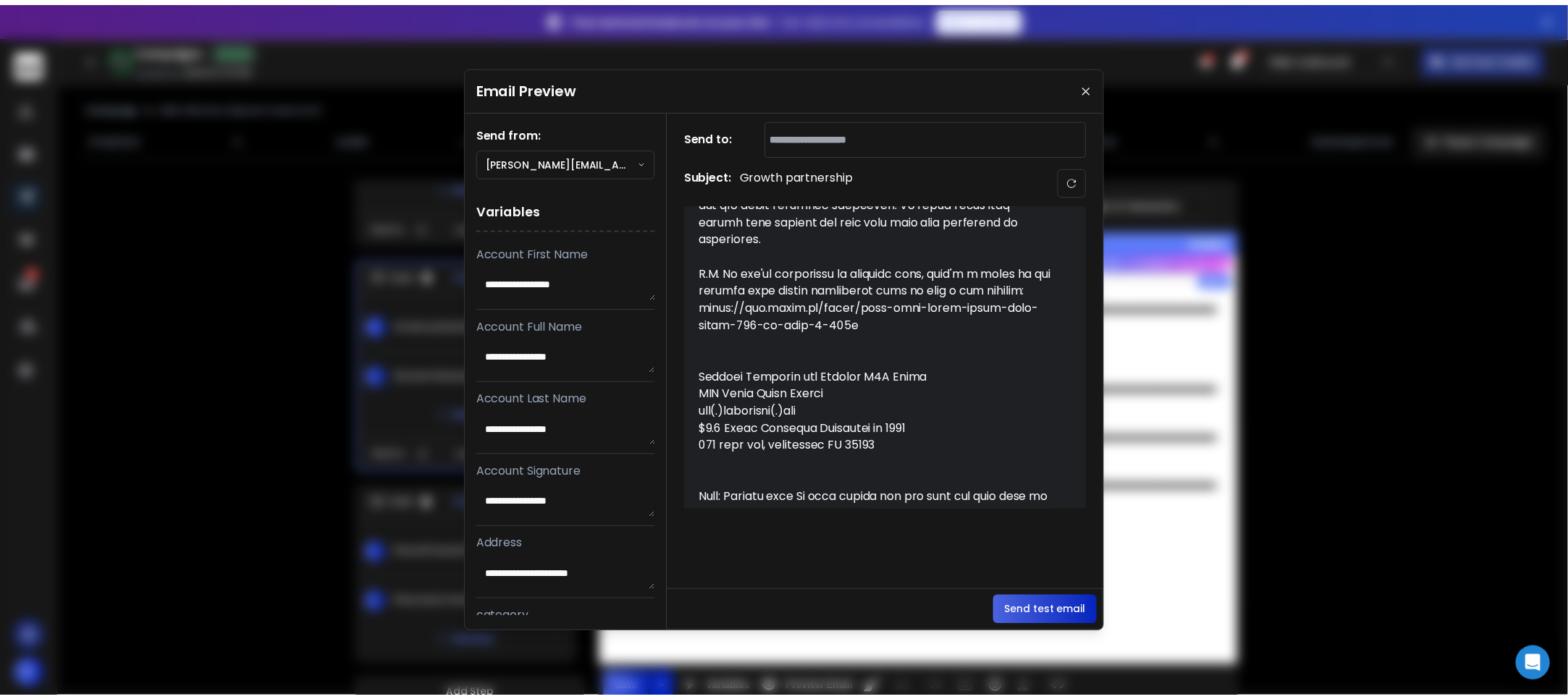
scroll to position [315, 0]
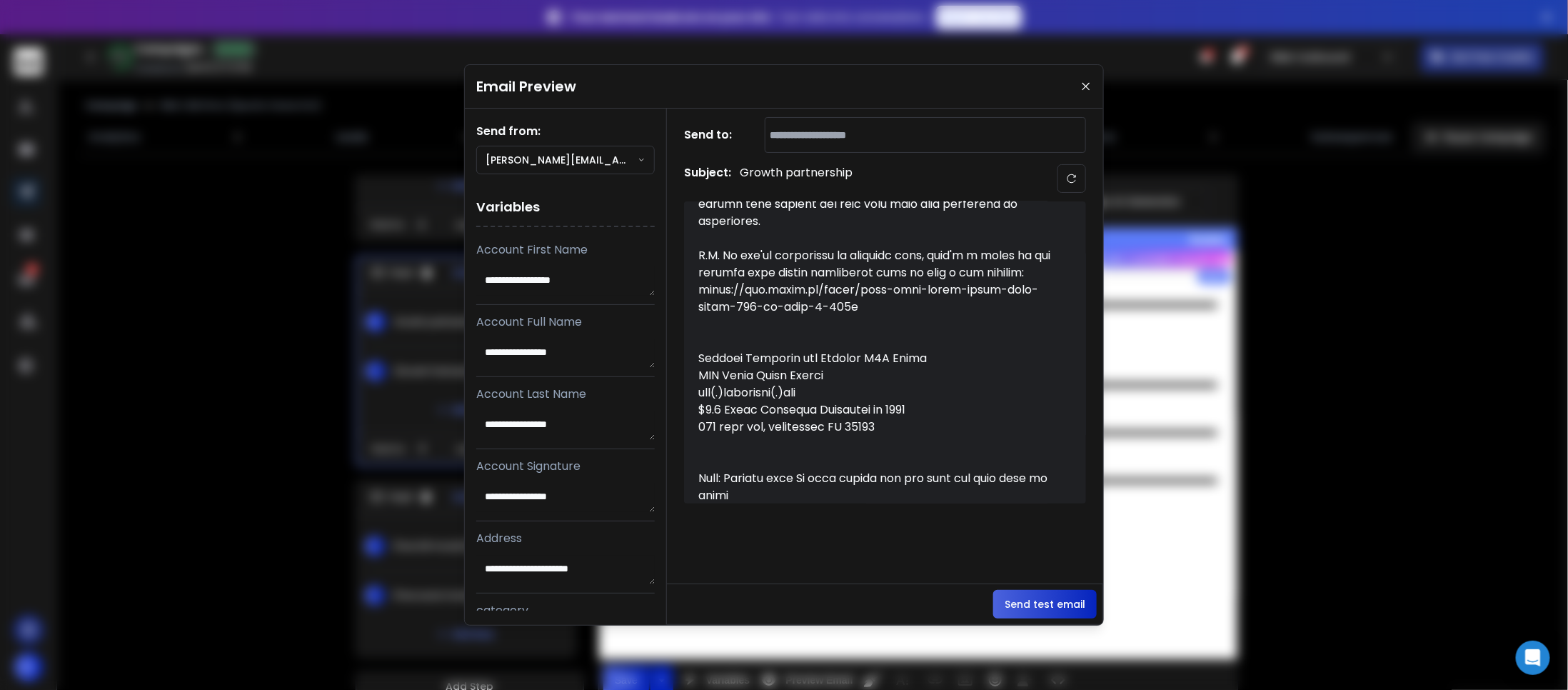
click at [1086, 91] on icon at bounding box center [1086, 86] width 11 height 11
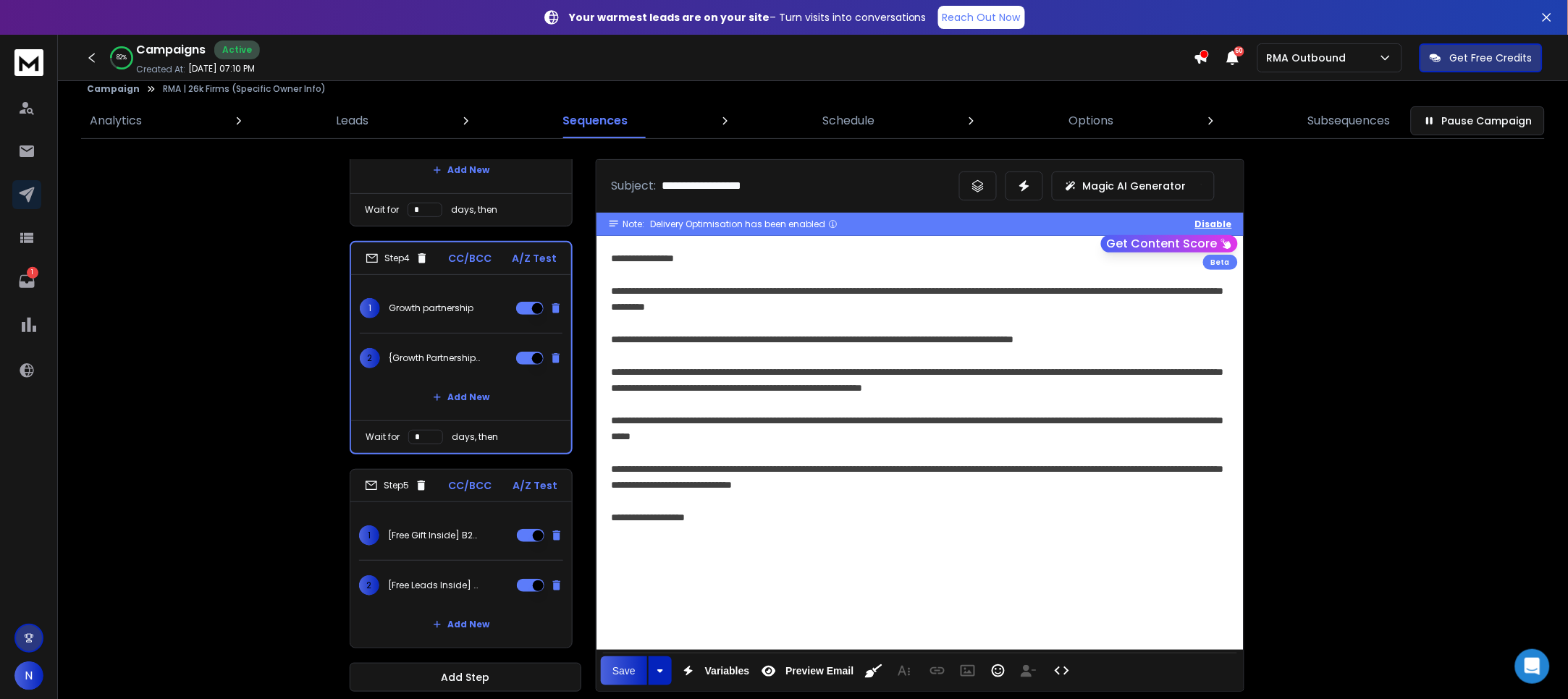
scroll to position [31, 0]
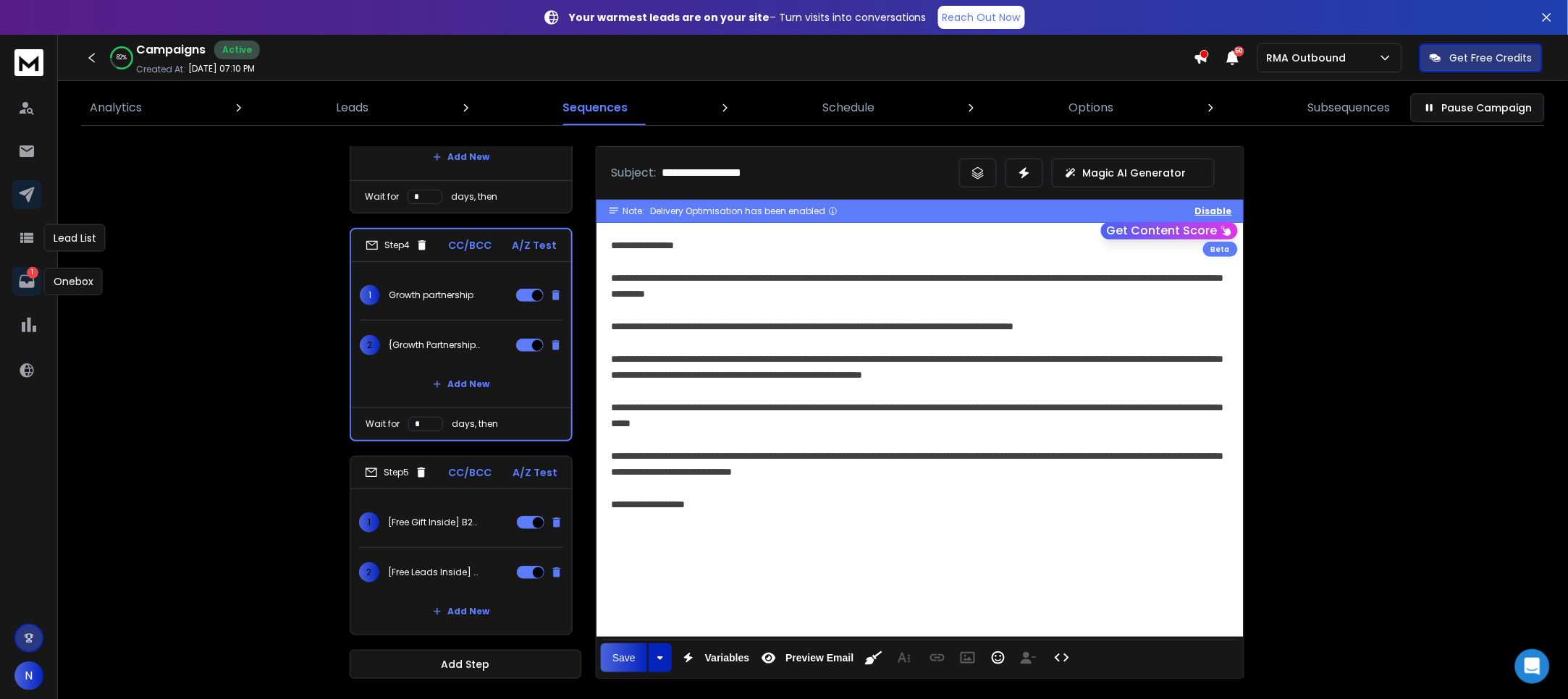
click at [22, 275] on icon at bounding box center [26, 281] width 15 height 13
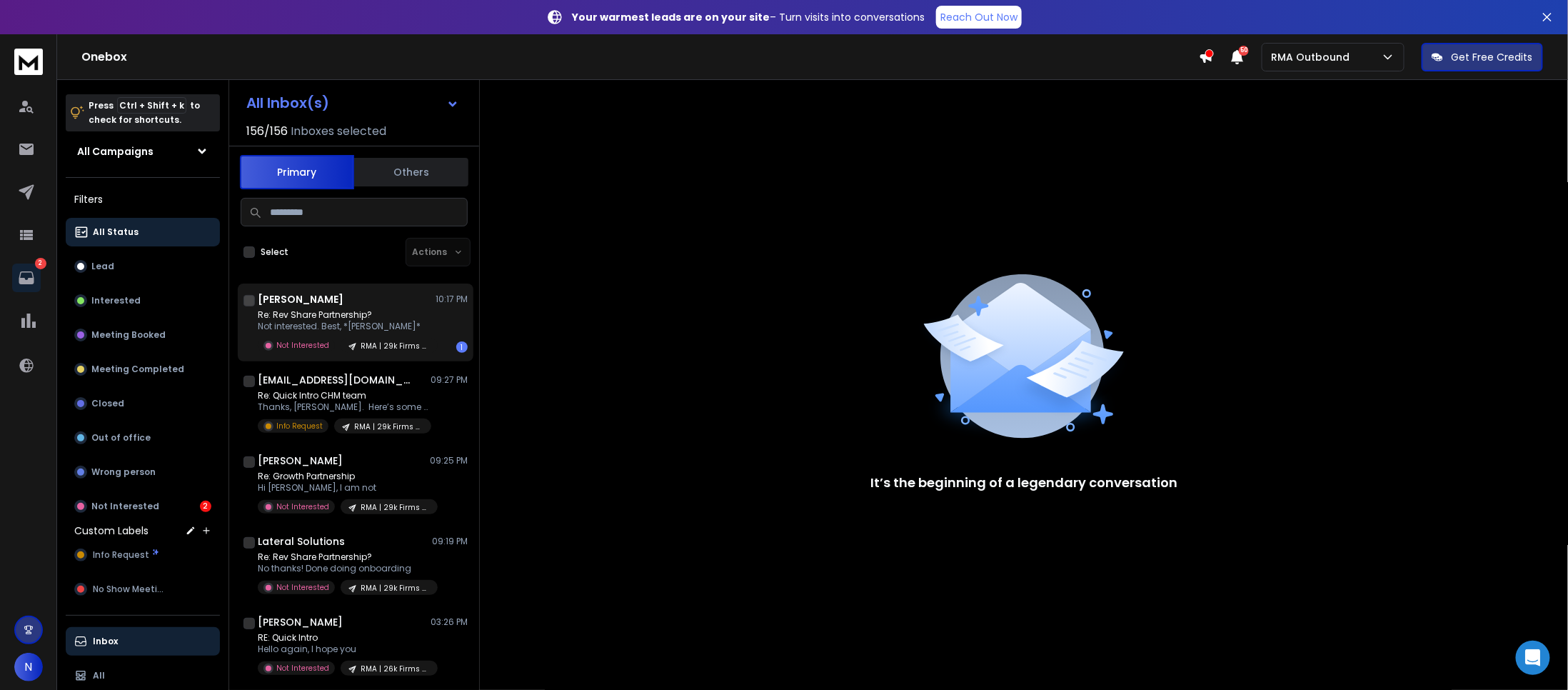
click at [423, 310] on p "Re: Rev Share Partnership?" at bounding box center [343, 315] width 171 height 11
